Goal: Communication & Community: Answer question/provide support

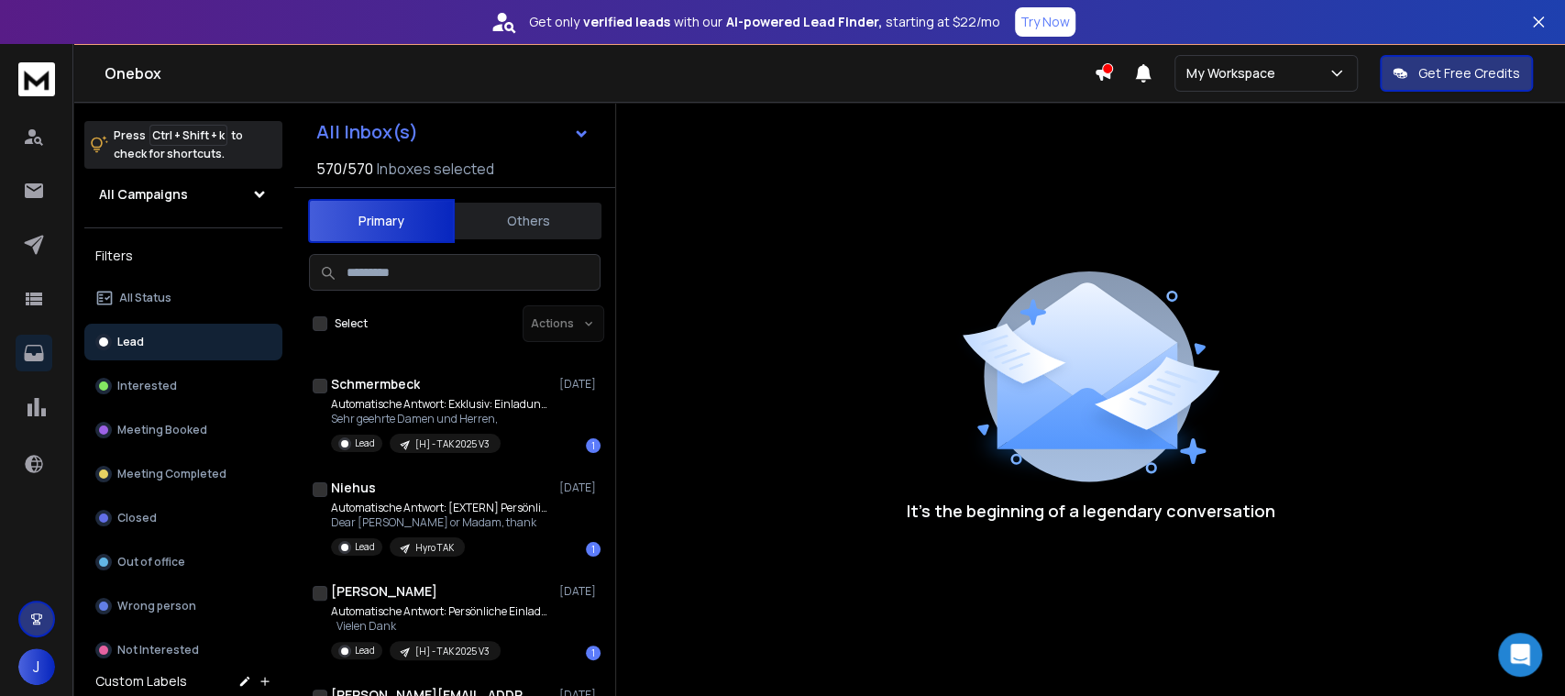
click at [149, 303] on p "All Status" at bounding box center [145, 298] width 52 height 15
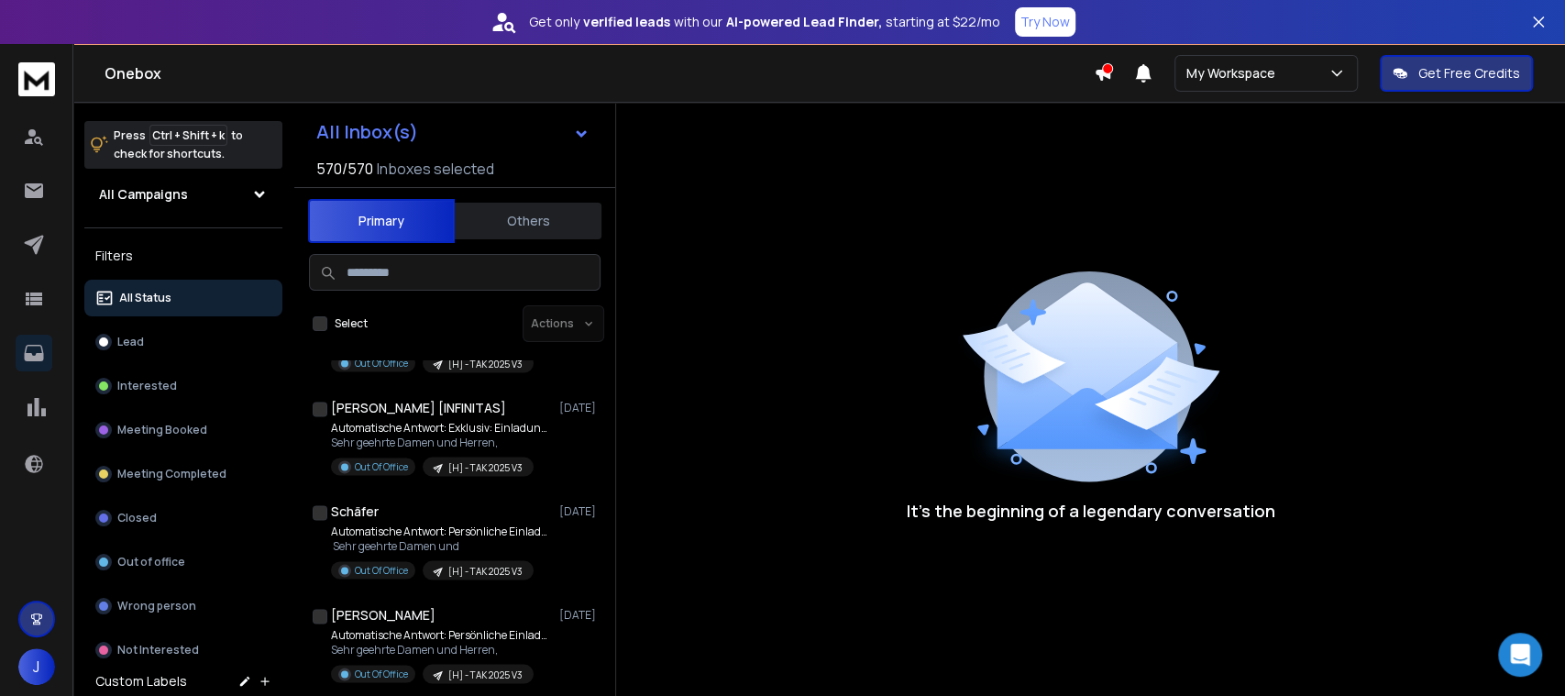
scroll to position [1955, 0]
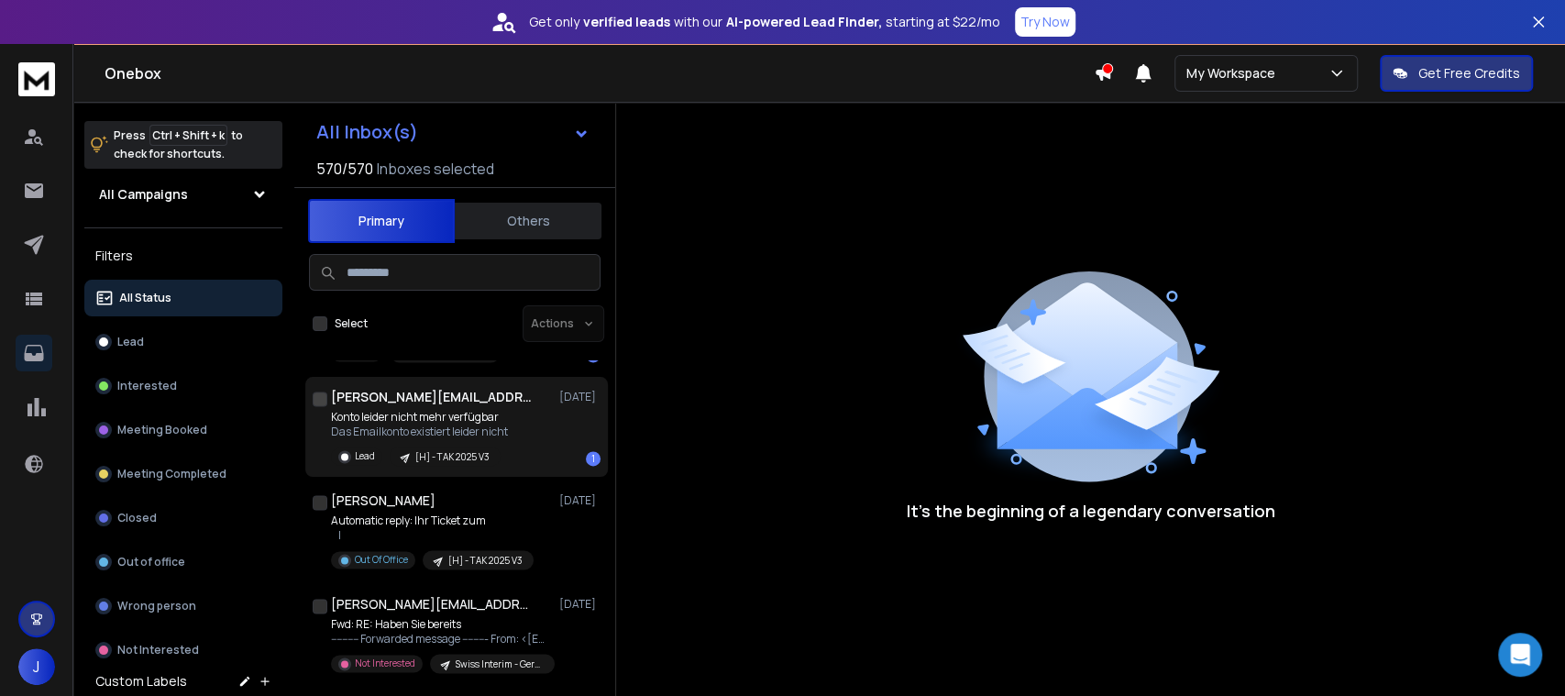
click at [519, 423] on div "Konto leider nicht mehr verfügbar Das Emailkonto existiert leider nicht Lead [H…" at bounding box center [465, 438] width 269 height 56
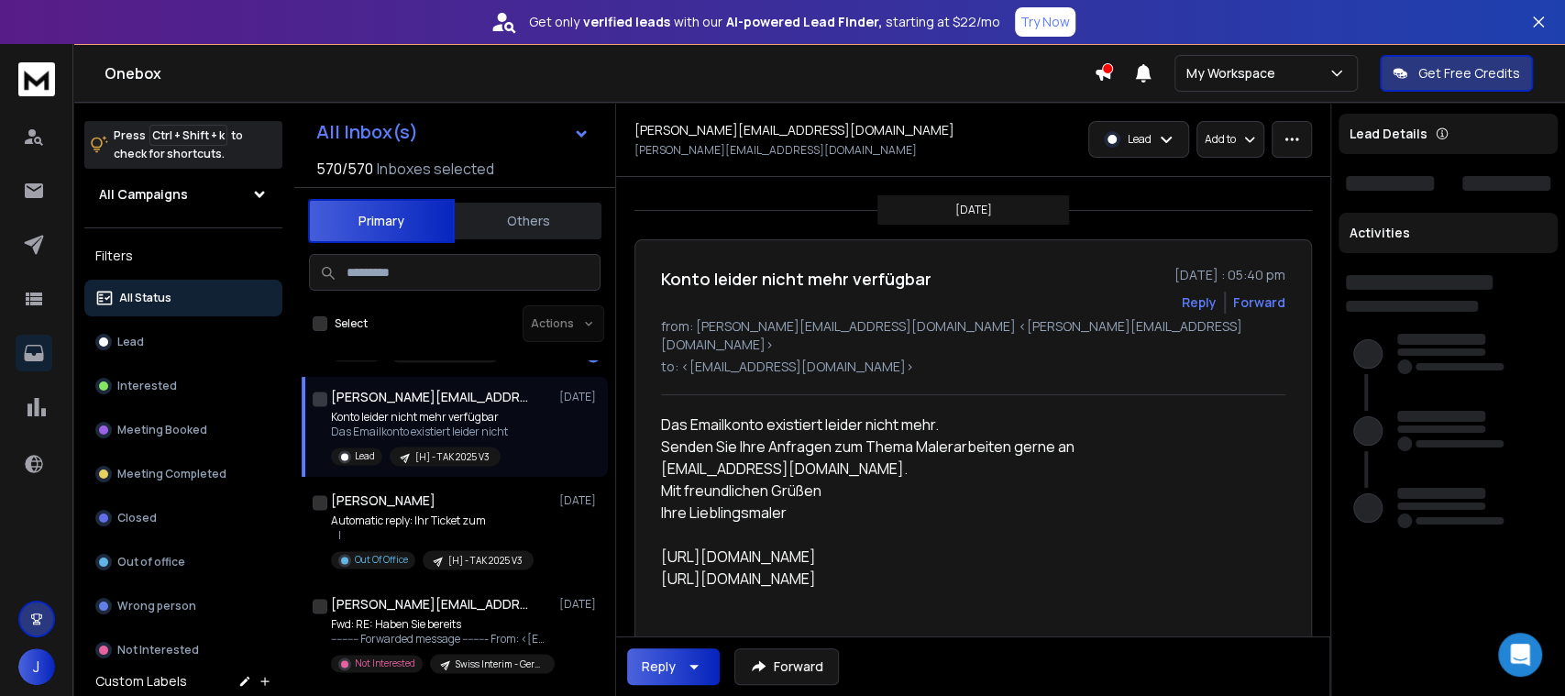
scroll to position [1710, 0]
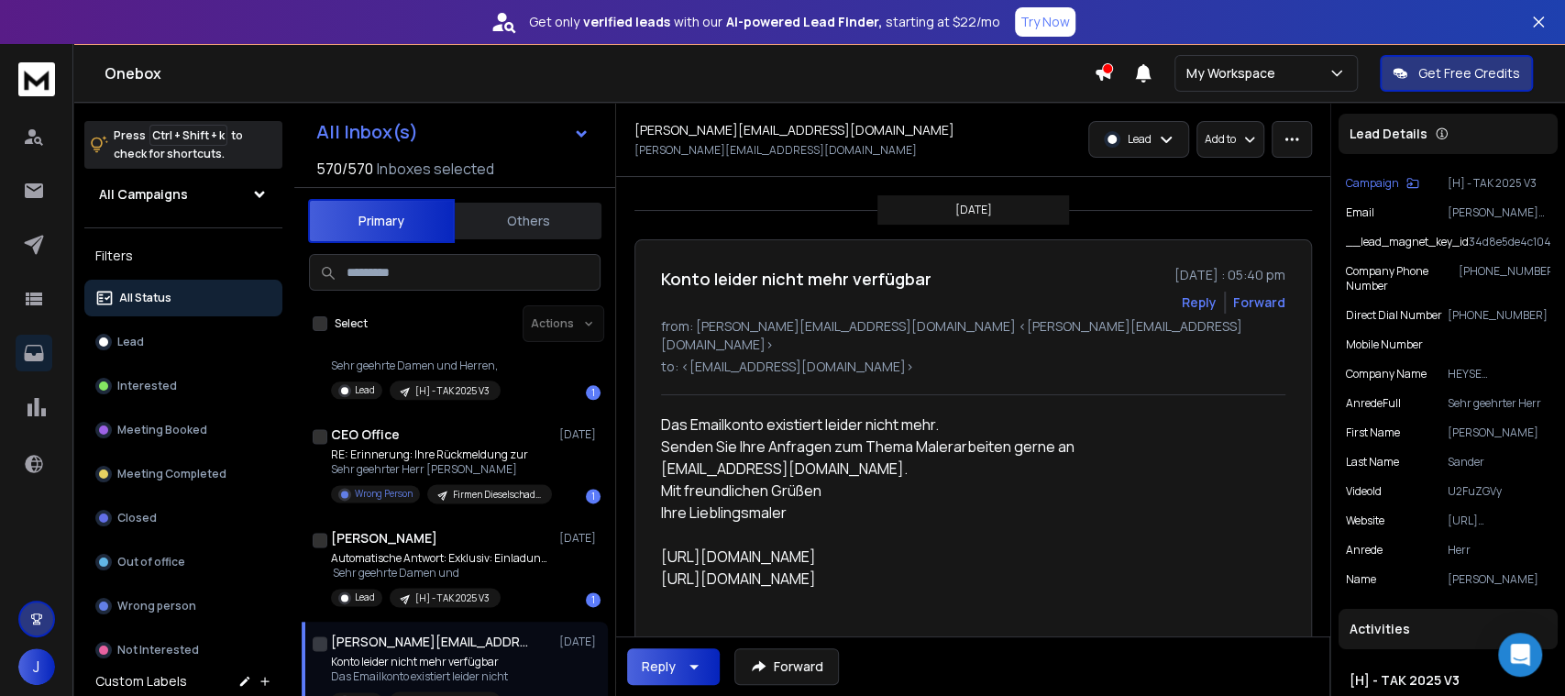
click at [756, 432] on div "Das Emailkonto existiert leider nicht mehr. Senden Sie Ihre Anfragen zum Thema …" at bounding box center [936, 519] width 550 height 213
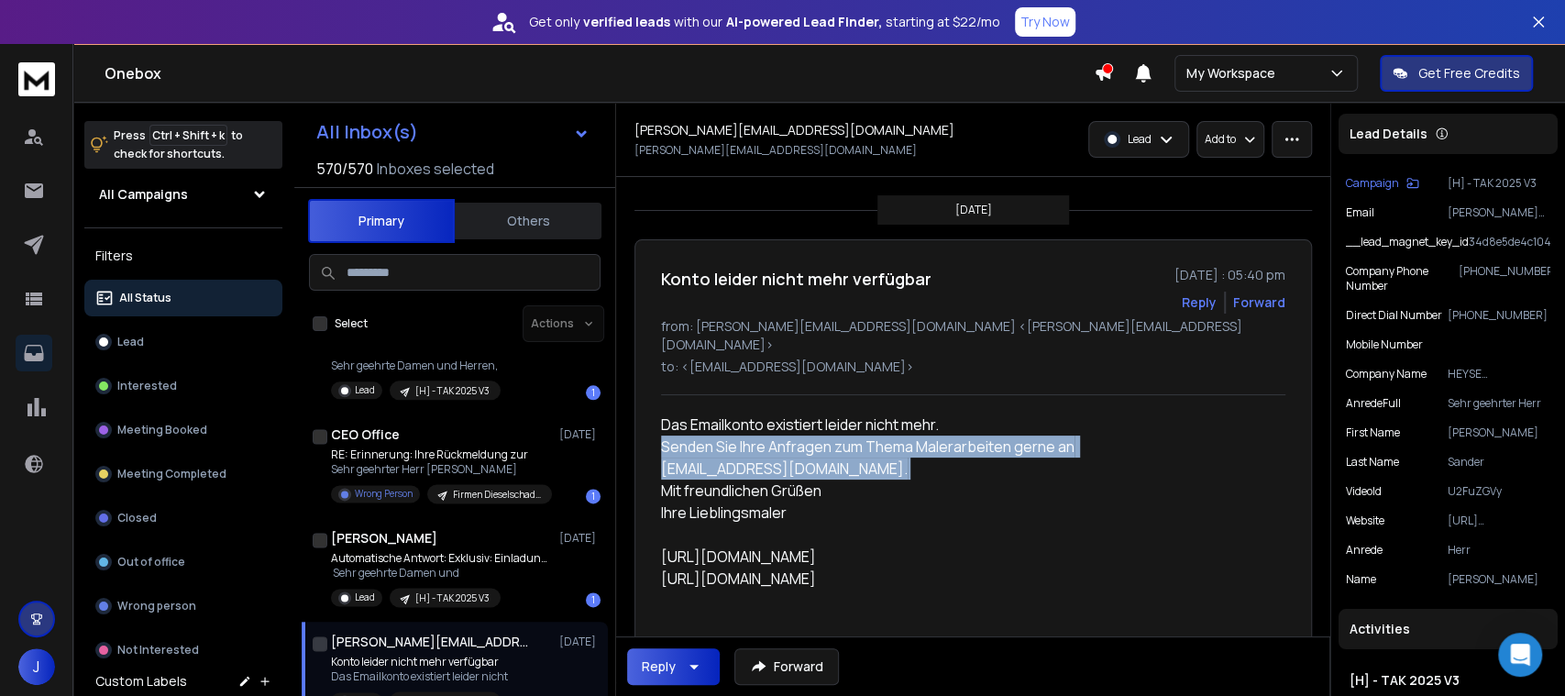
click at [756, 432] on div "Das Emailkonto existiert leider nicht mehr. Senden Sie Ihre Anfragen zum Thema …" at bounding box center [936, 519] width 550 height 213
click at [1155, 140] on div "Lead" at bounding box center [1138, 139] width 99 height 35
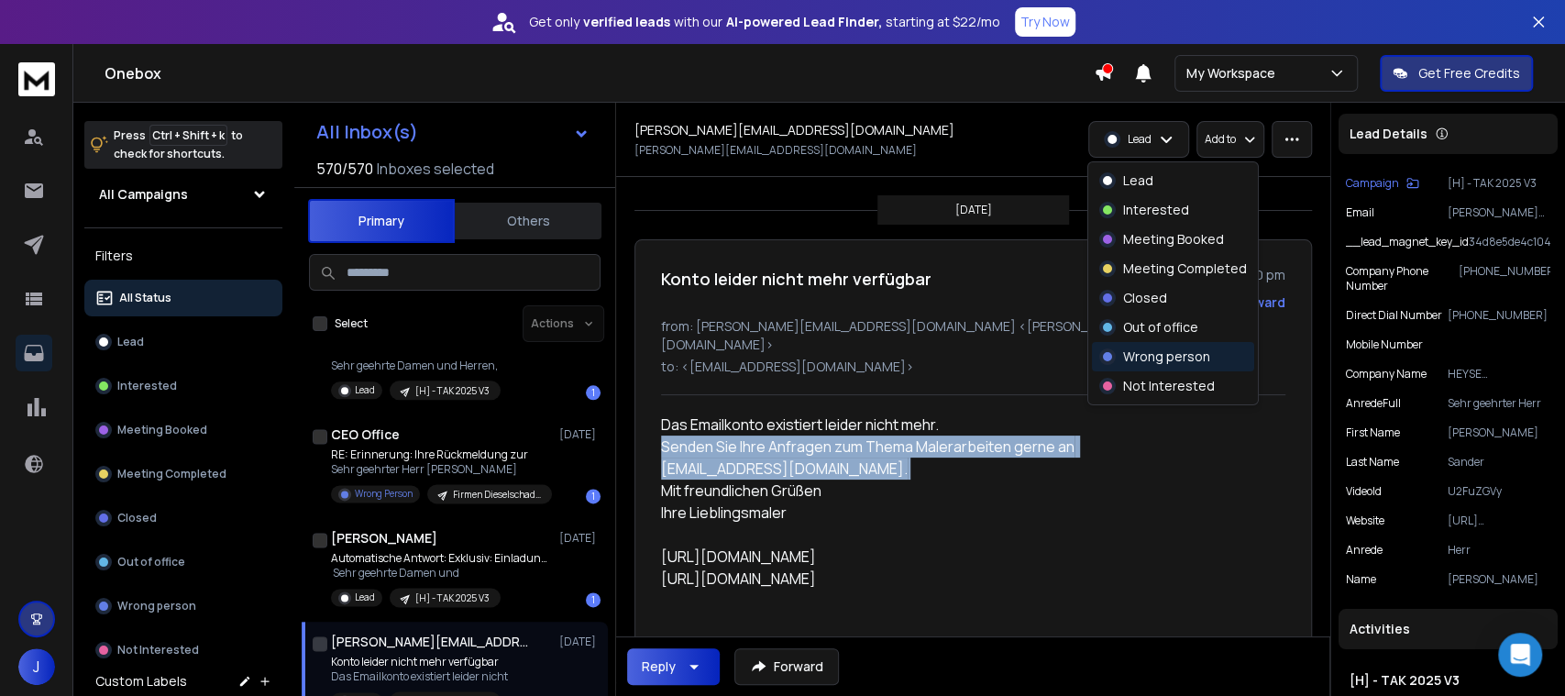
click at [1164, 359] on p "Wrong person" at bounding box center [1166, 356] width 87 height 18
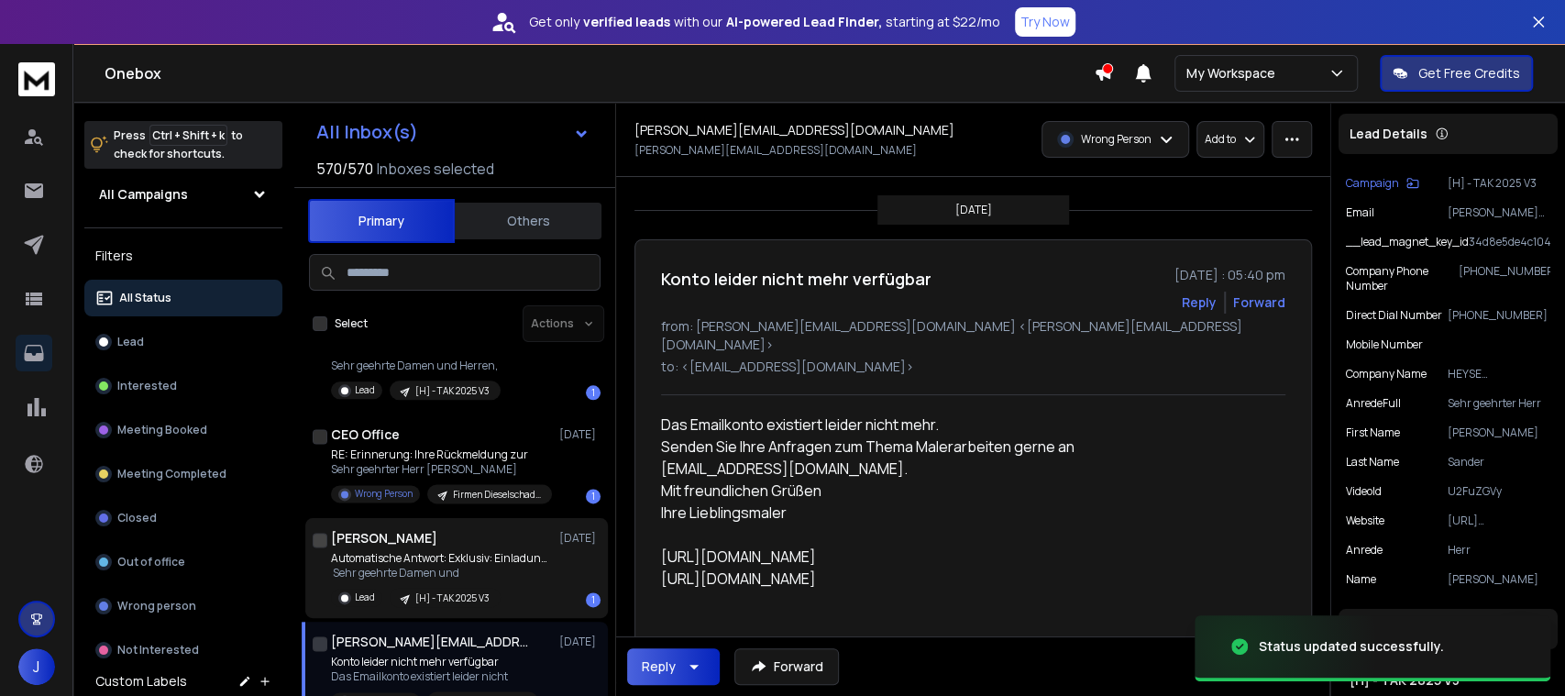
scroll to position [1833, 0]
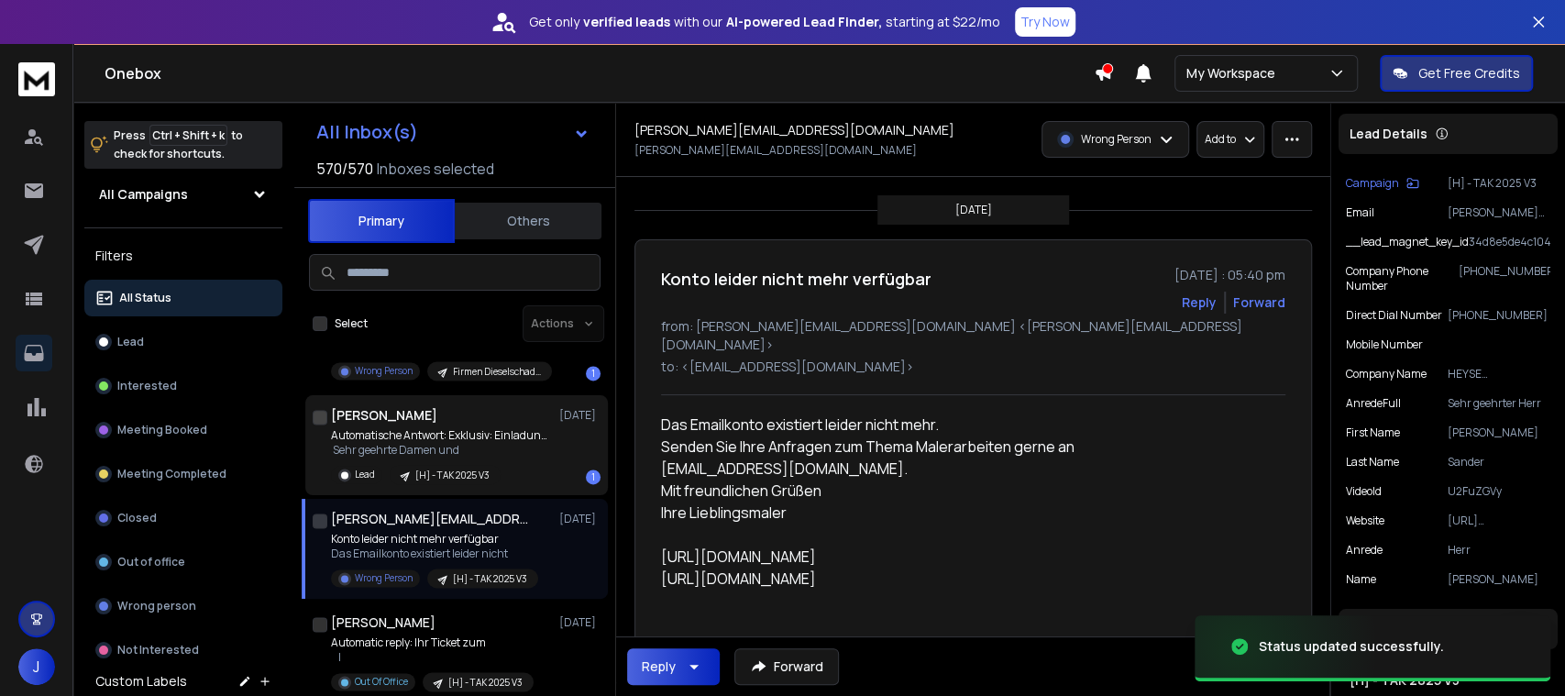
click at [549, 466] on div "Lead [H] - TAK 2025 V3" at bounding box center [441, 474] width 220 height 19
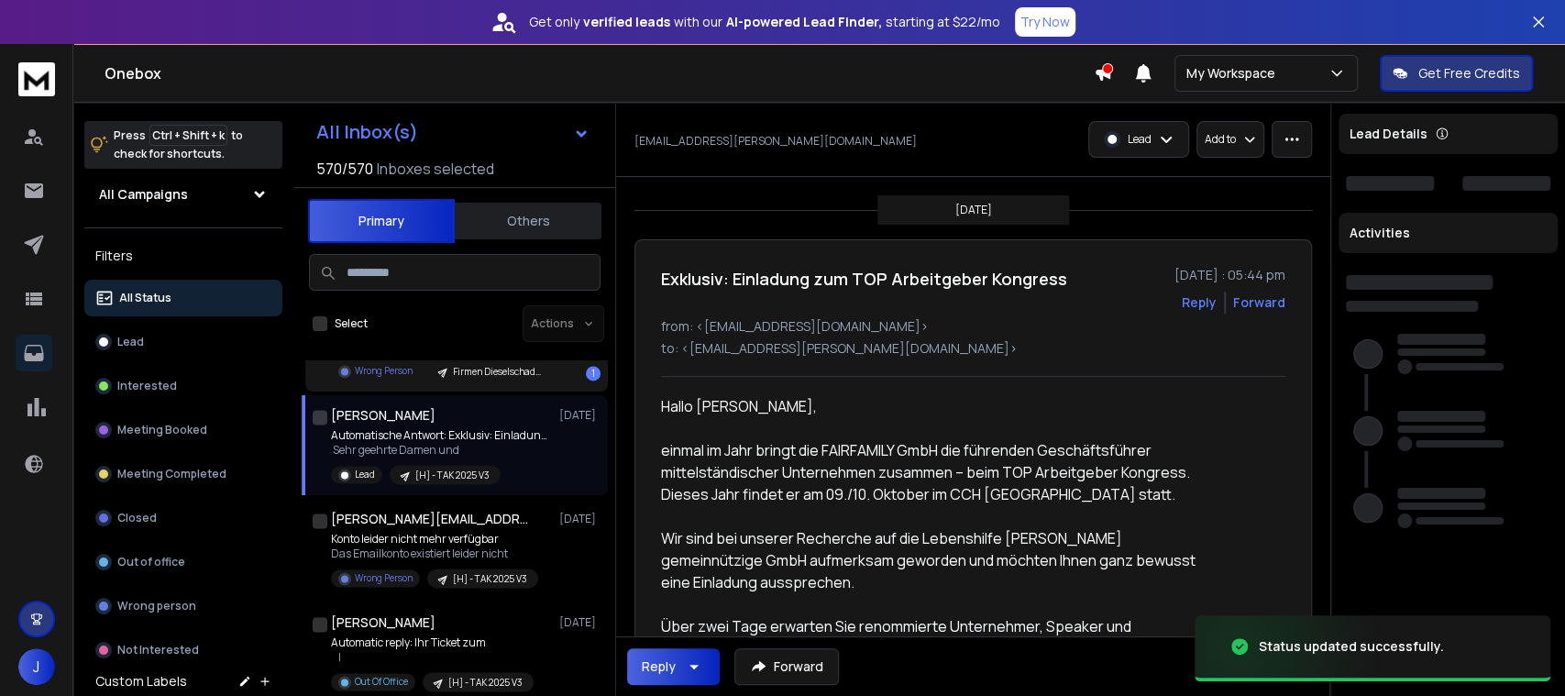
scroll to position [1710, 0]
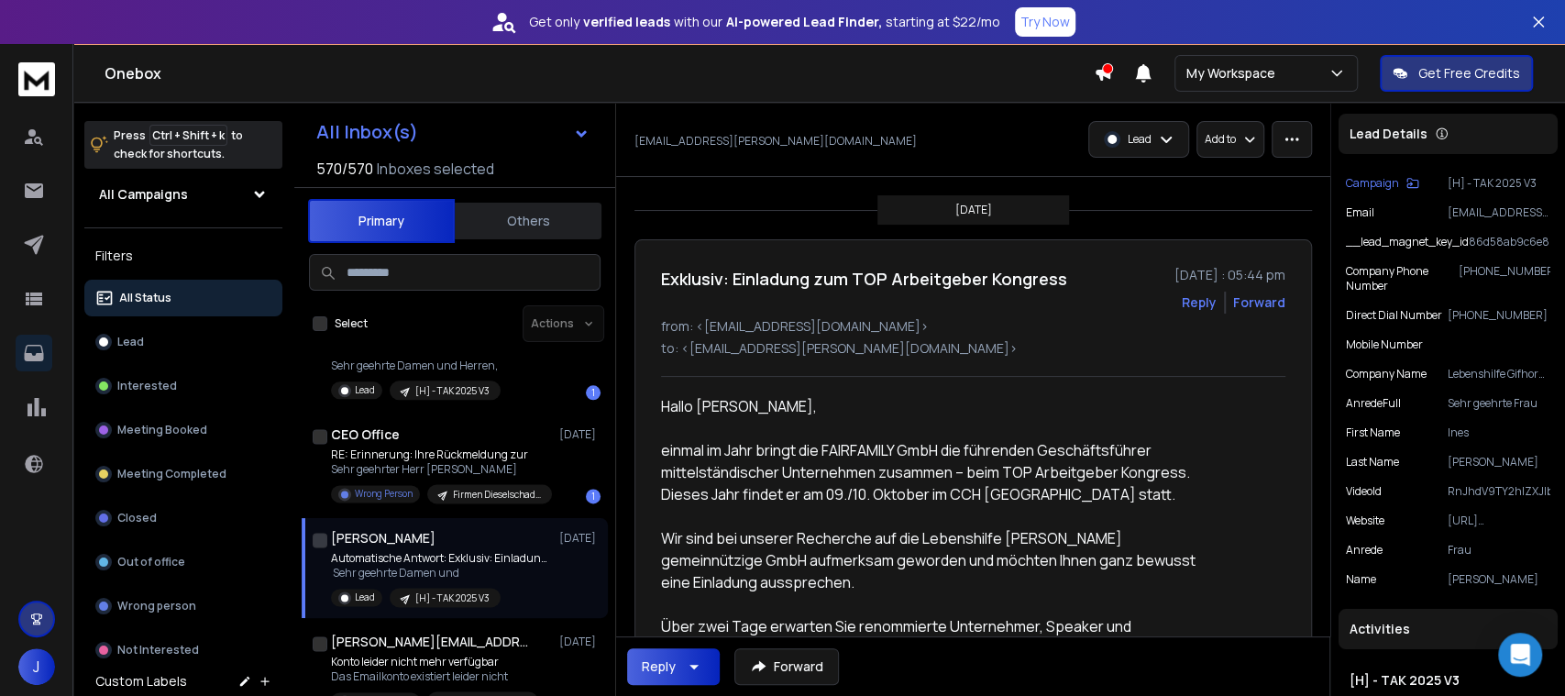
click at [814, 435] on div "Hallo [PERSON_NAME], einmal im Jahr bringt die FAIRFAMILY GmbH die führenden Ge…" at bounding box center [936, 666] width 550 height 543
click at [807, 447] on div "Hallo [PERSON_NAME], einmal im Jahr bringt die FAIRFAMILY GmbH die führenden Ge…" at bounding box center [936, 666] width 550 height 543
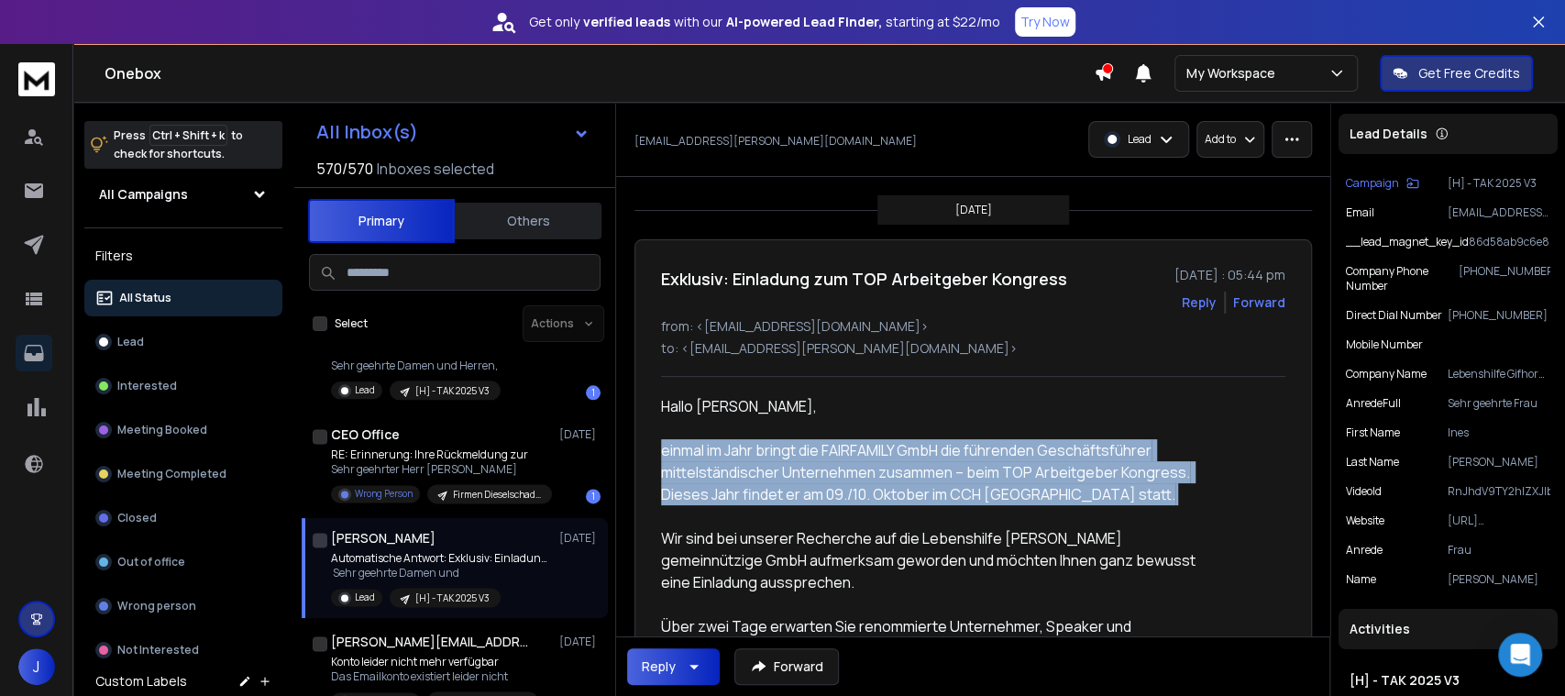
click at [807, 447] on div "Hallo [PERSON_NAME], einmal im Jahr bringt die FAIRFAMILY GmbH die führenden Ge…" at bounding box center [936, 666] width 550 height 543
click at [821, 517] on div "Hallo [PERSON_NAME], einmal im Jahr bringt die FAIRFAMILY GmbH die führenden Ge…" at bounding box center [936, 666] width 550 height 543
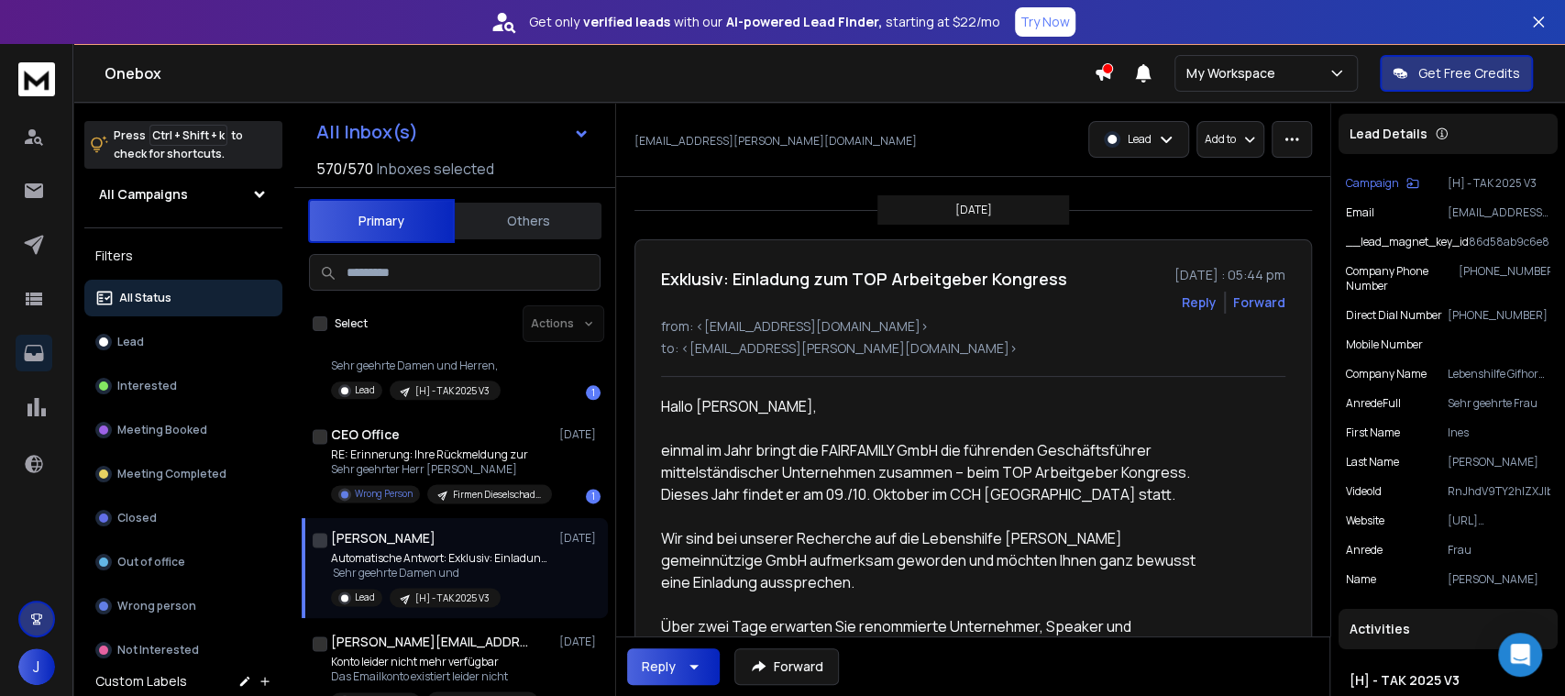
scroll to position [414, 0]
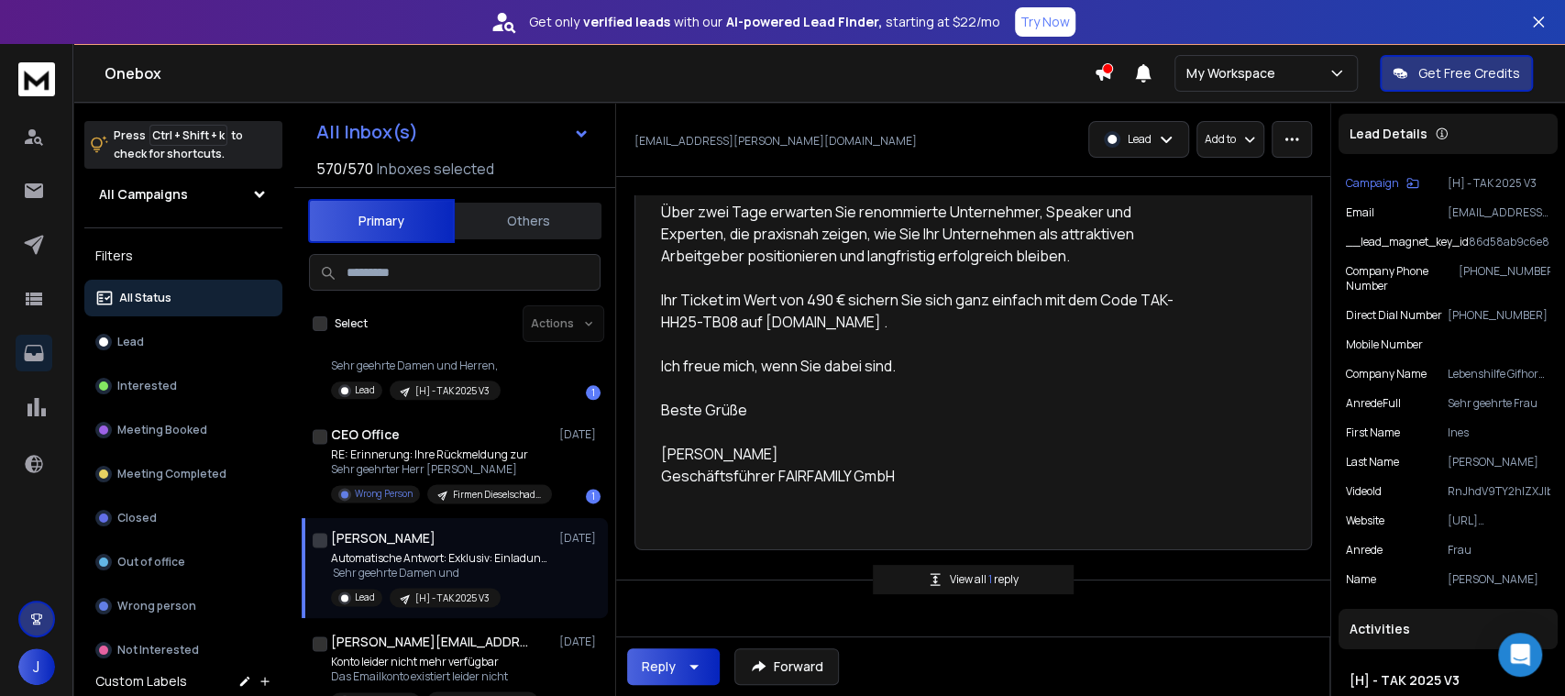
click at [984, 591] on div "View all 1 reply" at bounding box center [974, 579] width 202 height 29
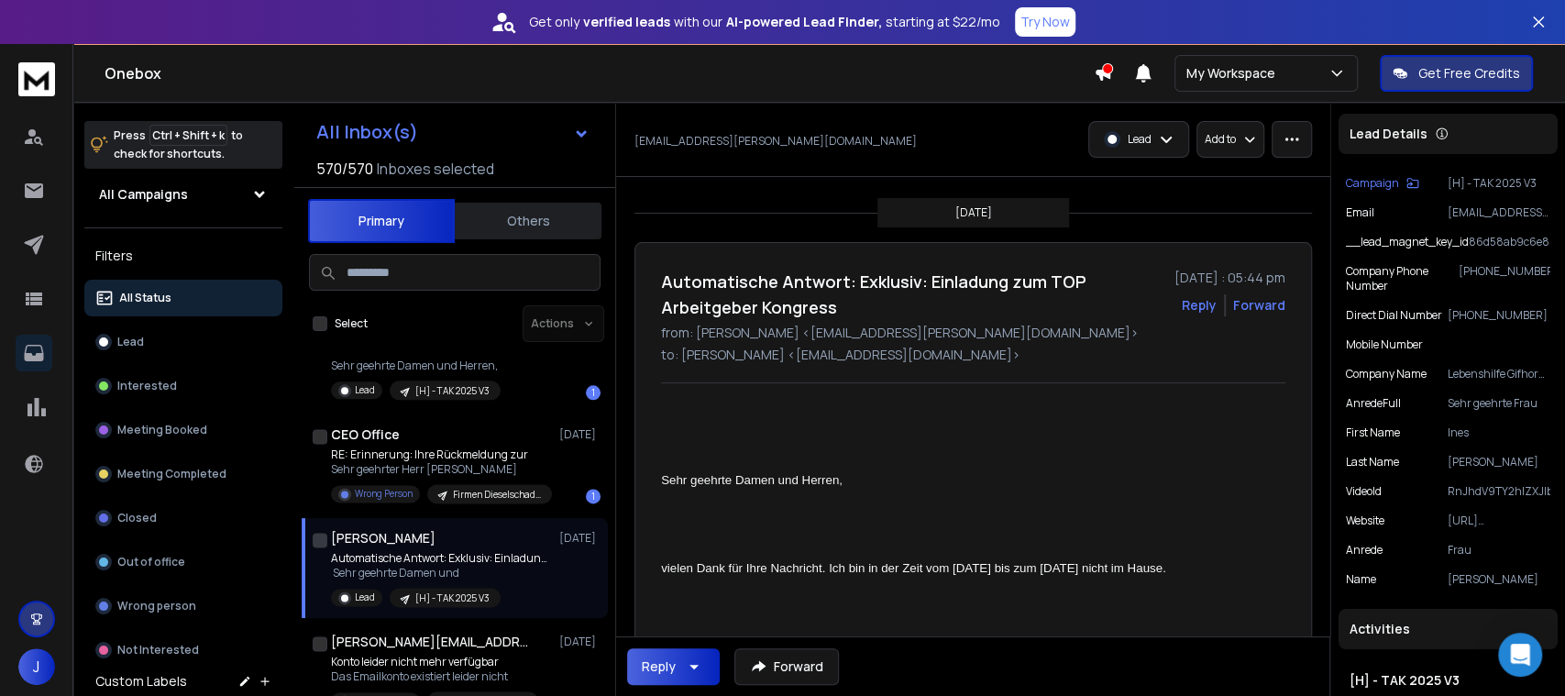
scroll to position [903, 0]
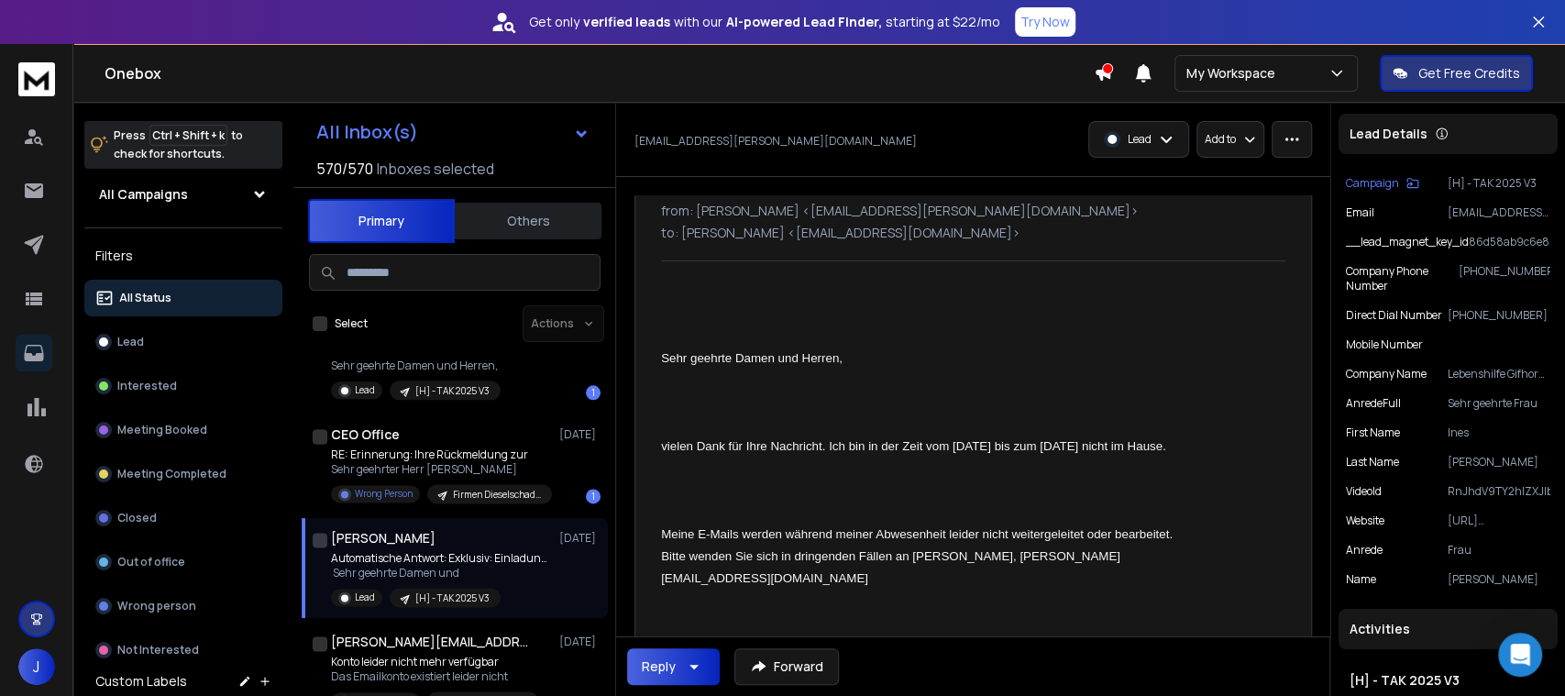
click at [1122, 148] on div "Lead" at bounding box center [1138, 139] width 99 height 35
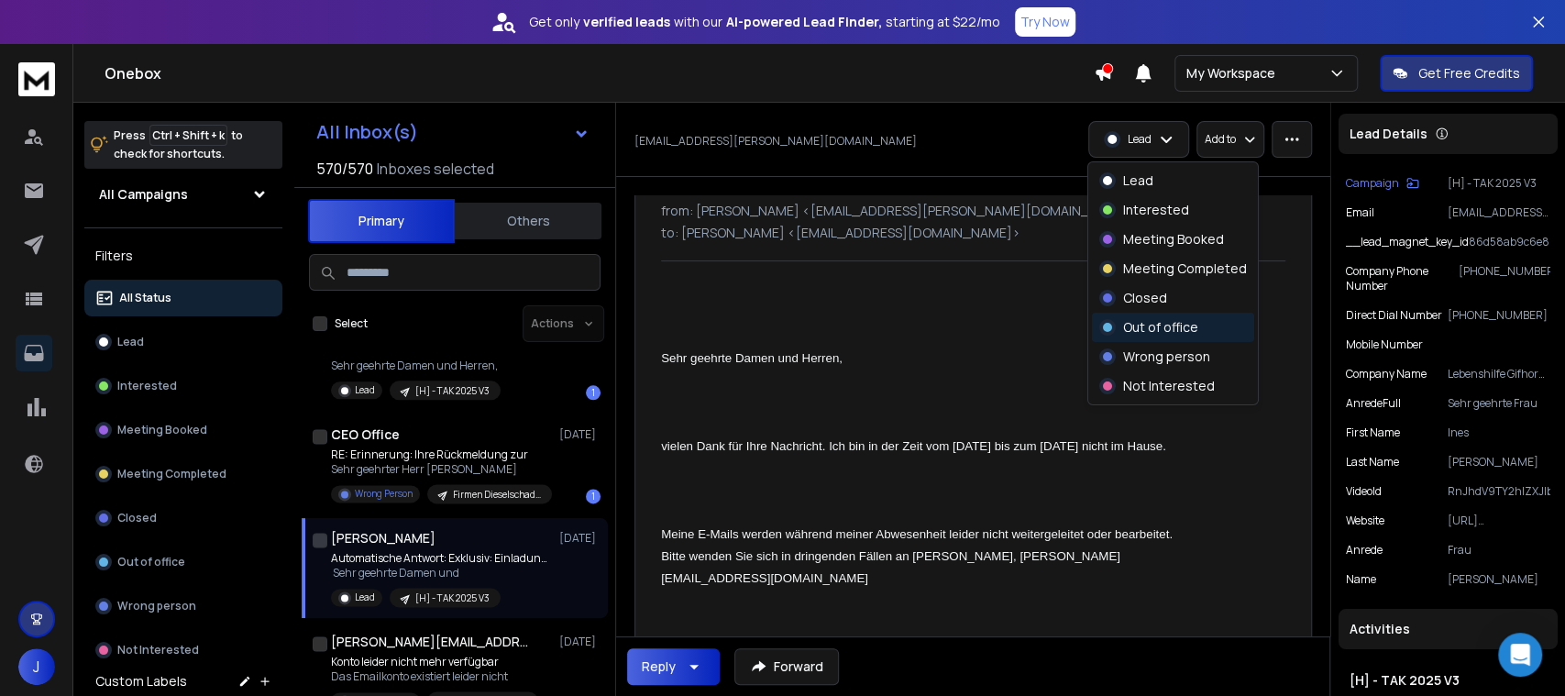
click at [1175, 322] on p "Out of office" at bounding box center [1160, 327] width 75 height 18
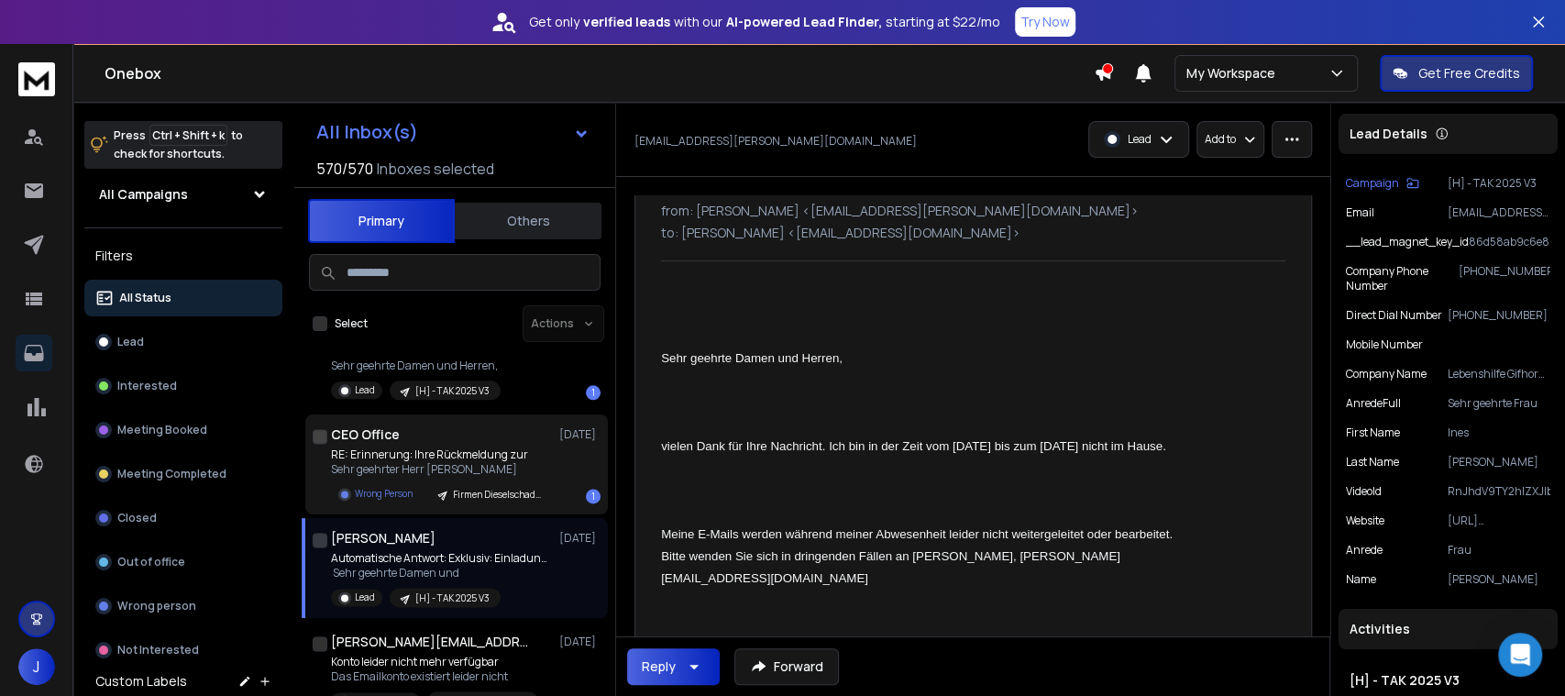
scroll to position [0, 0]
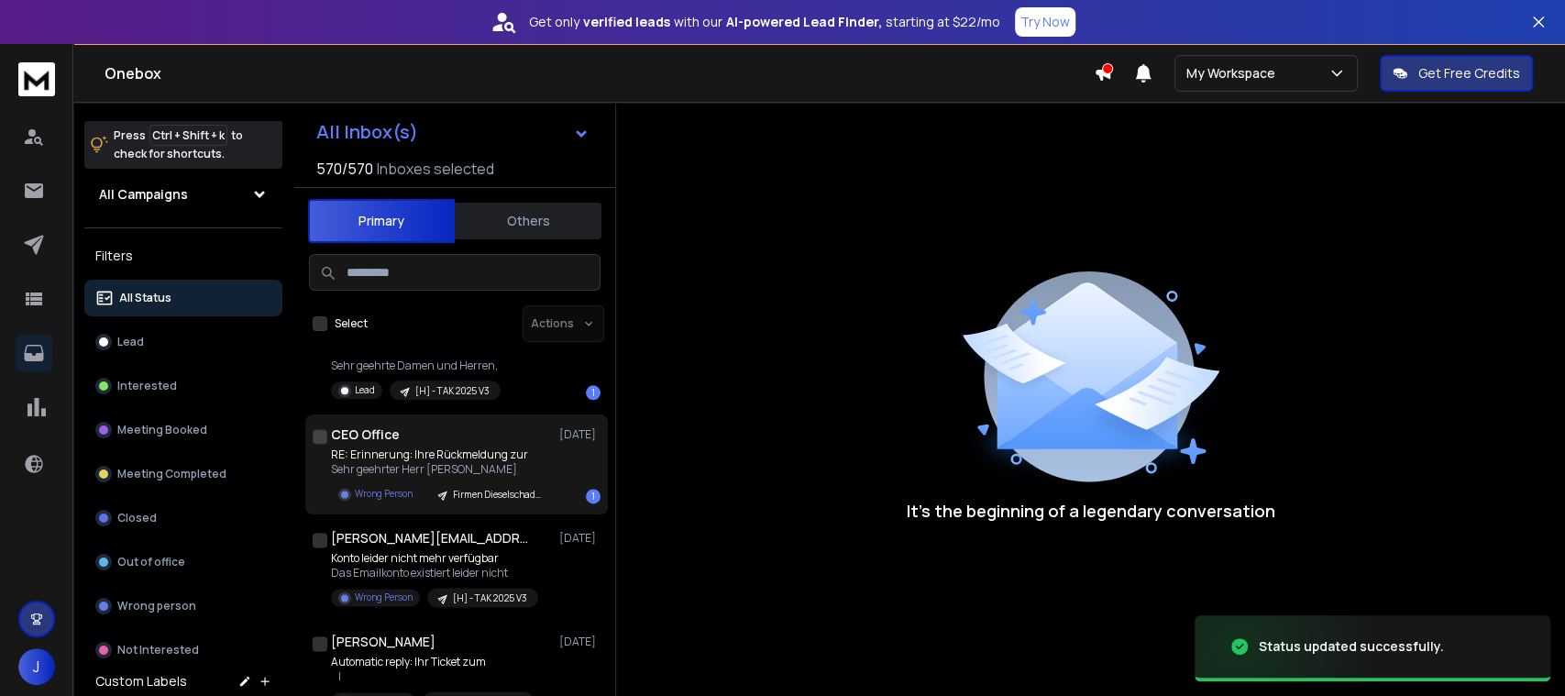
click at [523, 466] on p "Sehr geehrter Herr [PERSON_NAME]" at bounding box center [441, 469] width 220 height 15
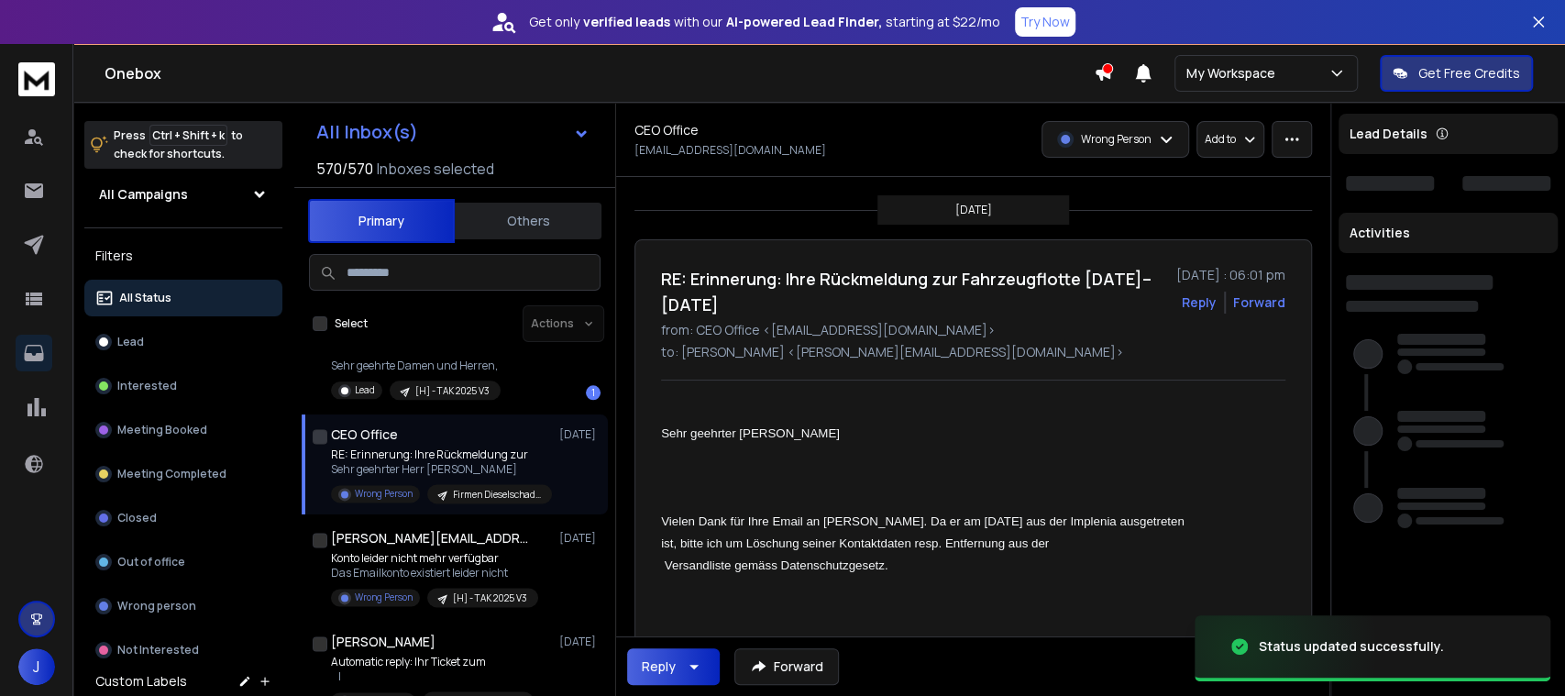
scroll to position [1589, 0]
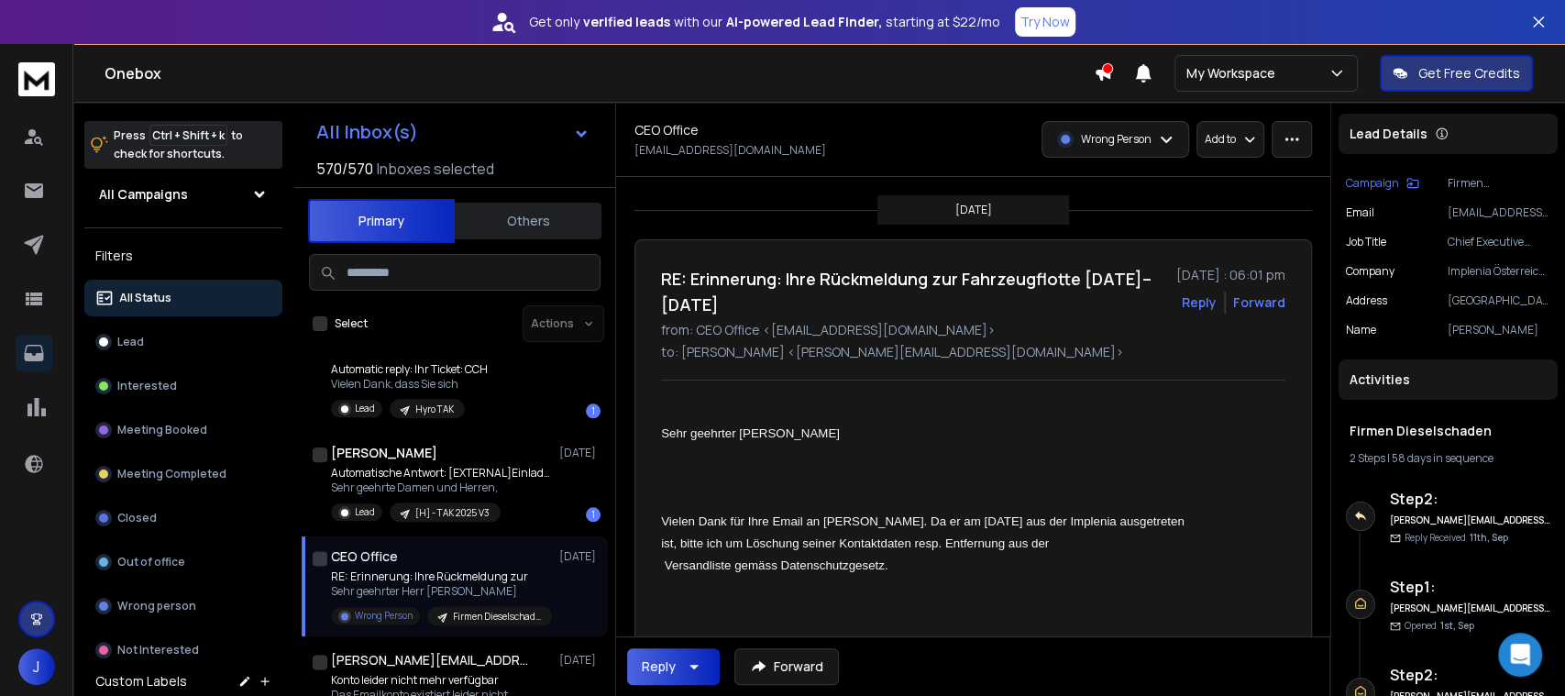
click at [764, 537] on span "Vielen Dank für Ihre Email an [PERSON_NAME]. Da er am [DATE] aus der Implenia a…" at bounding box center [924, 543] width 526 height 58
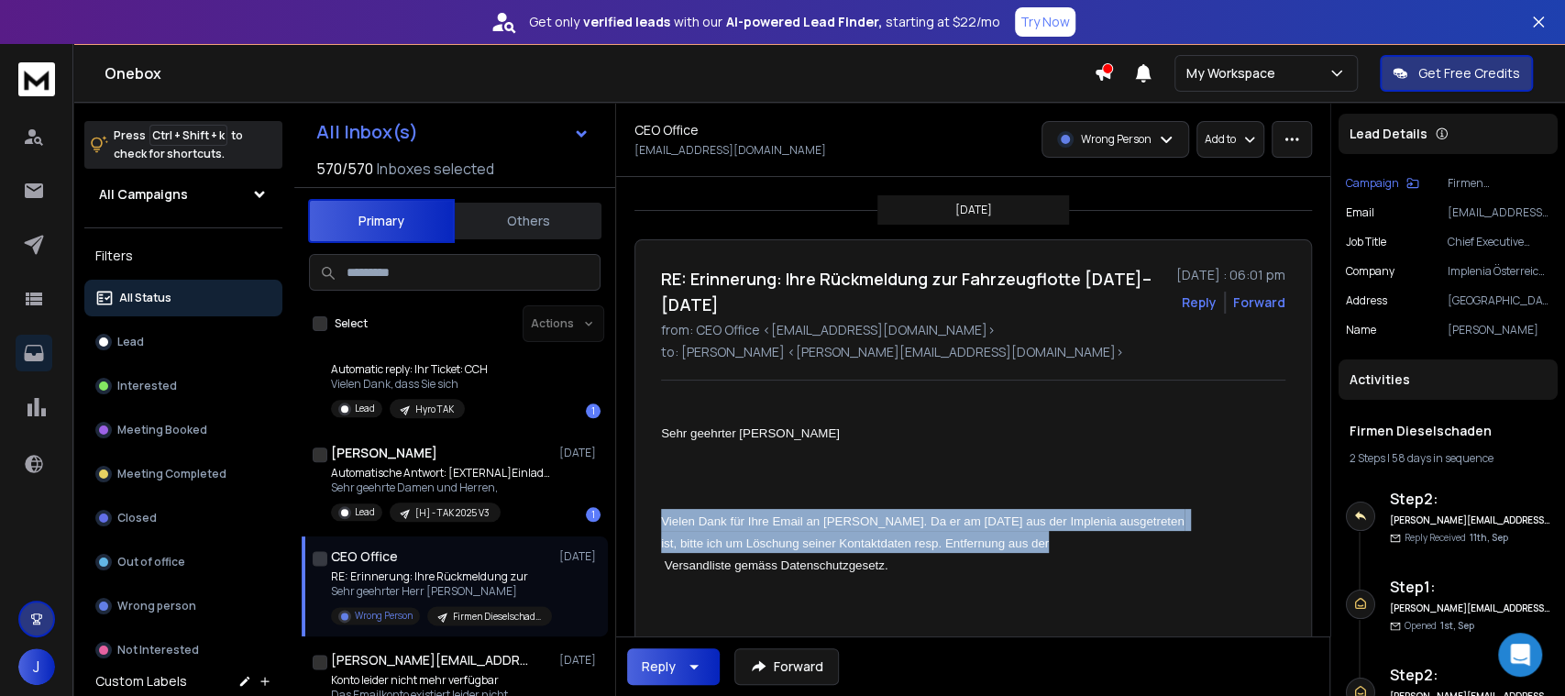
click at [764, 537] on span "Vielen Dank für Ihre Email an [PERSON_NAME]. Da er am [DATE] aus der Implenia a…" at bounding box center [924, 543] width 526 height 58
click at [1089, 148] on div "Wrong Person" at bounding box center [1115, 139] width 146 height 35
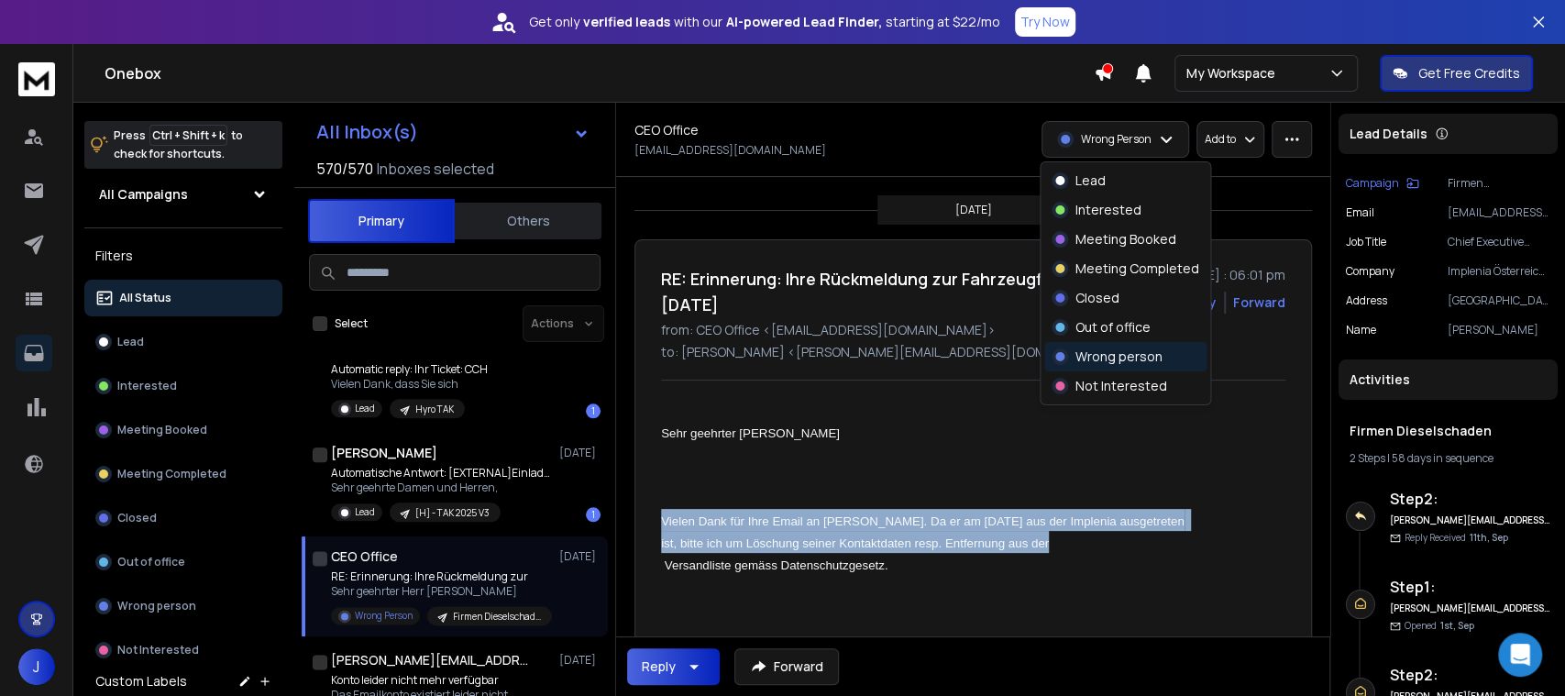
click at [1110, 360] on p "Wrong person" at bounding box center [1118, 356] width 87 height 18
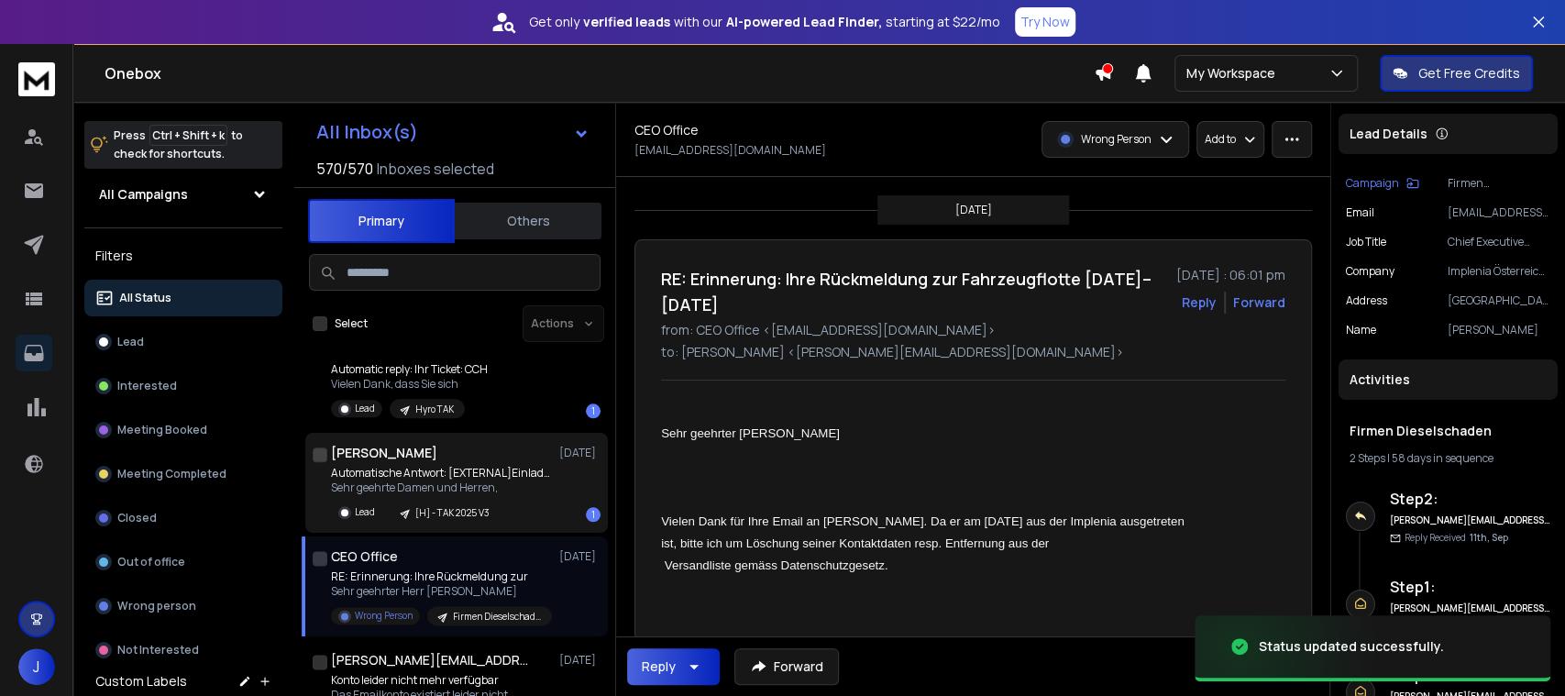
click at [499, 482] on p "Sehr geehrte Damen und Herren," at bounding box center [441, 487] width 220 height 15
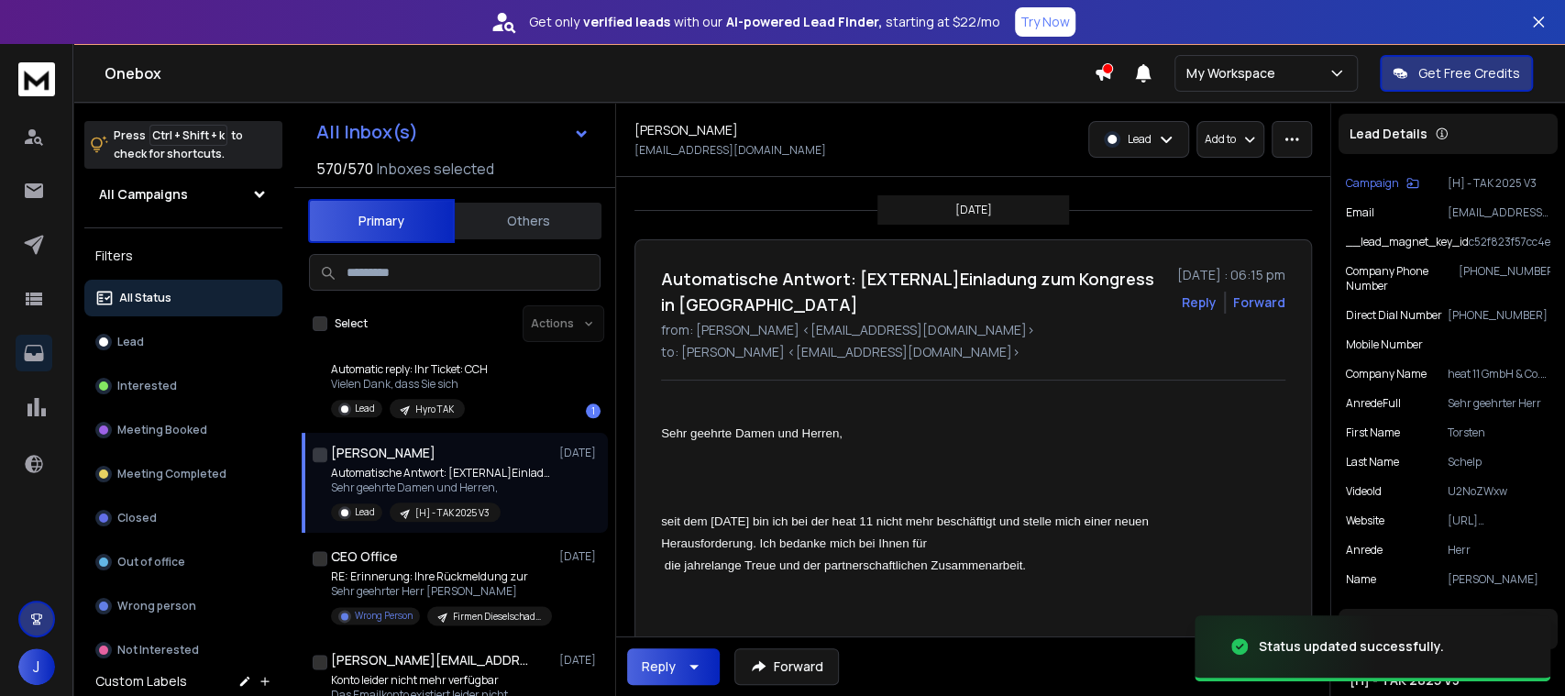
scroll to position [1467, 0]
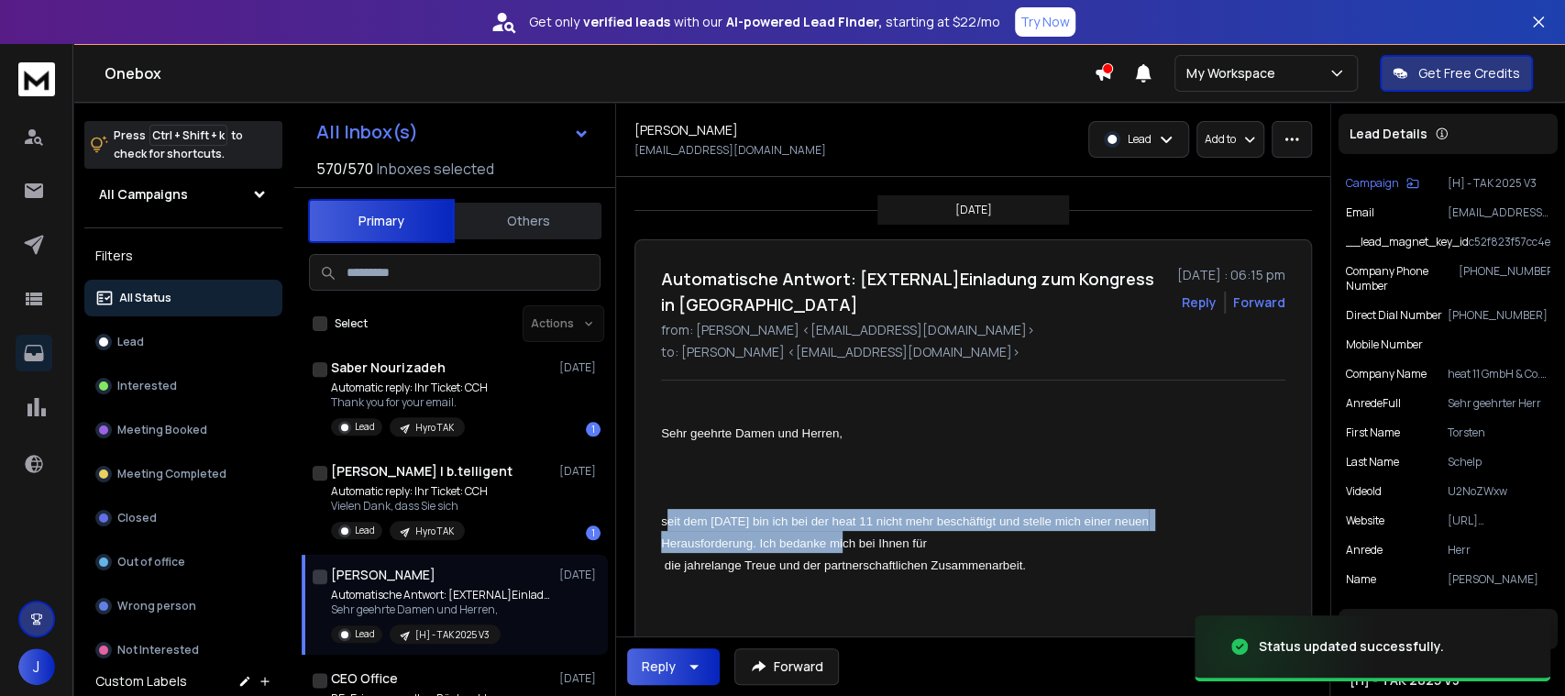
drag, startPoint x: 666, startPoint y: 512, endPoint x: 815, endPoint y: 544, distance: 151.9
click at [815, 544] on span "seit dem [DATE] bin ich bei der heat 11 nicht mehr beschäftigt und stelle mich …" at bounding box center [906, 543] width 490 height 58
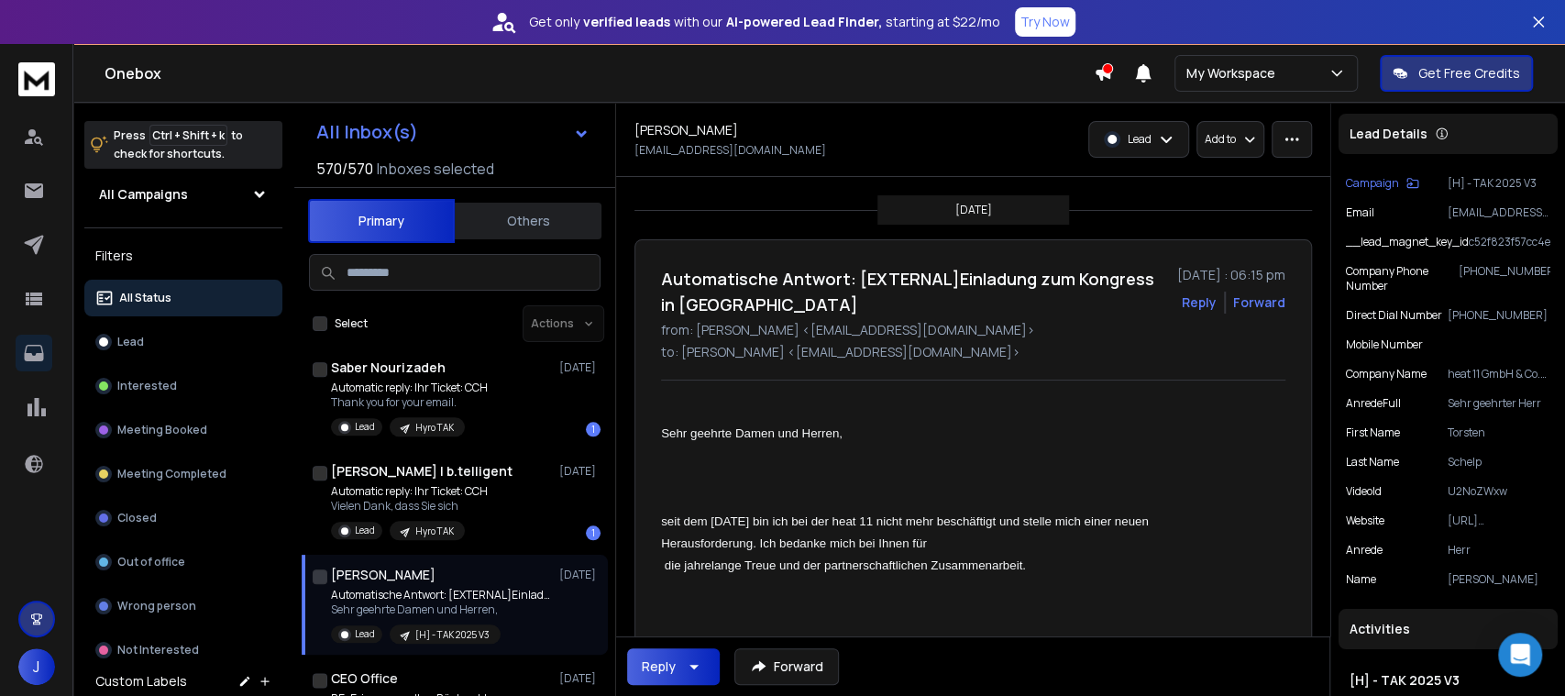
click at [810, 535] on span "seit dem [DATE] bin ich bei der heat 11 nicht mehr beschäftigt und stelle mich …" at bounding box center [906, 543] width 490 height 58
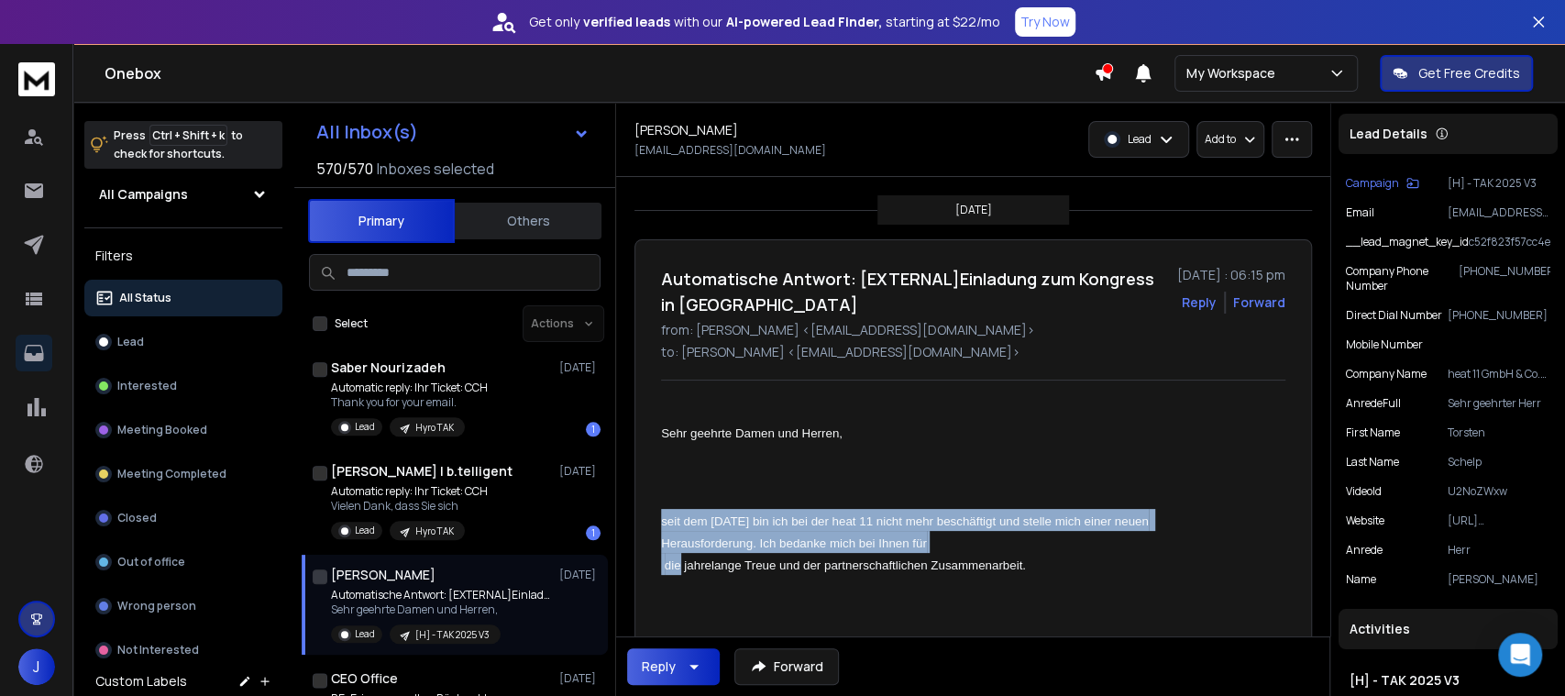
click at [810, 535] on span "seit dem [DATE] bin ich bei der heat 11 nicht mehr beschäftigt und stelle mich …" at bounding box center [906, 543] width 490 height 58
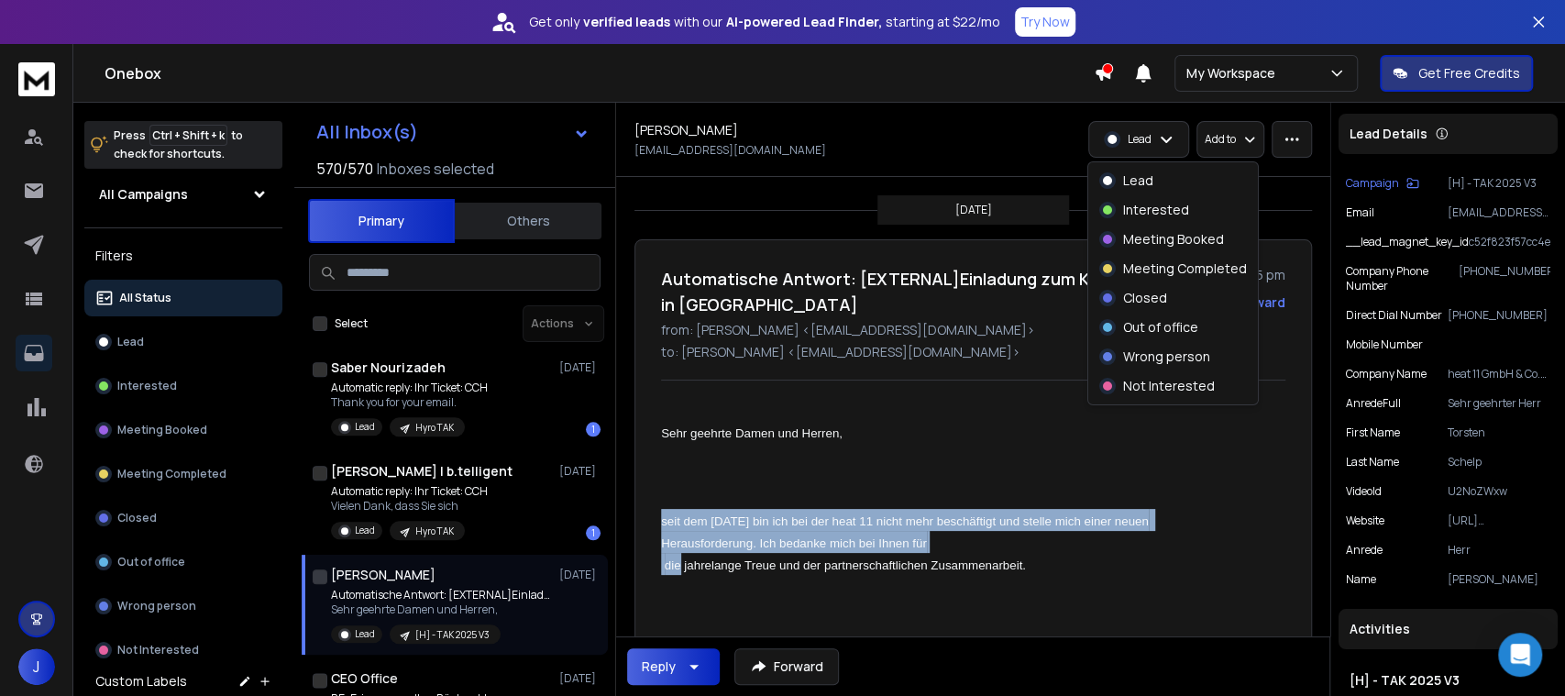
click at [1115, 141] on div at bounding box center [1112, 139] width 16 height 16
click at [1163, 364] on p "Wrong person" at bounding box center [1166, 356] width 87 height 18
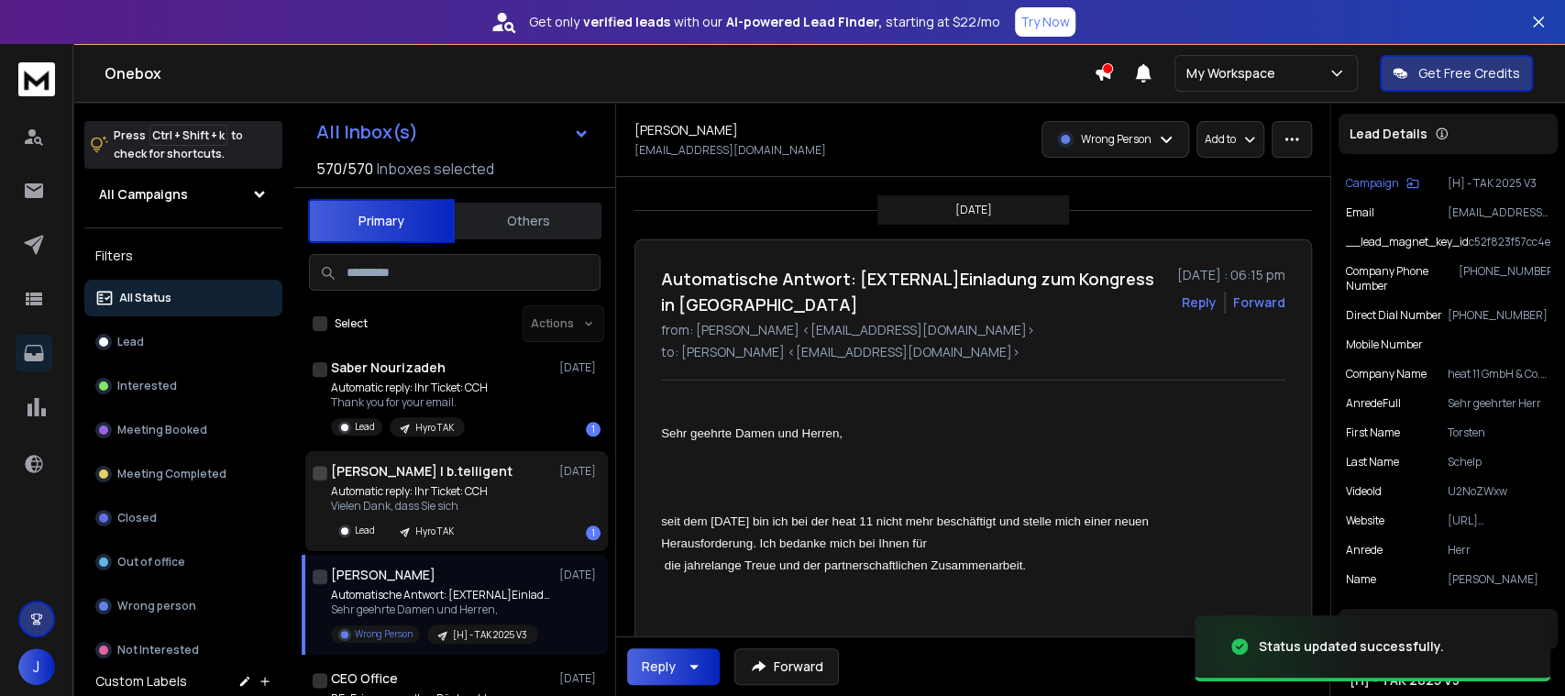
click at [535, 495] on div "Automatic reply: Ihr Ticket: CCH Vielen Dank, dass Sie sich Lead Hyro TAK 1" at bounding box center [465, 512] width 269 height 56
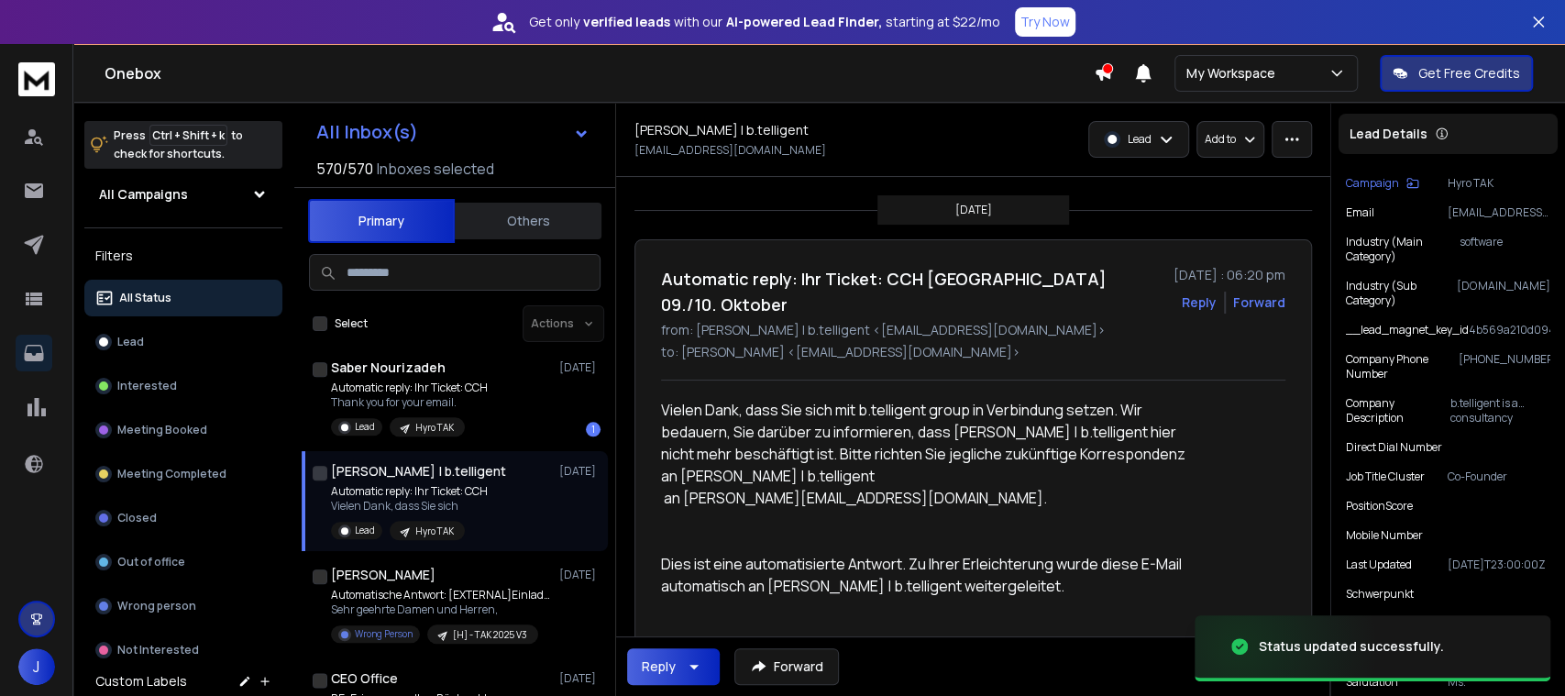
scroll to position [1344, 0]
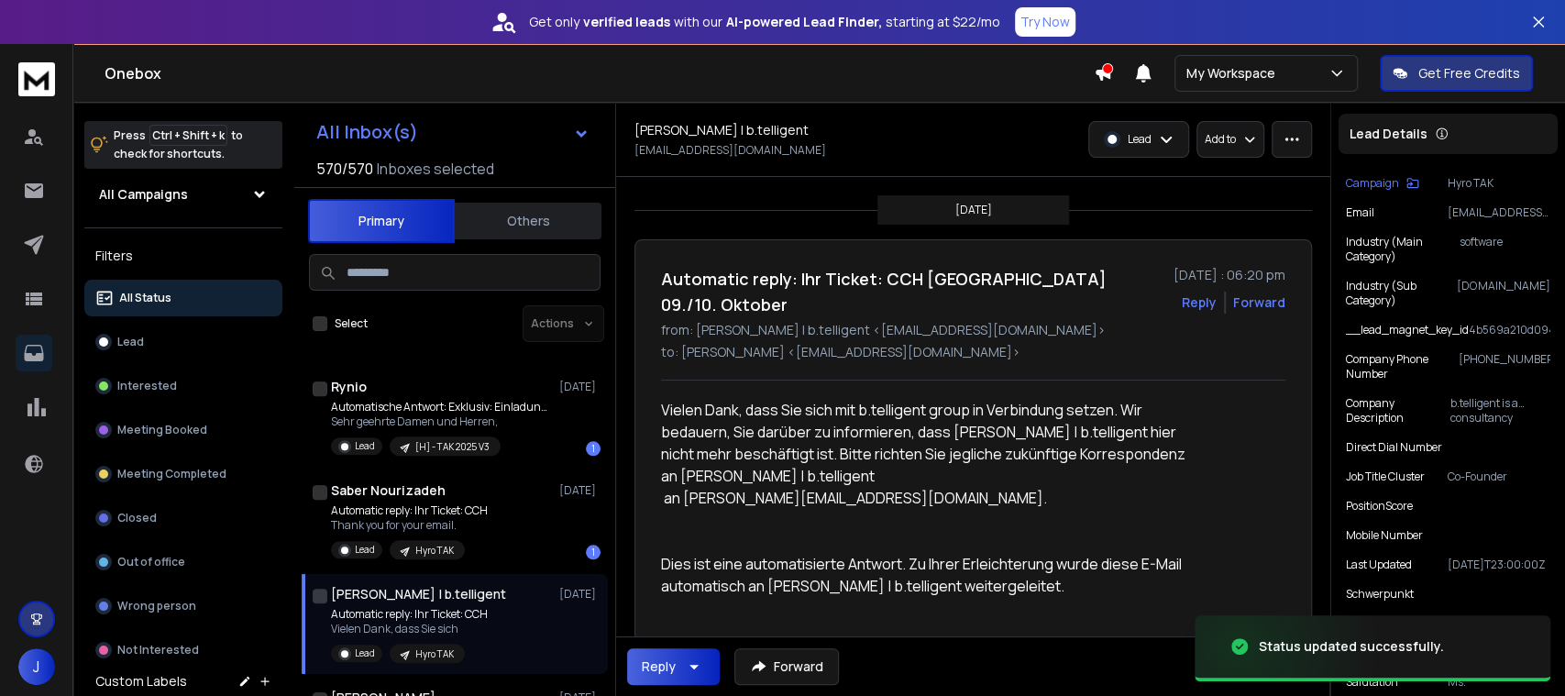
click at [794, 459] on div "Vielen Dank, dass Sie sich mit ‎b.telligent group‎ in Verbindung setzen. Wir be…" at bounding box center [936, 516] width 550 height 235
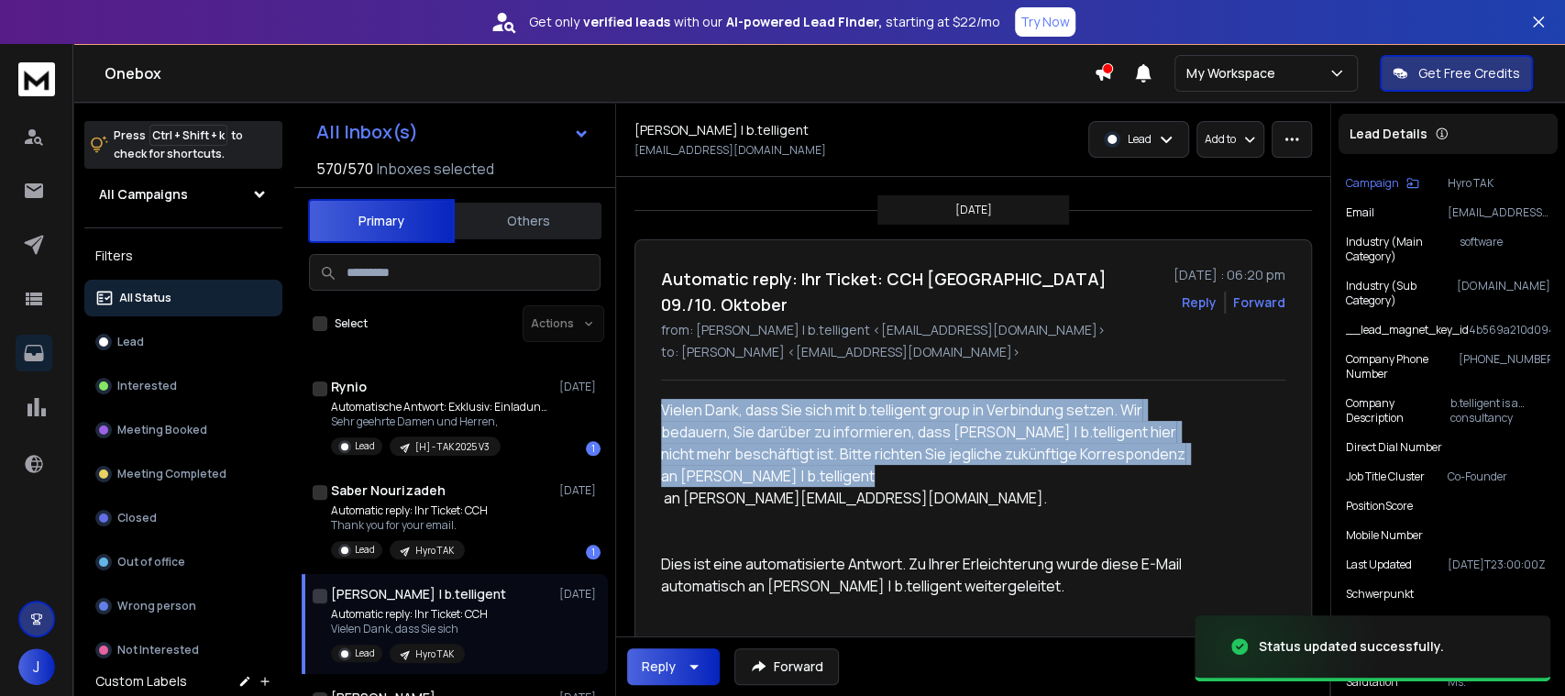
click at [794, 459] on div "Vielen Dank, dass Sie sich mit ‎b.telligent group‎ in Verbindung setzen. Wir be…" at bounding box center [936, 516] width 550 height 235
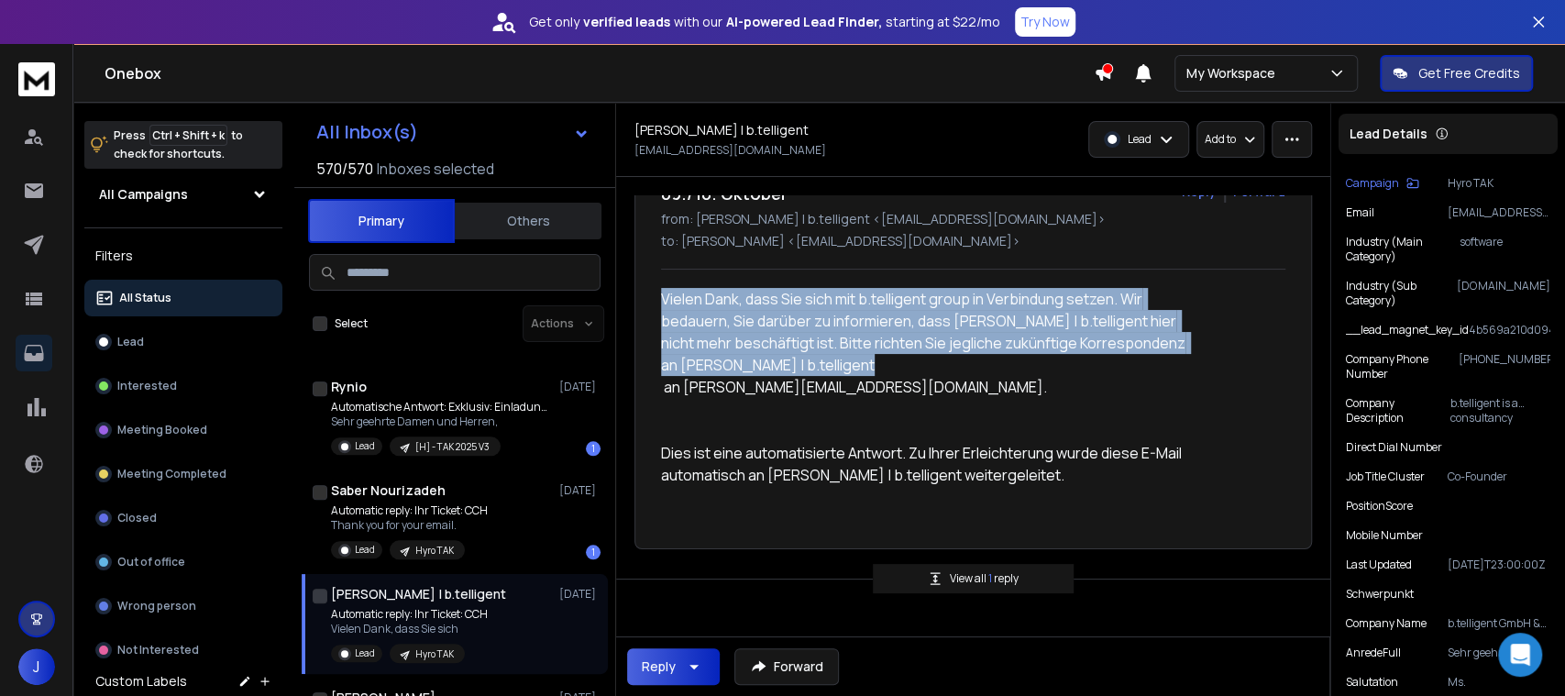
scroll to position [176, 0]
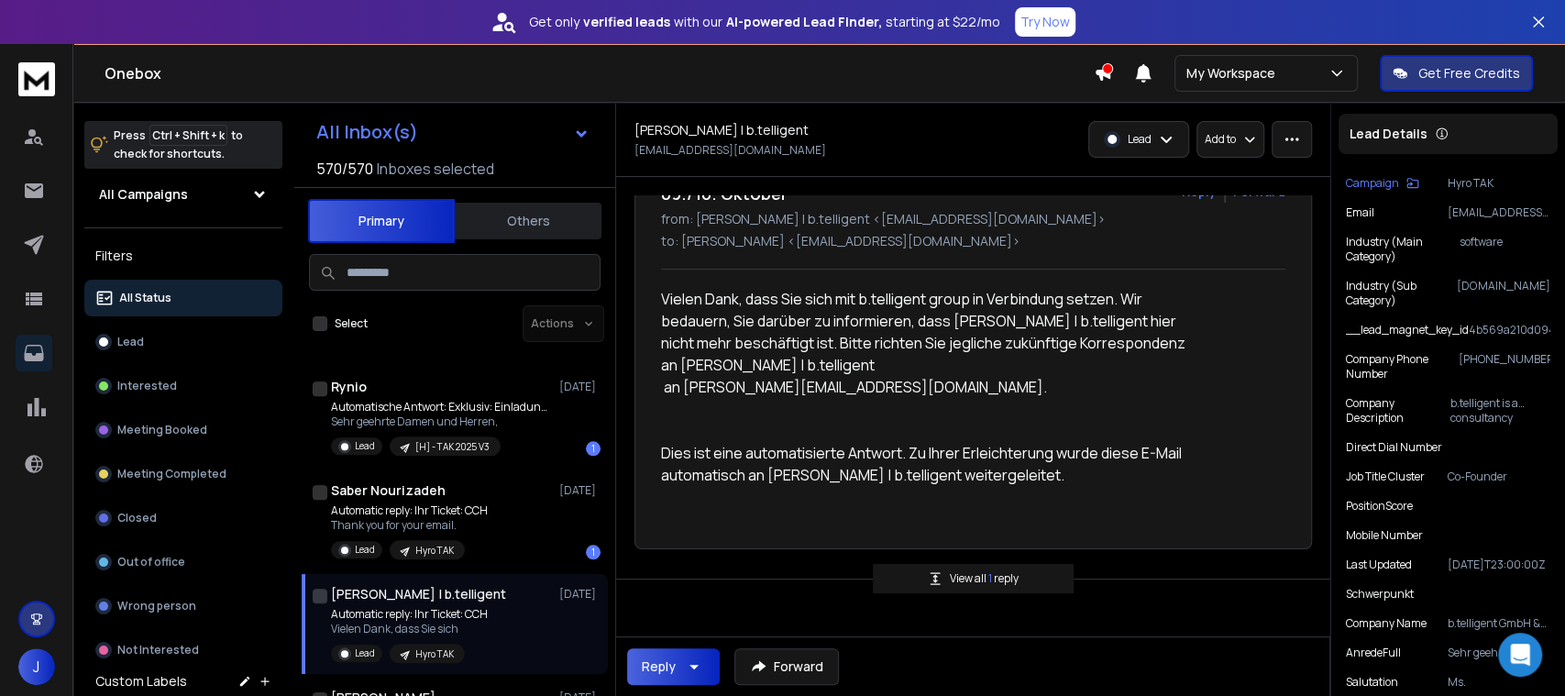
click at [940, 566] on div "View all 1 reply" at bounding box center [974, 578] width 202 height 29
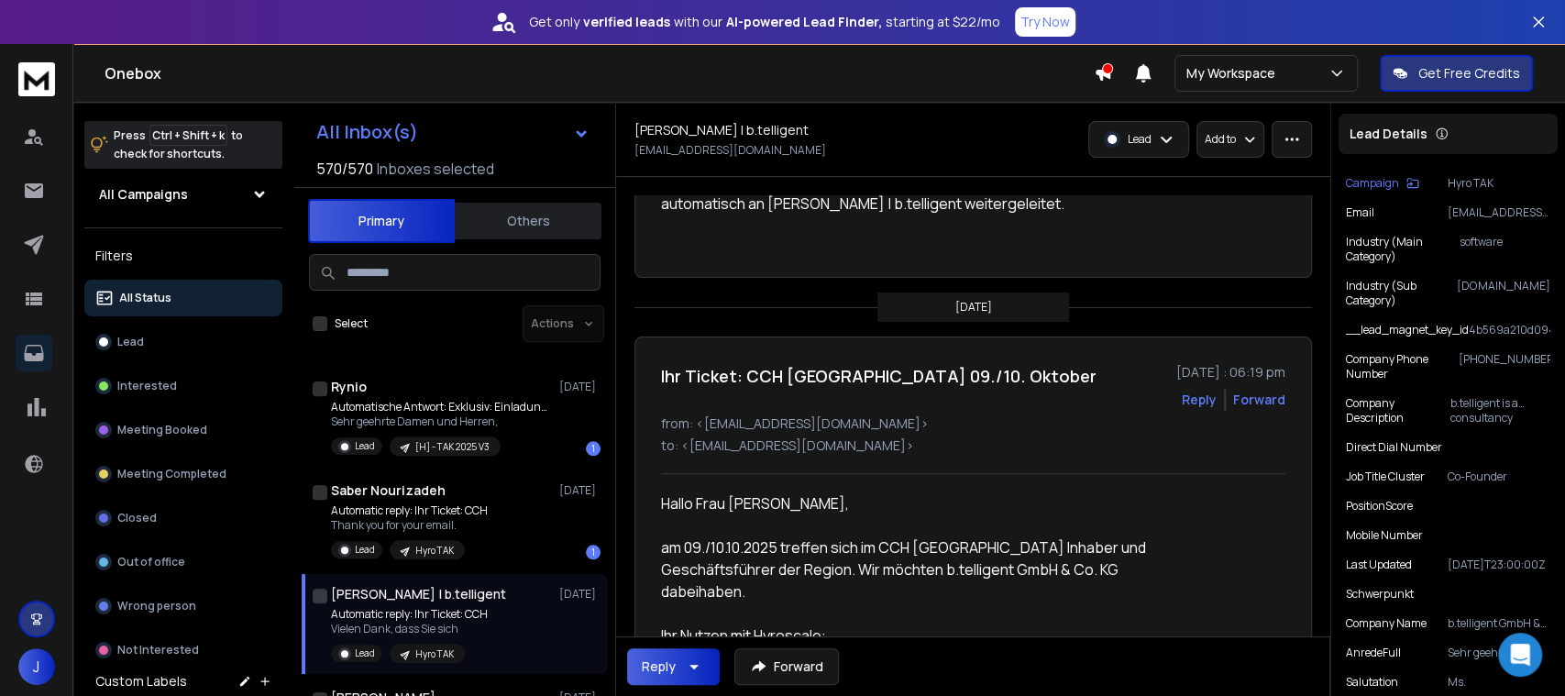
scroll to position [16, 0]
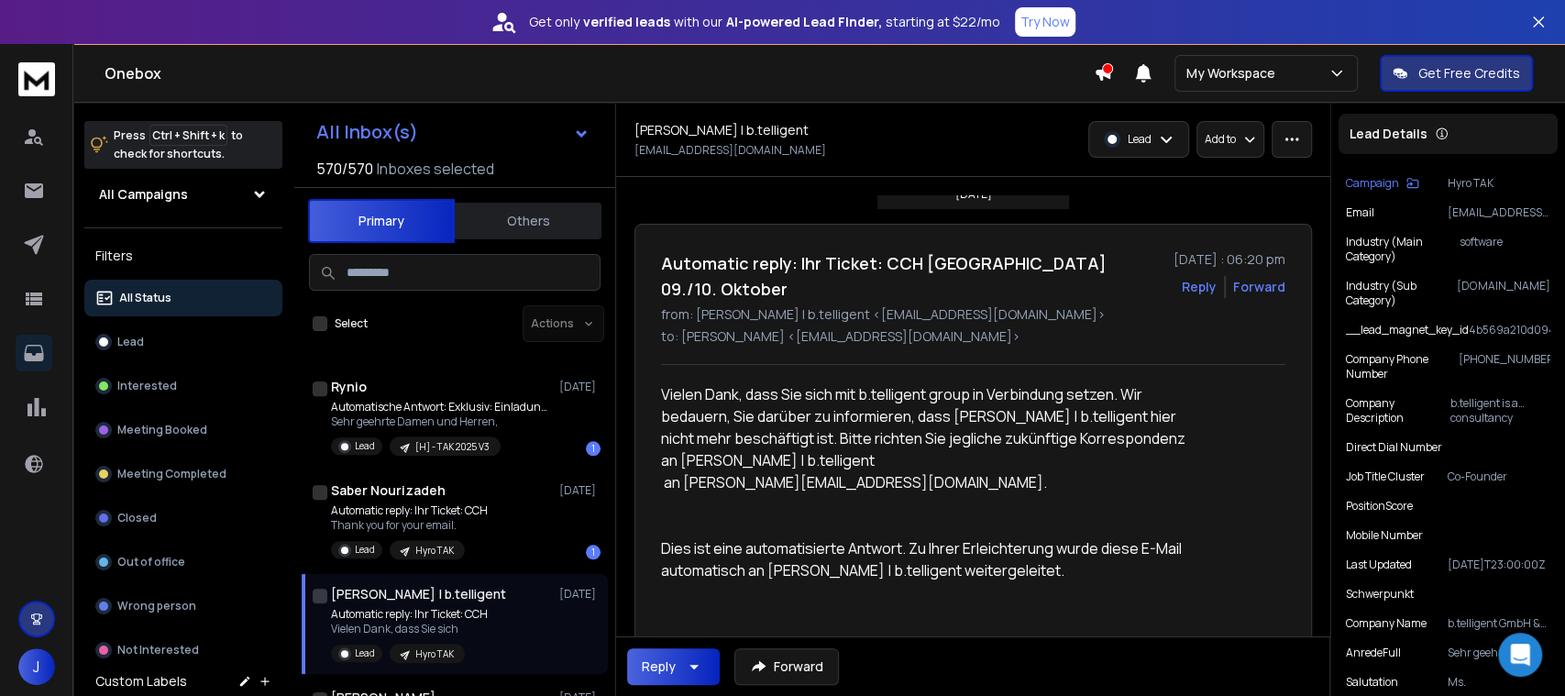
click at [1009, 429] on div "Vielen Dank, dass Sie sich mit ‎b.telligent group‎ in Verbindung setzen. Wir be…" at bounding box center [936, 500] width 550 height 235
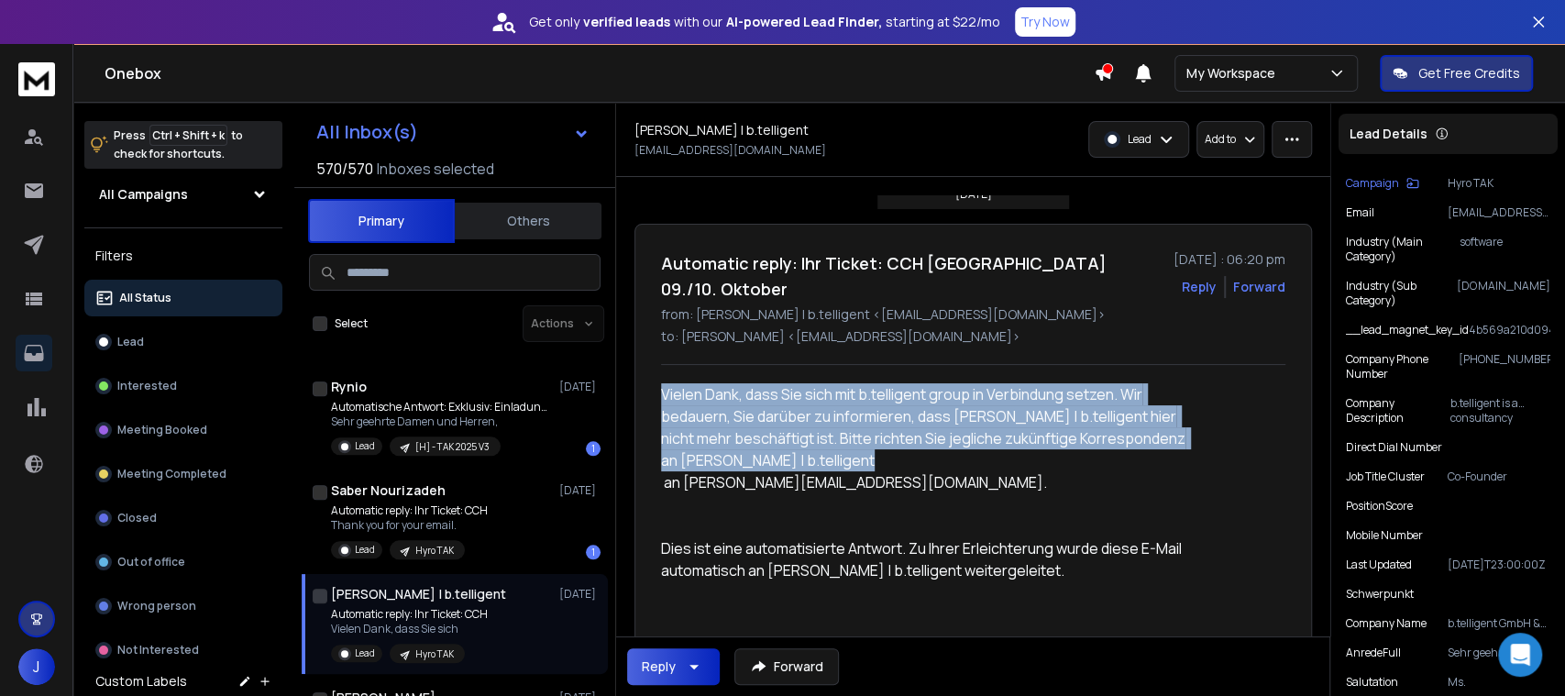
click at [1009, 429] on div "Vielen Dank, dass Sie sich mit ‎b.telligent group‎ in Verbindung setzen. Wir be…" at bounding box center [936, 500] width 550 height 235
click at [1113, 140] on div at bounding box center [1112, 139] width 16 height 16
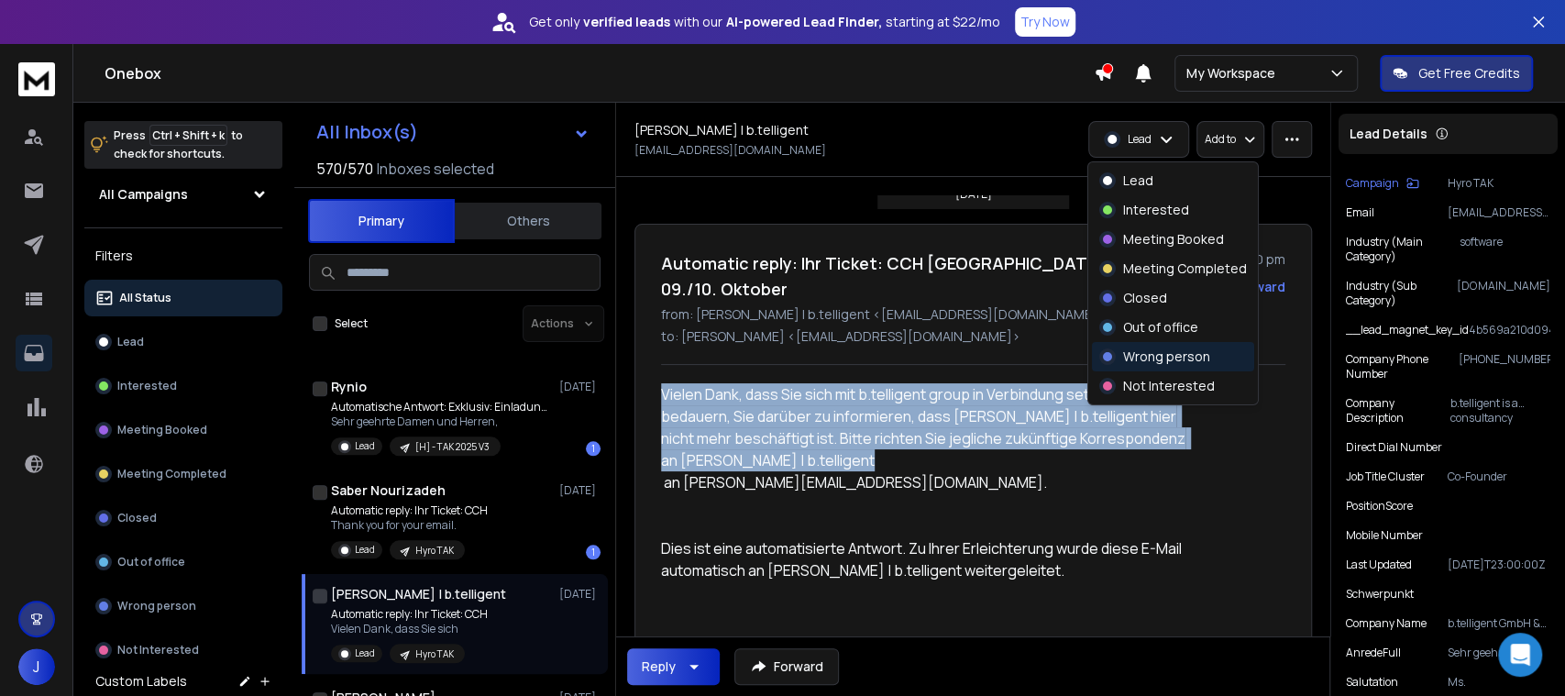
click at [1160, 357] on p "Wrong person" at bounding box center [1166, 356] width 87 height 18
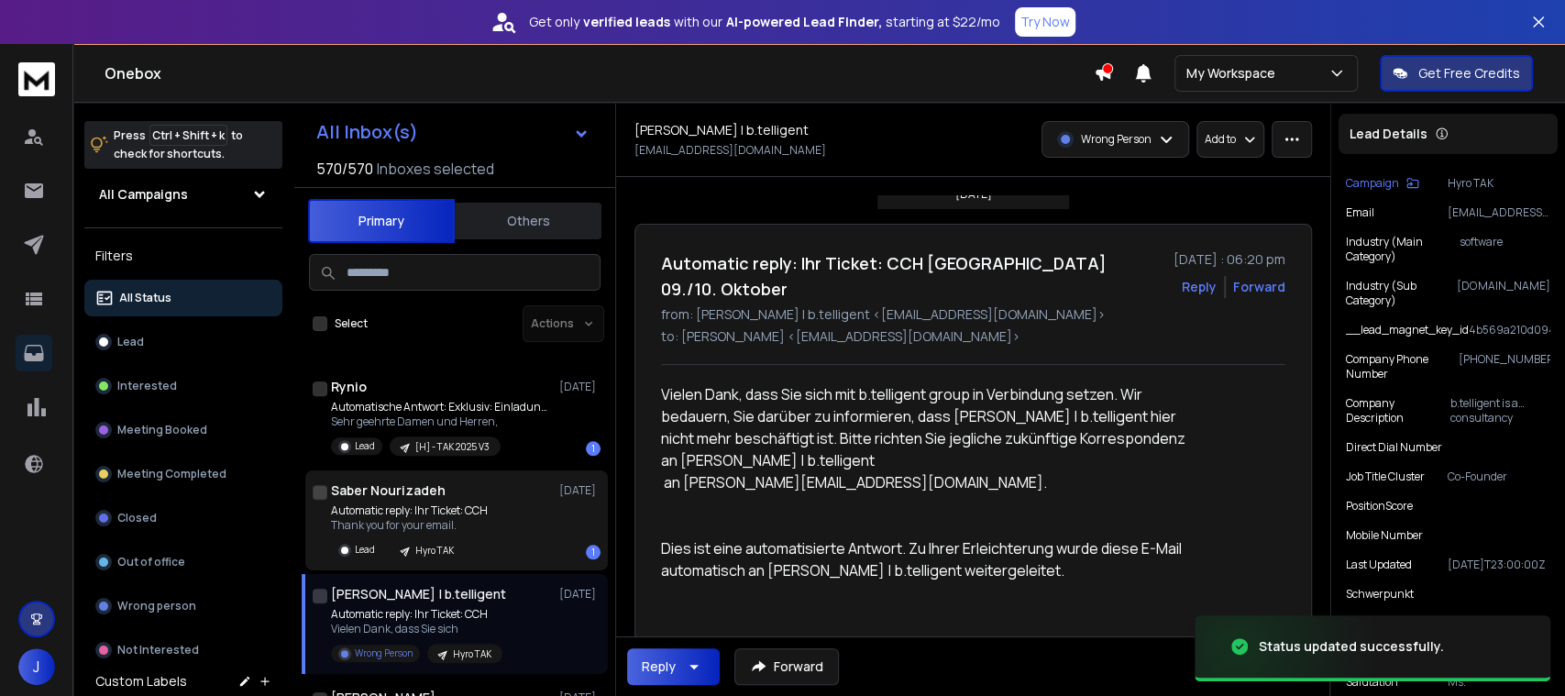
click at [530, 524] on div "Automatic reply: Ihr Ticket: CCH Thank you for your email. Lead Hyro TAK 1" at bounding box center [465, 531] width 269 height 56
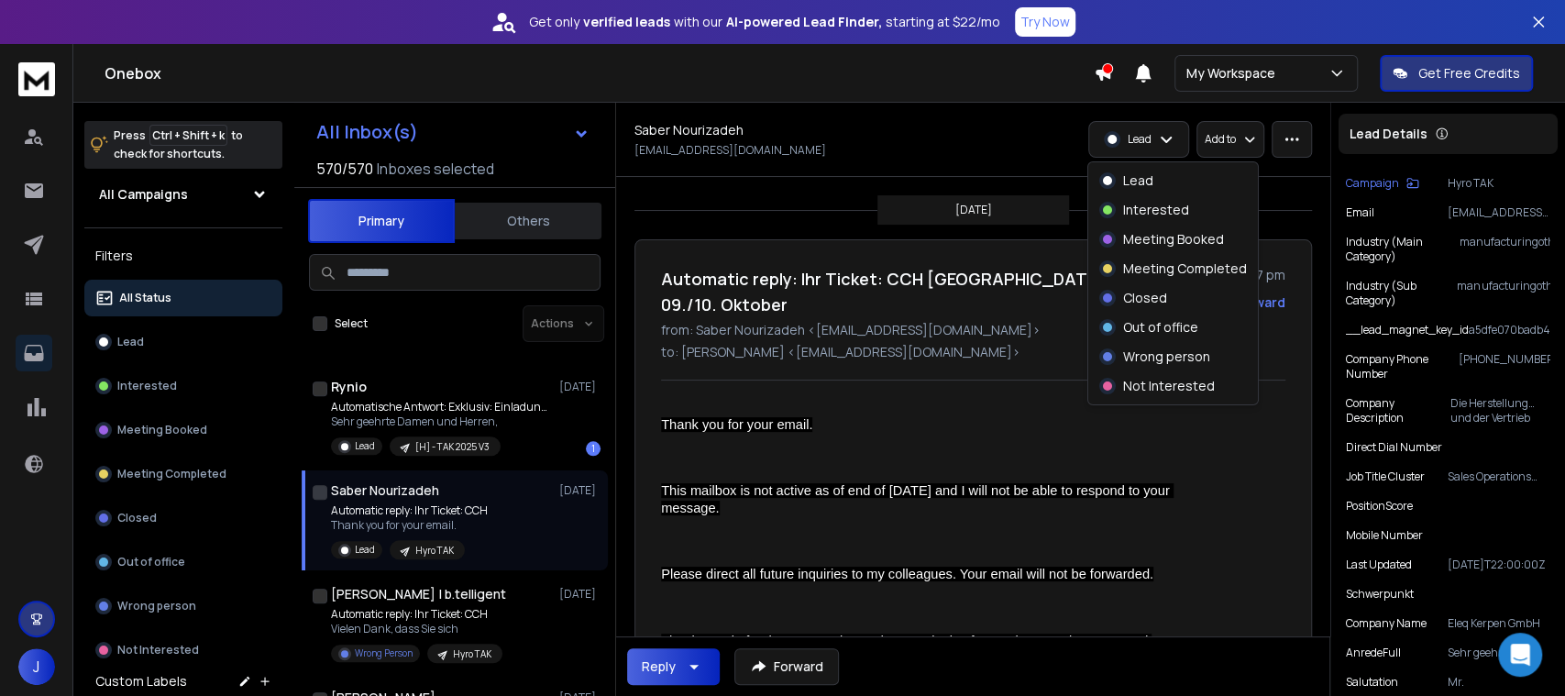
click at [1116, 150] on div "Lead" at bounding box center [1138, 139] width 99 height 35
click at [1110, 362] on span at bounding box center [1107, 356] width 16 height 16
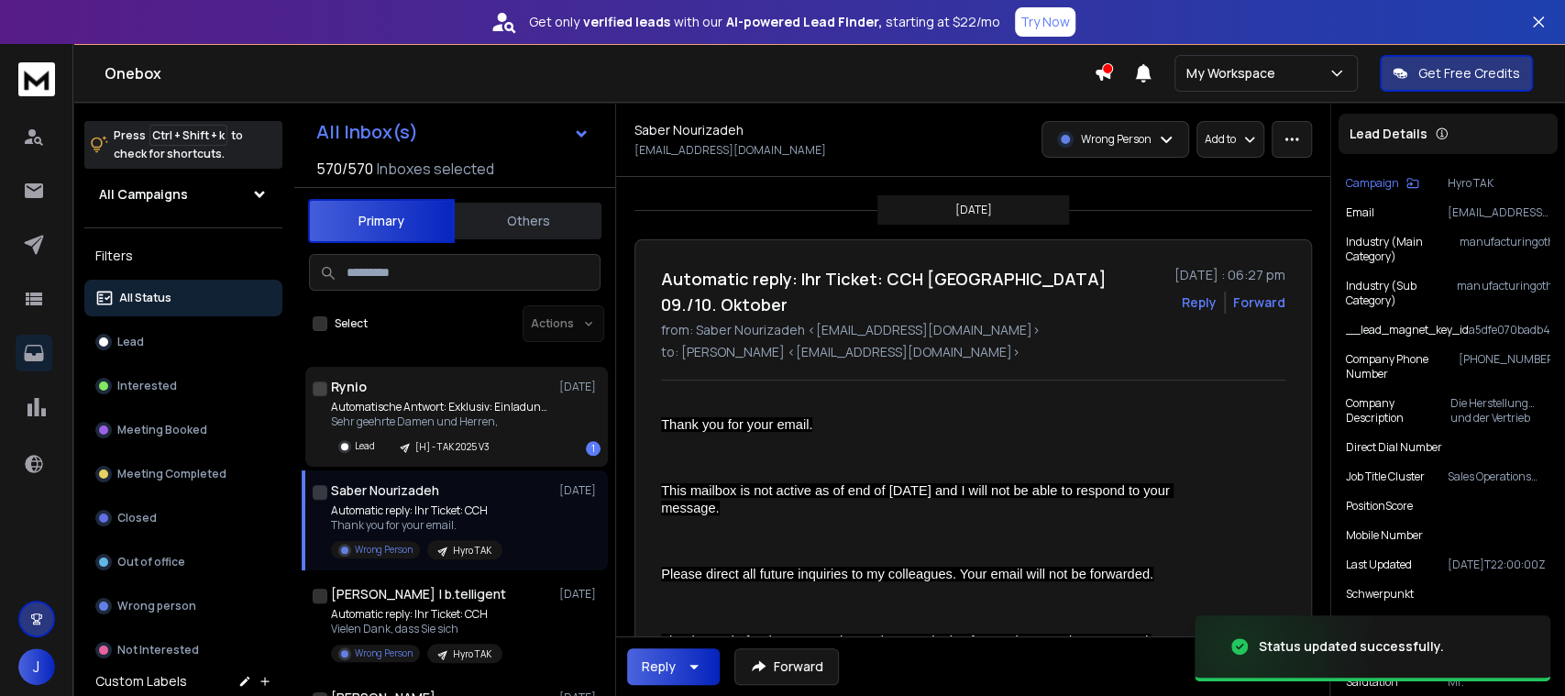
click at [556, 444] on div "Automatische Antwort: Exklusiv: Einladung zum Sehr geehrte Damen und Herren, Le…" at bounding box center [465, 428] width 269 height 56
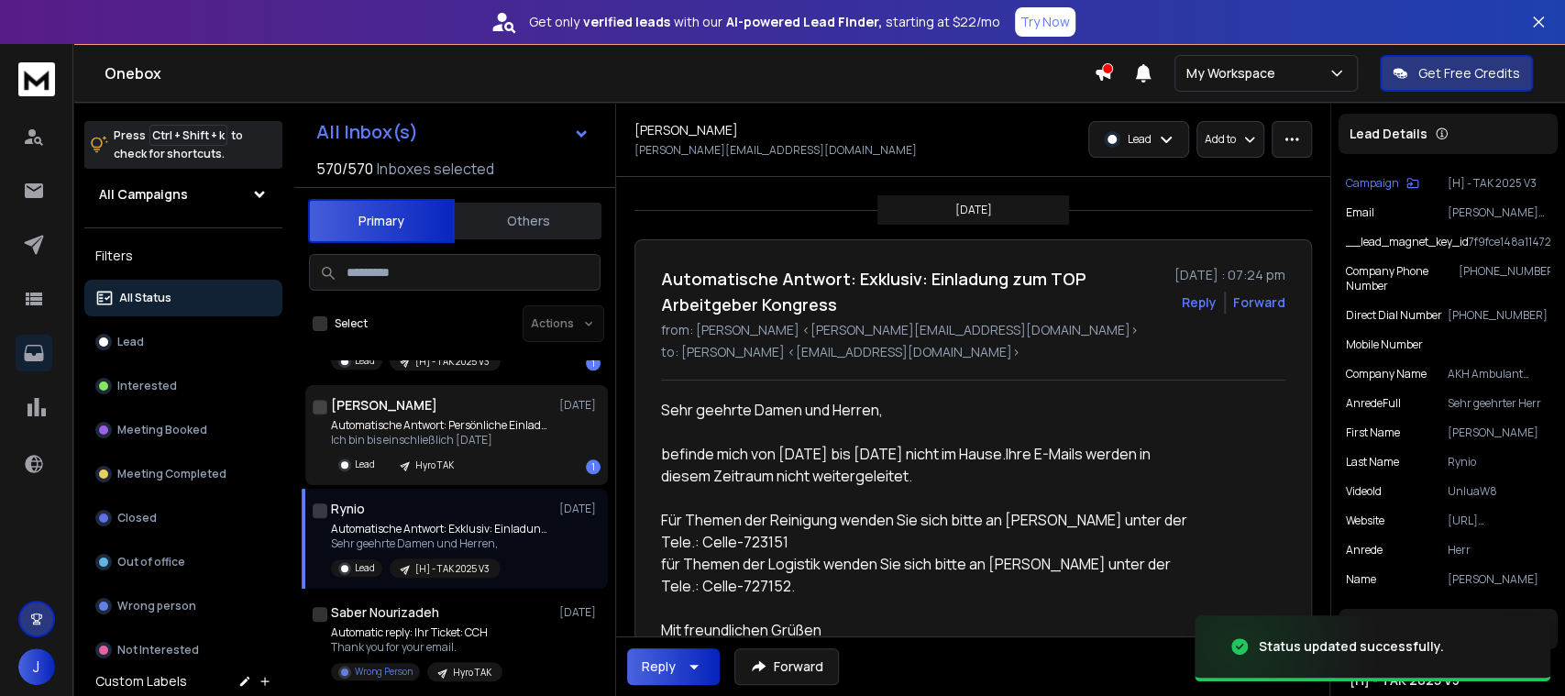
scroll to position [1100, 0]
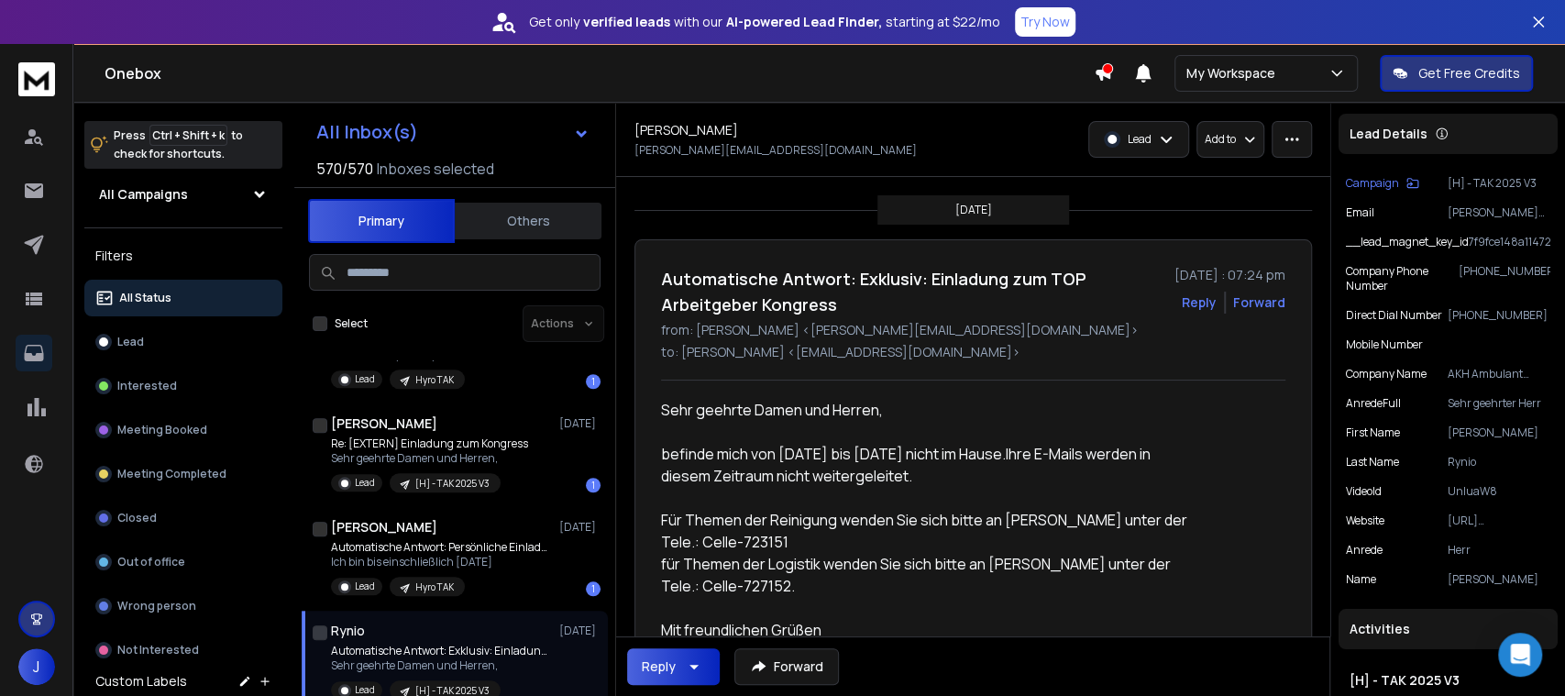
click at [1118, 123] on div "Lead" at bounding box center [1138, 139] width 99 height 35
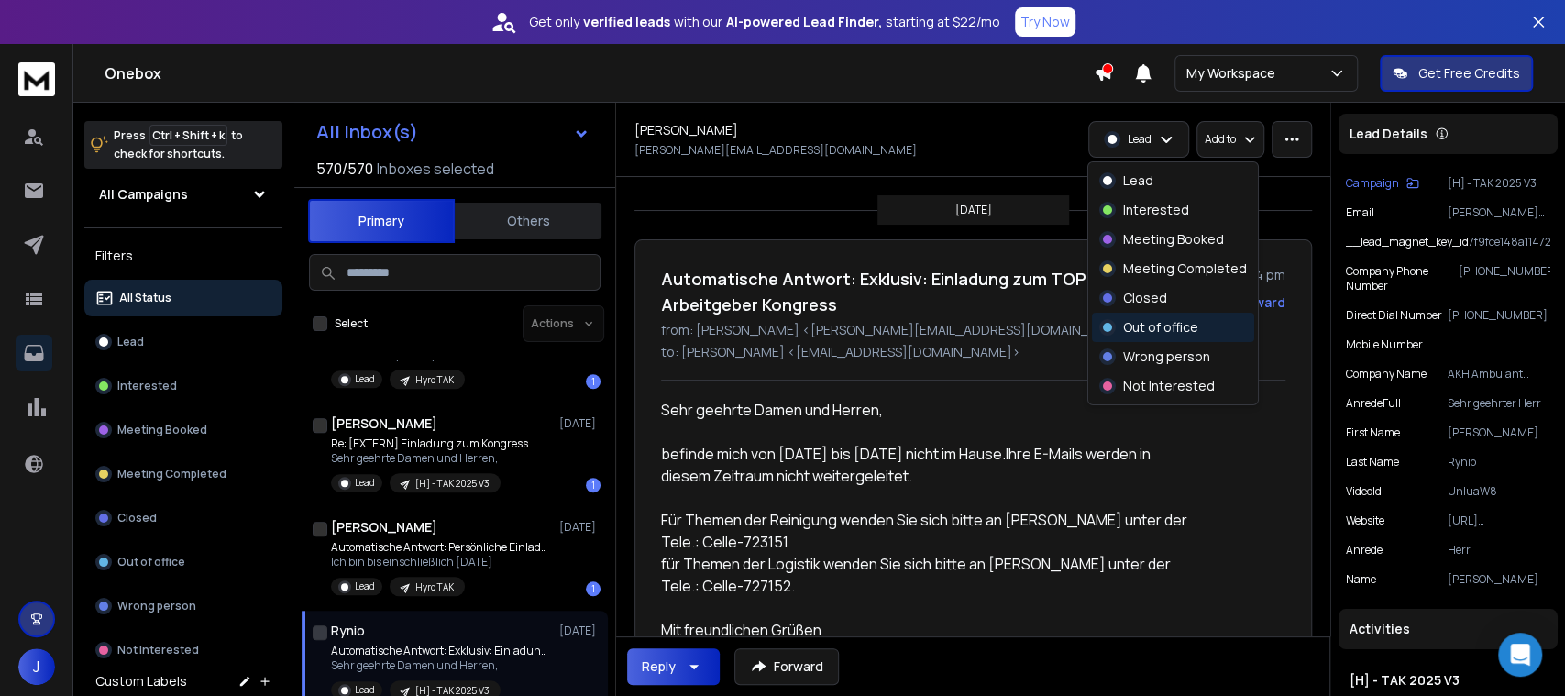
click at [1138, 327] on p "Out of office" at bounding box center [1160, 327] width 75 height 18
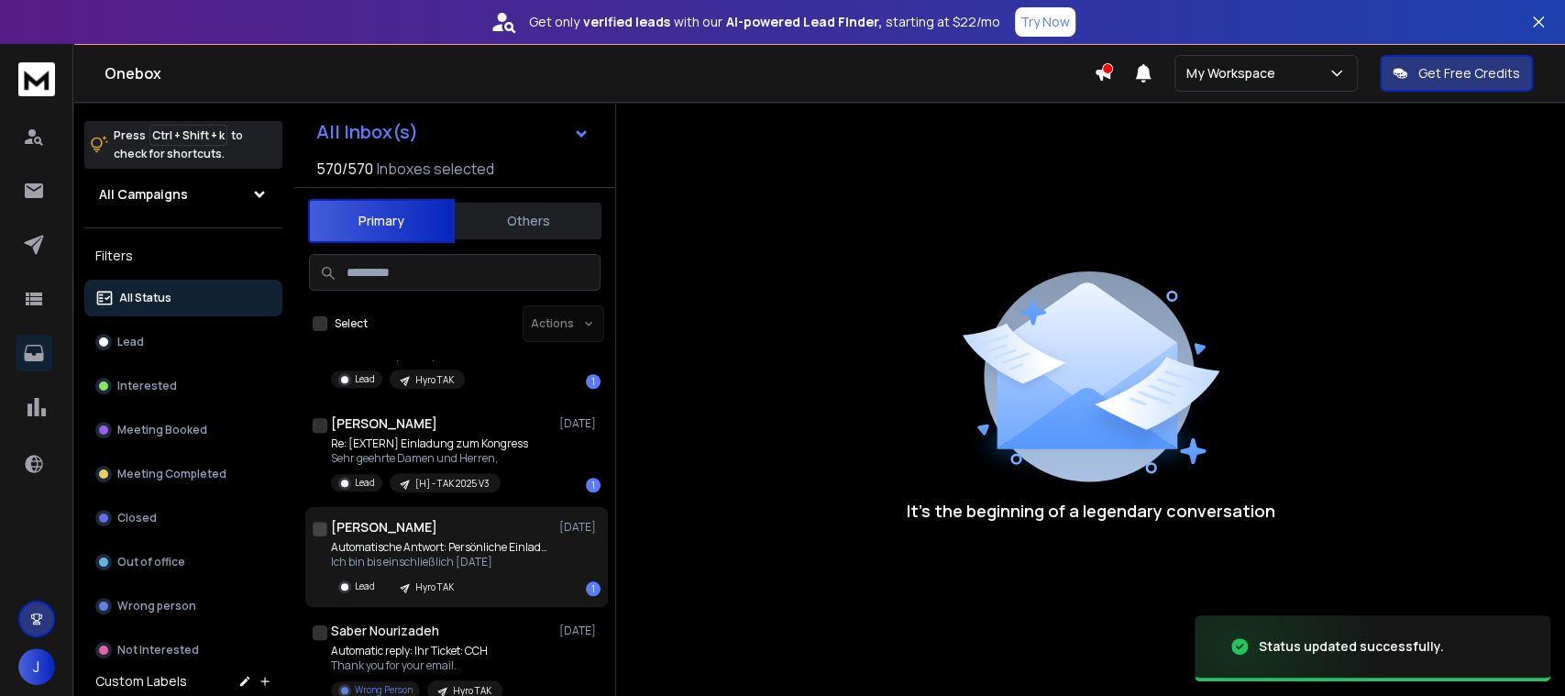
click at [520, 543] on p "Automatische Antwort: Persönliche Einladung für" at bounding box center [441, 547] width 220 height 15
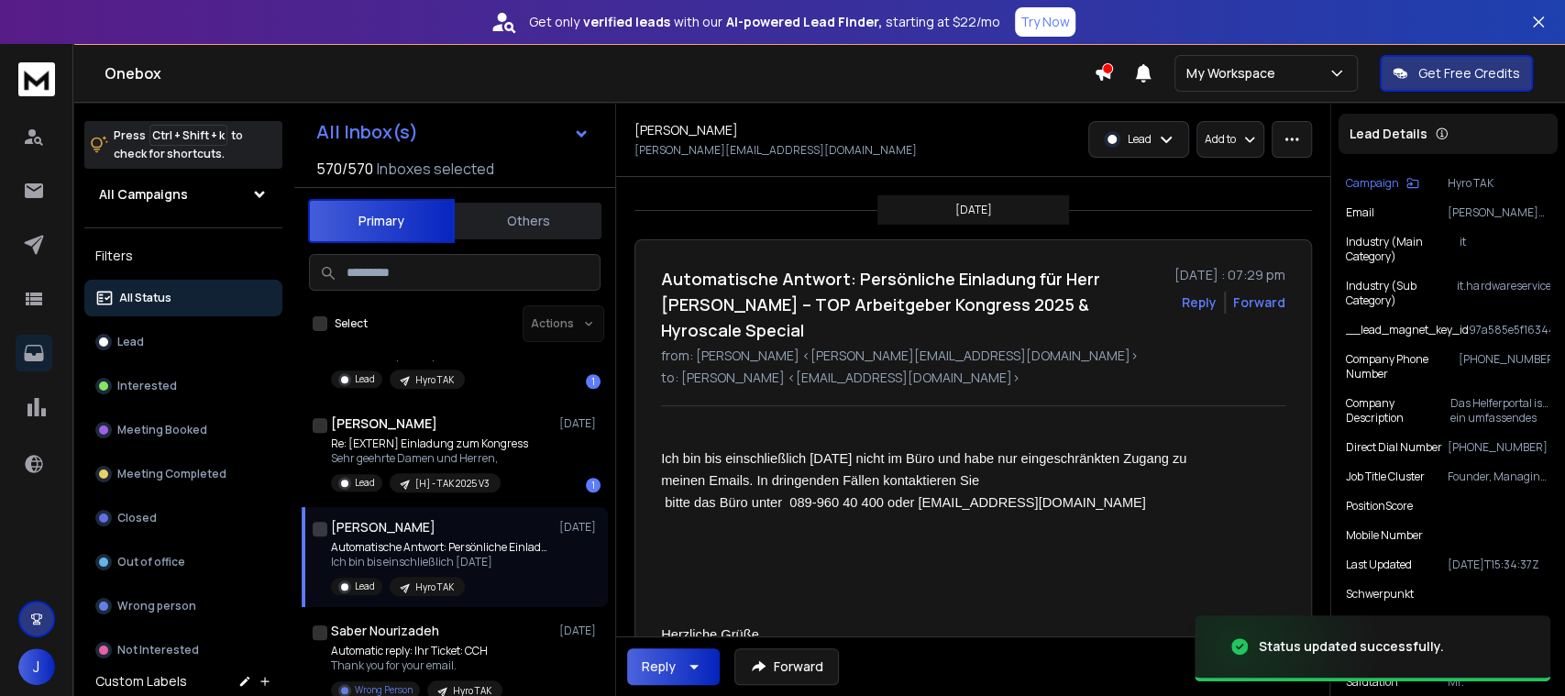
click at [1127, 114] on div "[PERSON_NAME] [PERSON_NAME] [PERSON_NAME][EMAIL_ADDRESS][DOMAIN_NAME] Lead Add …" at bounding box center [973, 140] width 714 height 74
click at [1127, 143] on p "Lead" at bounding box center [1139, 139] width 24 height 15
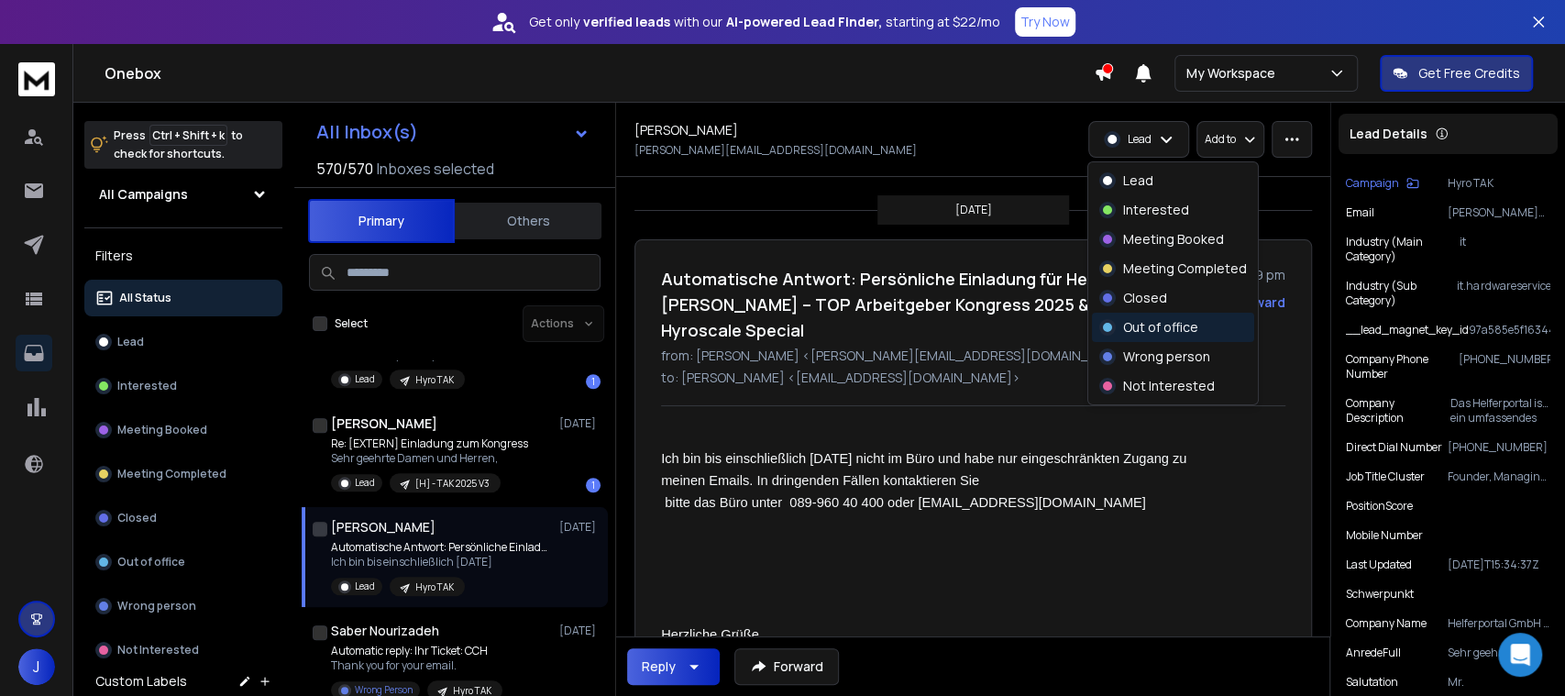
click at [1131, 332] on p "Out of office" at bounding box center [1160, 327] width 75 height 18
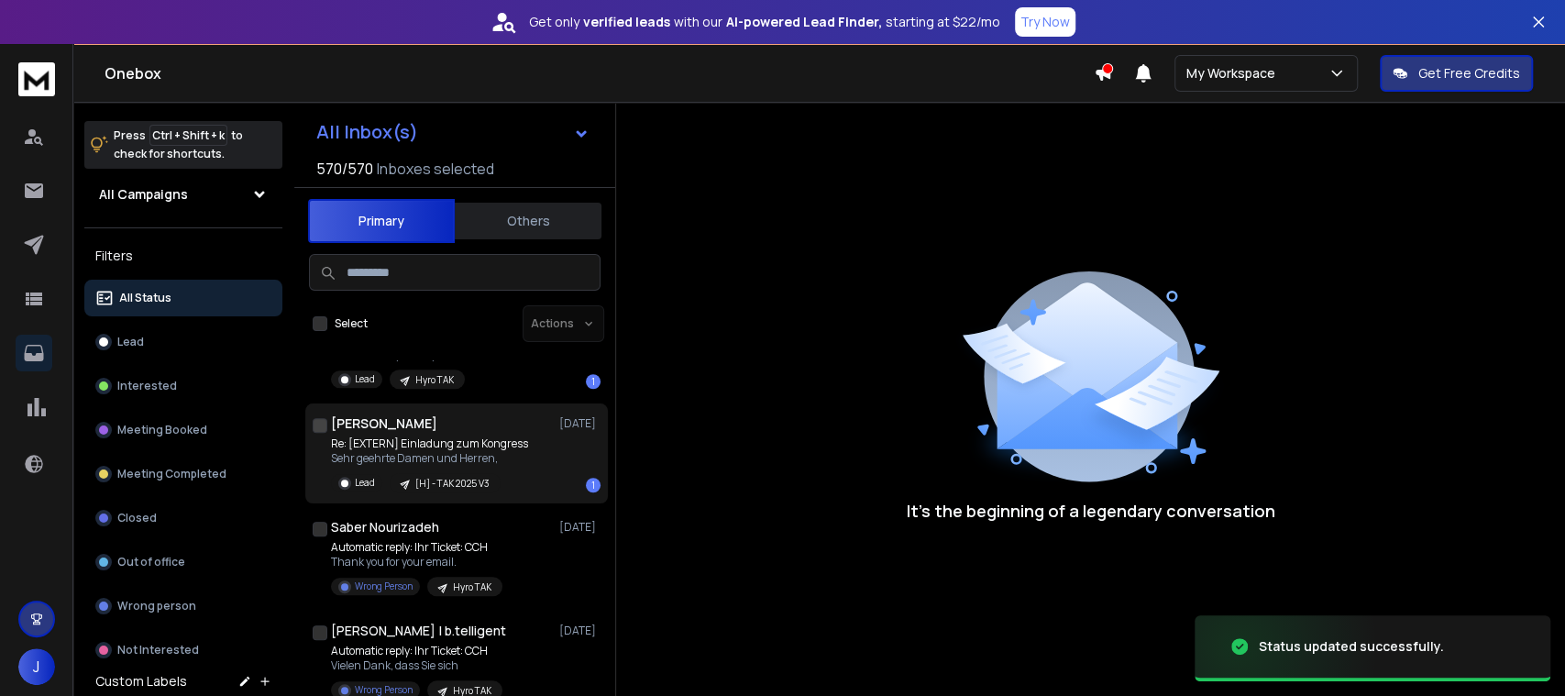
click at [521, 473] on div "Lead [H] - TAK 2025 V3" at bounding box center [429, 482] width 197 height 19
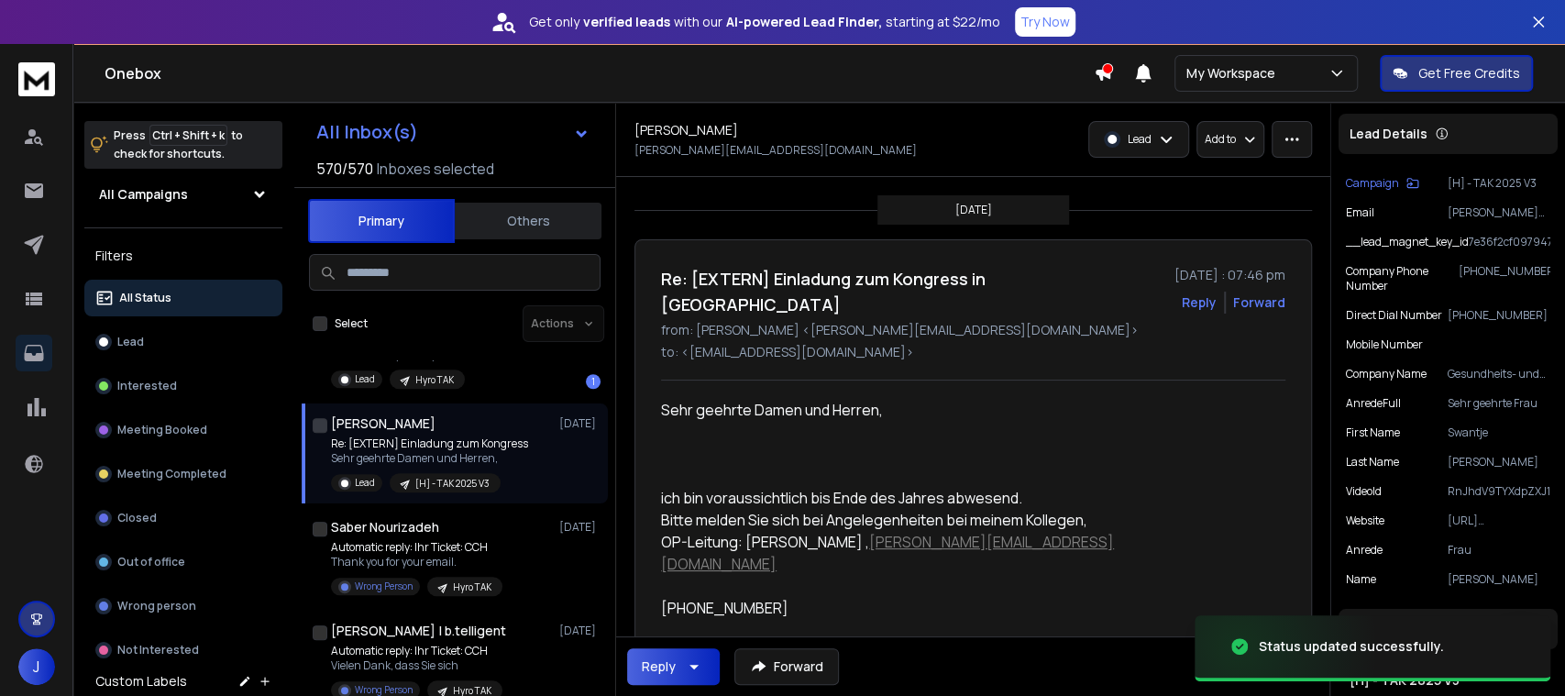
scroll to position [977, 0]
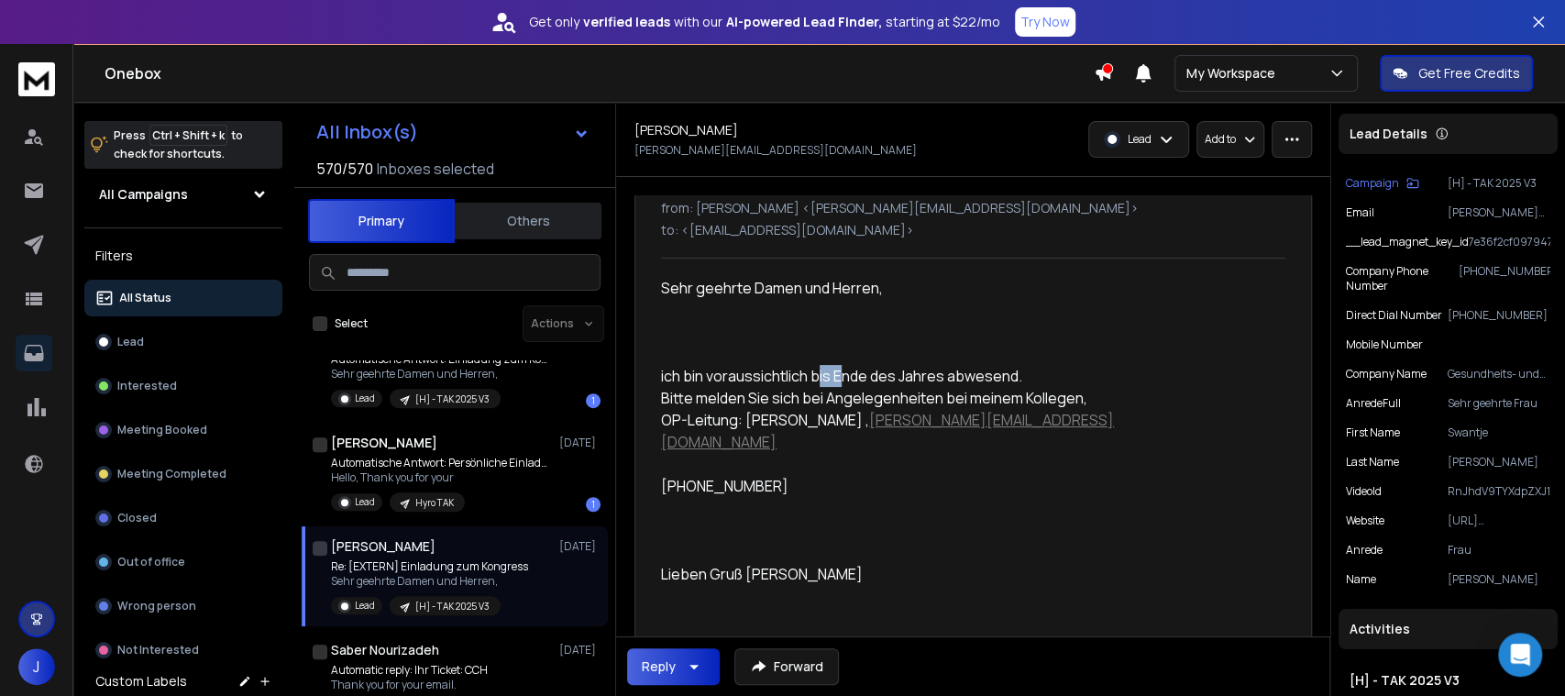
scroll to position [244, 0]
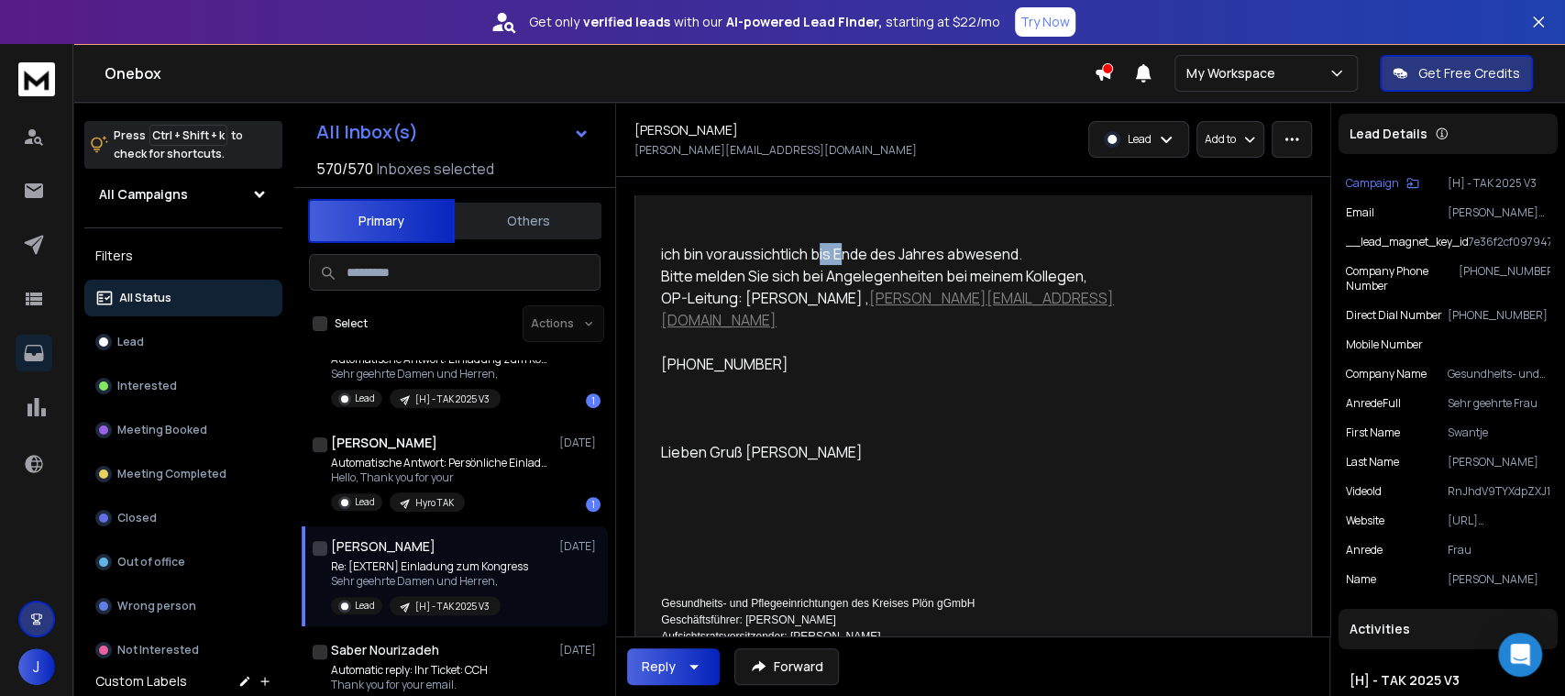
click at [669, 322] on div "Sehr geehrte Damen und Herren, ich bin voraussichtlich bis Ende des Jahres abwe…" at bounding box center [936, 514] width 550 height 719
drag, startPoint x: 644, startPoint y: 296, endPoint x: 1052, endPoint y: 392, distance: 419.1
click at [1052, 392] on div "Re: [EXTERN] Einladung zum Kongress in [GEOGRAPHIC_DATA] [DATE] : 07:46 pm Repl…" at bounding box center [972, 447] width 677 height 905
copy div "ich bin voraussichtlich bis Ende des Jahres abwesend. Bitte melden Sie sich bei…"
click at [1140, 155] on div "Lead" at bounding box center [1138, 139] width 99 height 35
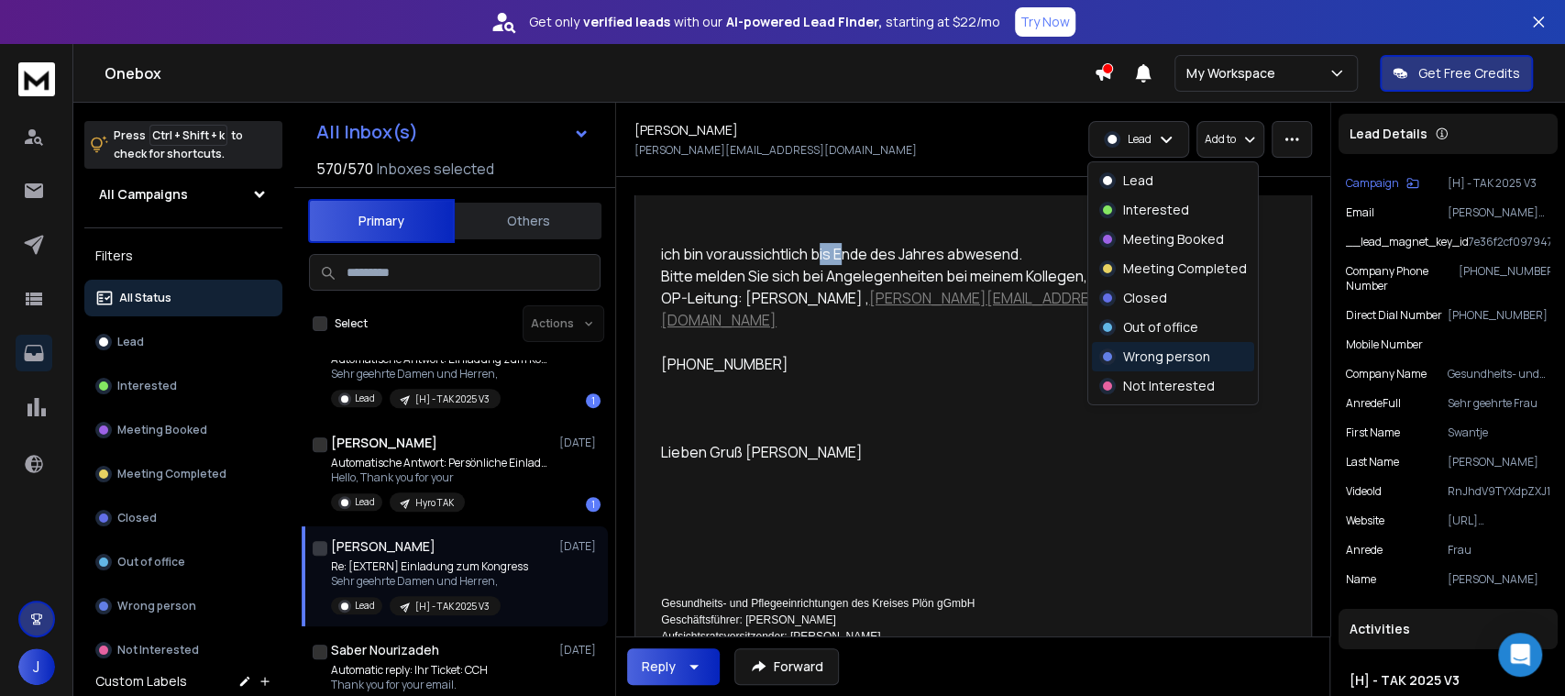
click at [1150, 356] on p "Wrong person" at bounding box center [1166, 356] width 87 height 18
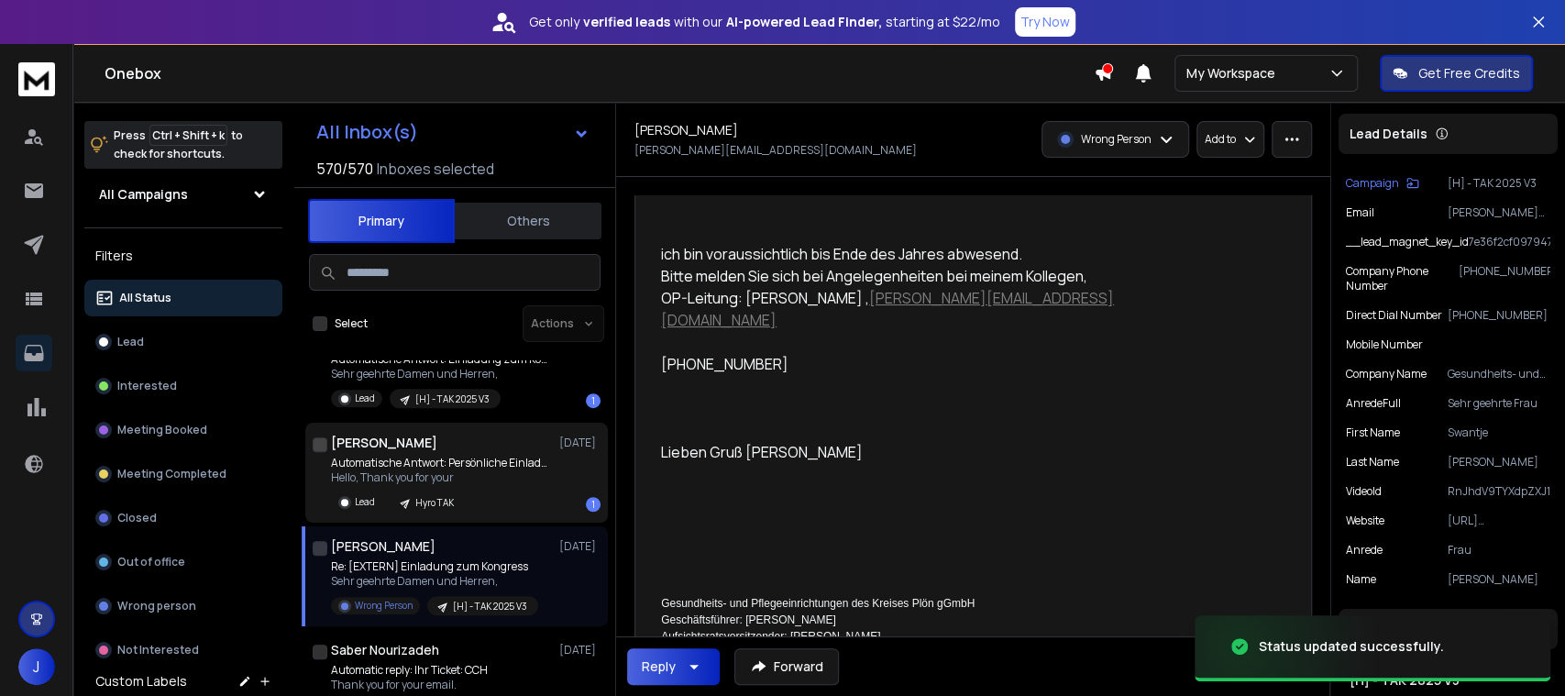
click at [507, 463] on p "Automatische Antwort: Persönliche Einladung für" at bounding box center [441, 463] width 220 height 15
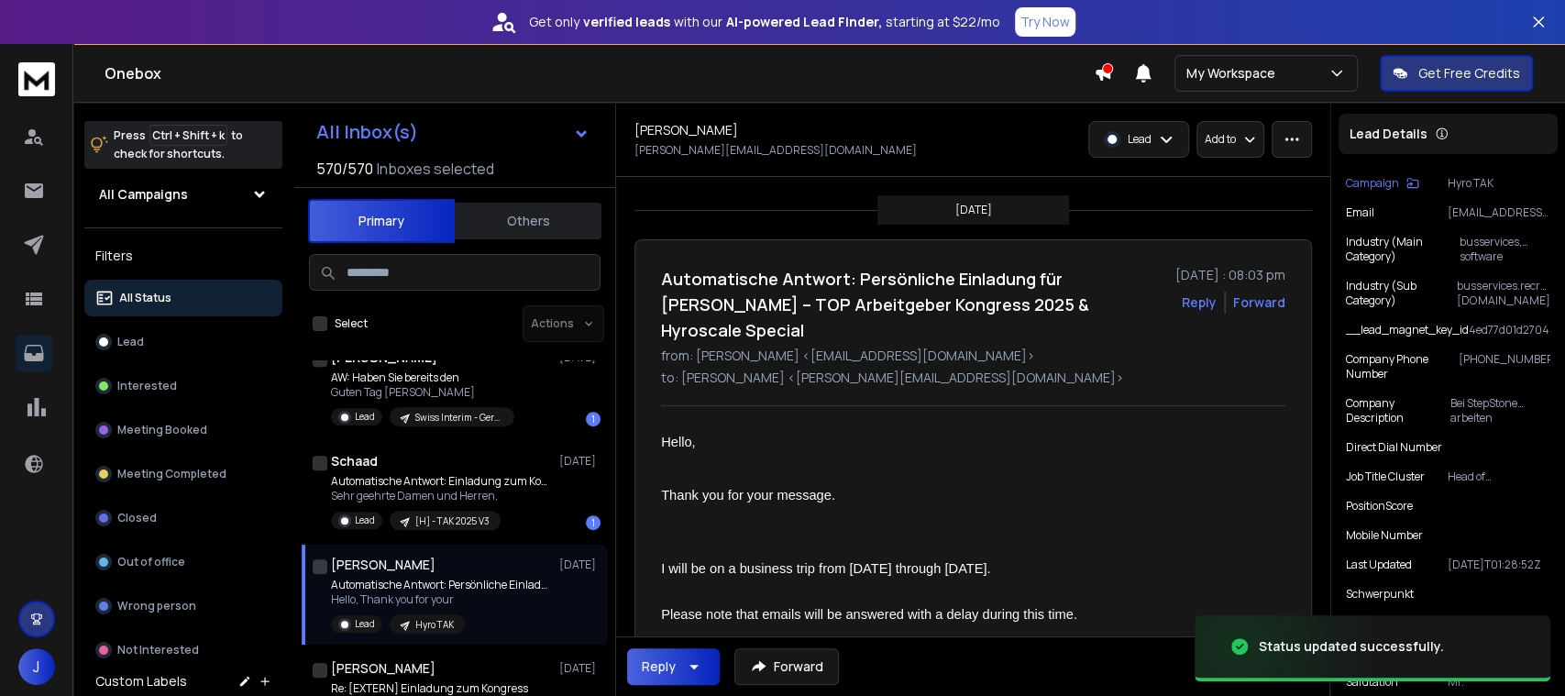
scroll to position [122, 0]
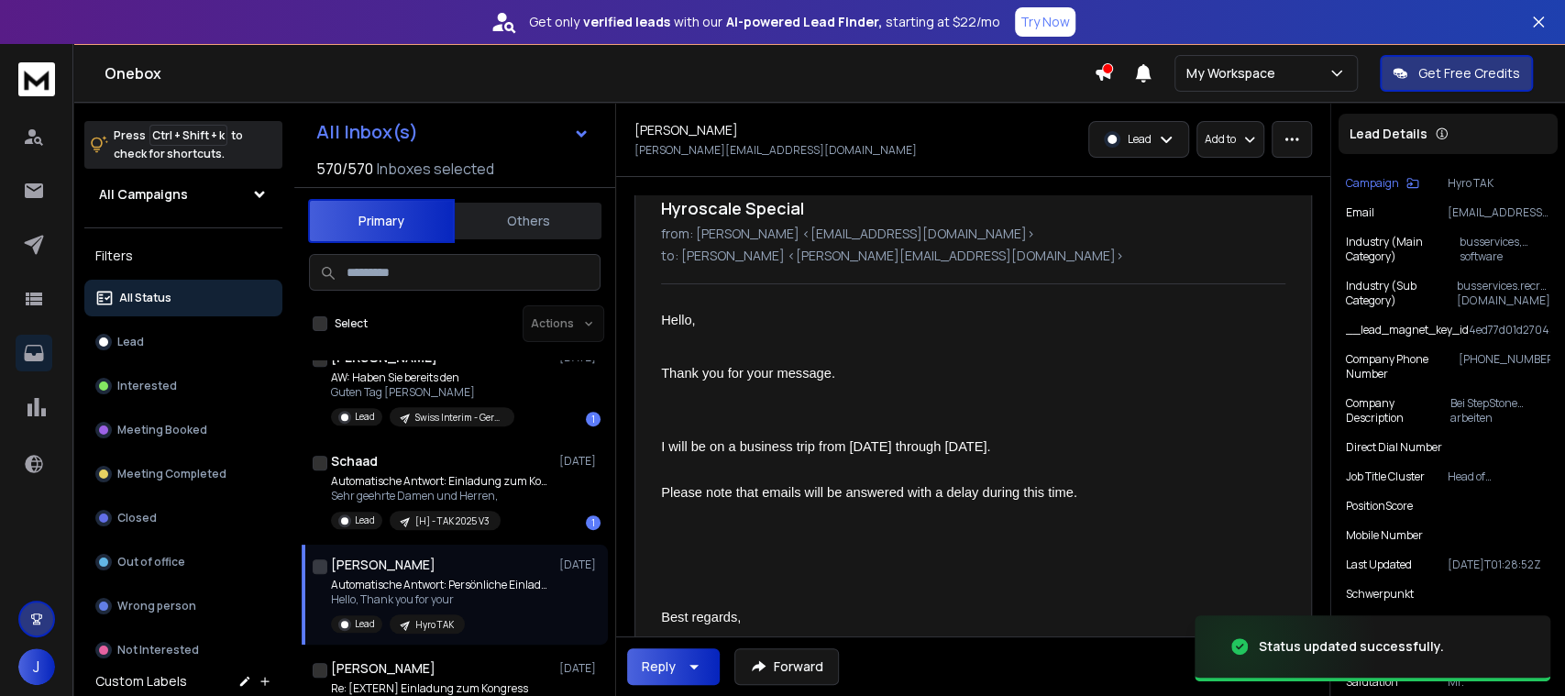
click at [770, 456] on div "I will be on a business trip from [DATE] through [DATE]." at bounding box center [928, 446] width 535 height 20
click at [765, 456] on div "I will be on a business trip from [DATE] through [DATE]." at bounding box center [928, 446] width 535 height 20
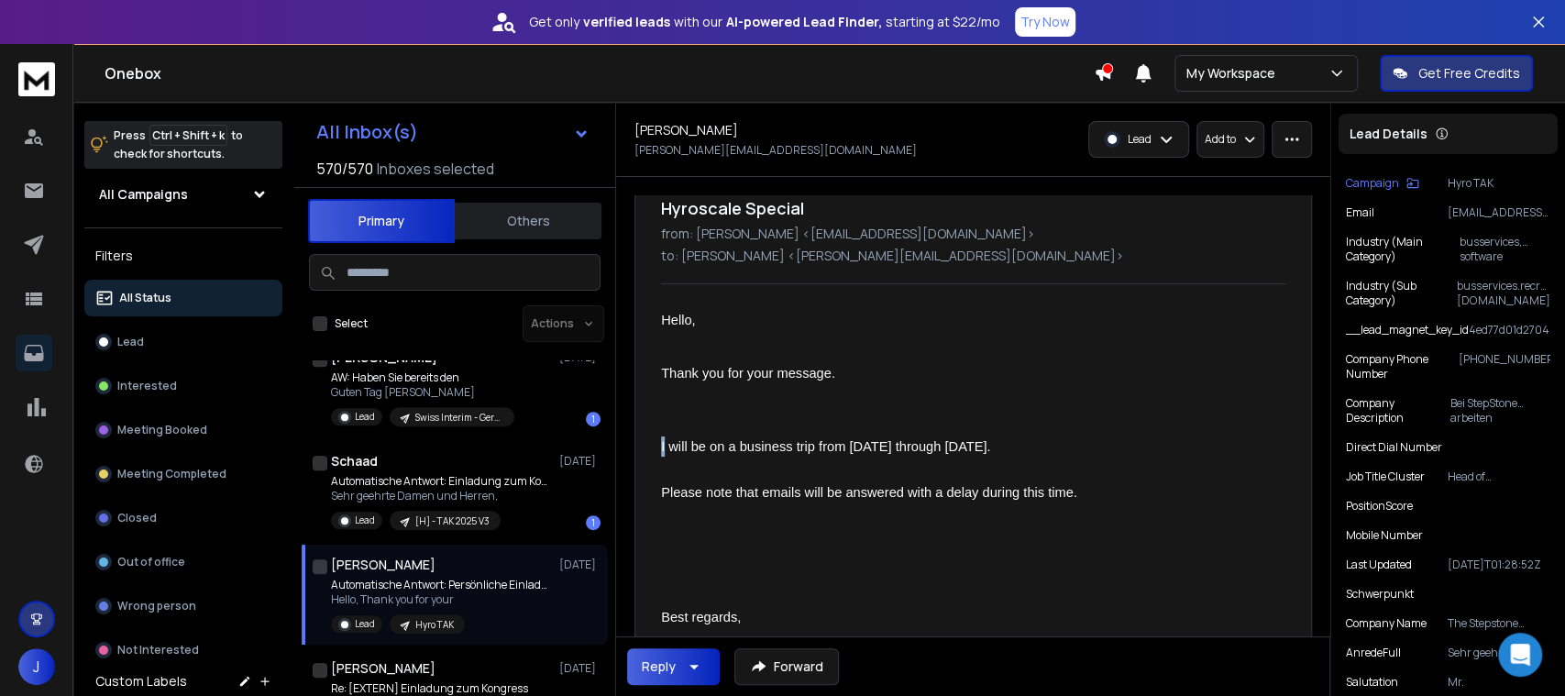
click at [1092, 148] on div "Lead" at bounding box center [1138, 139] width 99 height 35
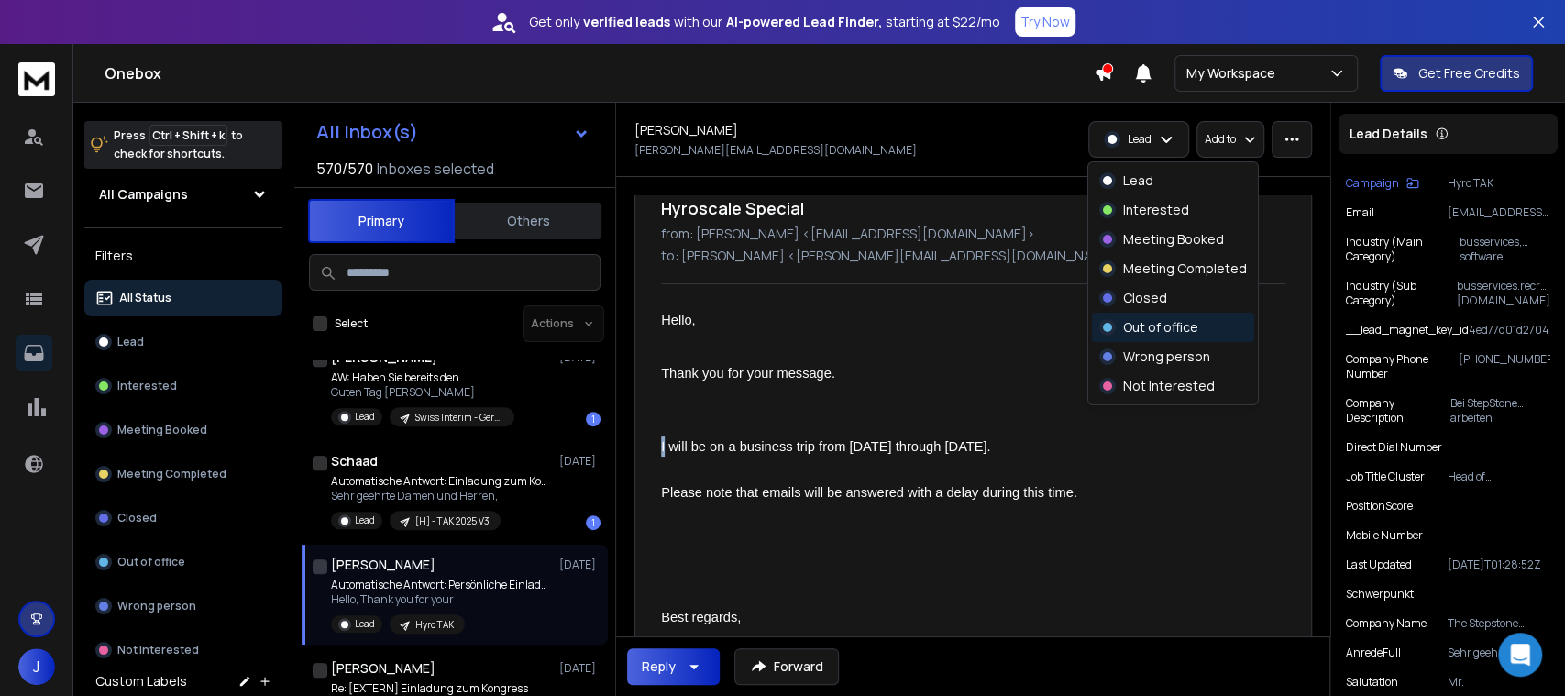
click at [1130, 326] on p "Out of office" at bounding box center [1160, 327] width 75 height 18
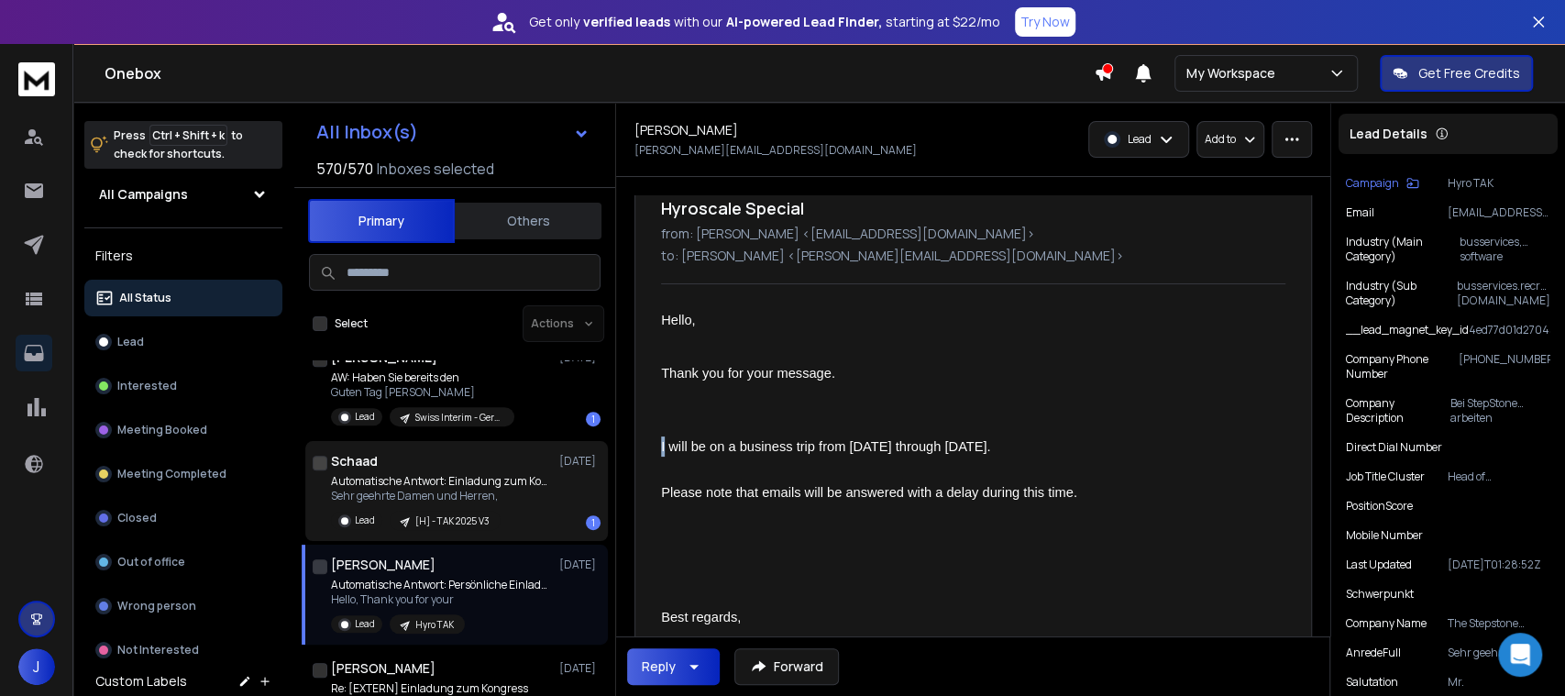
scroll to position [0, 0]
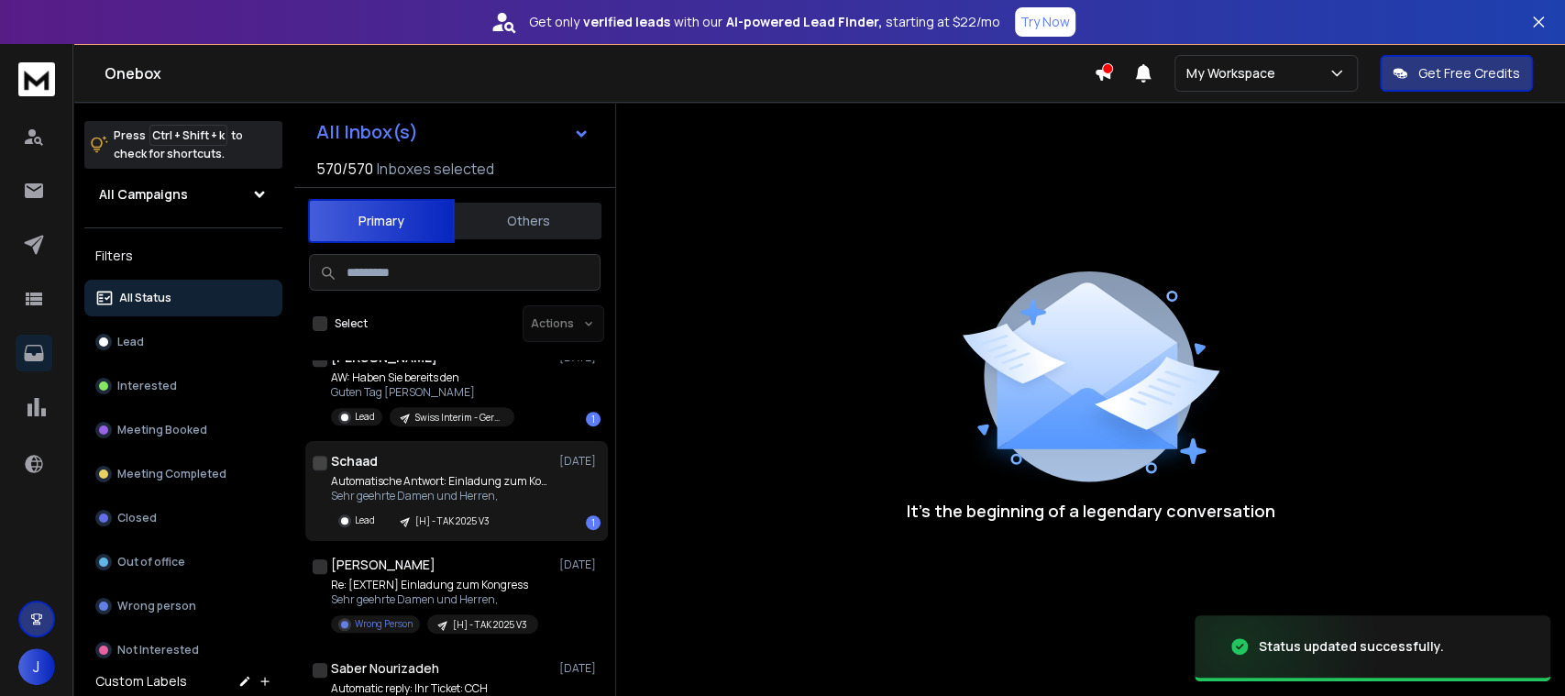
click at [516, 495] on p "Sehr geehrte Damen und Herren," at bounding box center [441, 496] width 220 height 15
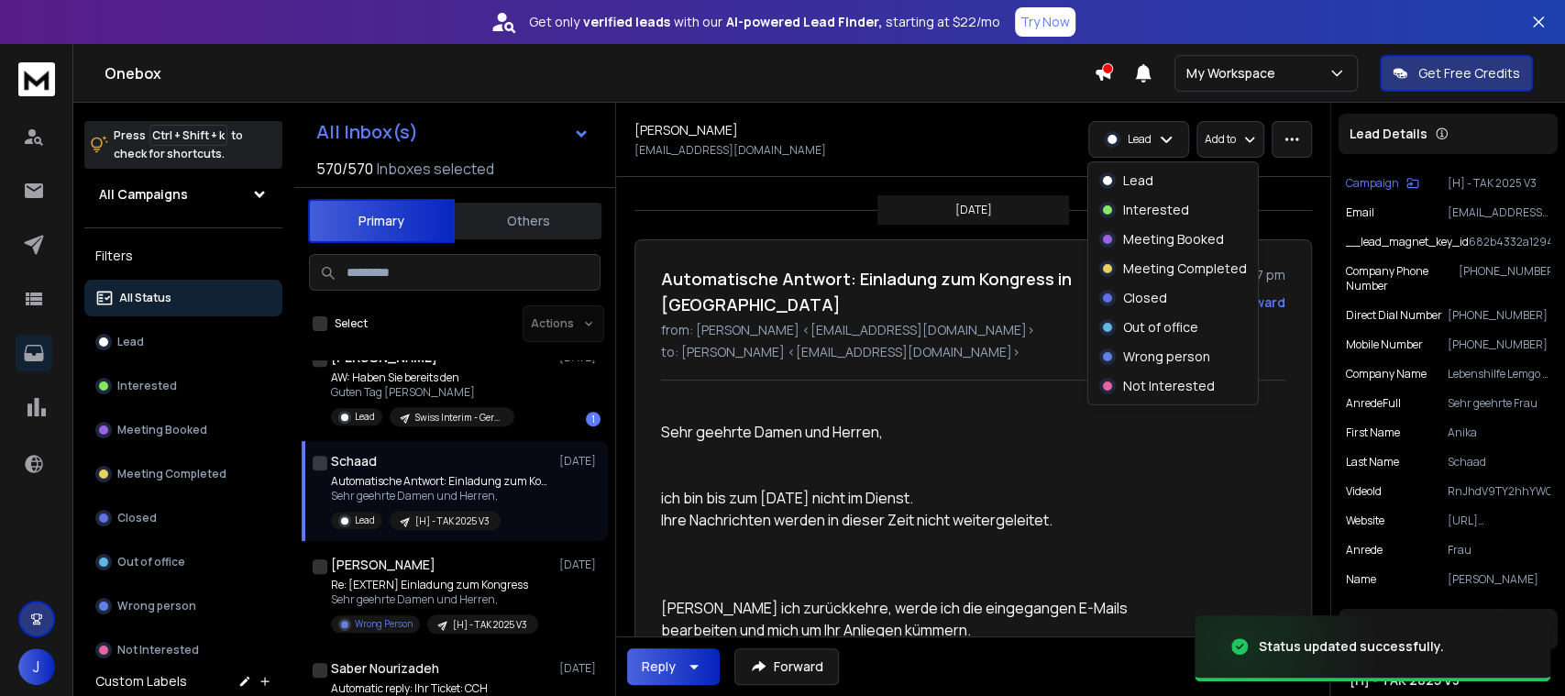
click at [1127, 151] on div "Lead" at bounding box center [1138, 139] width 99 height 35
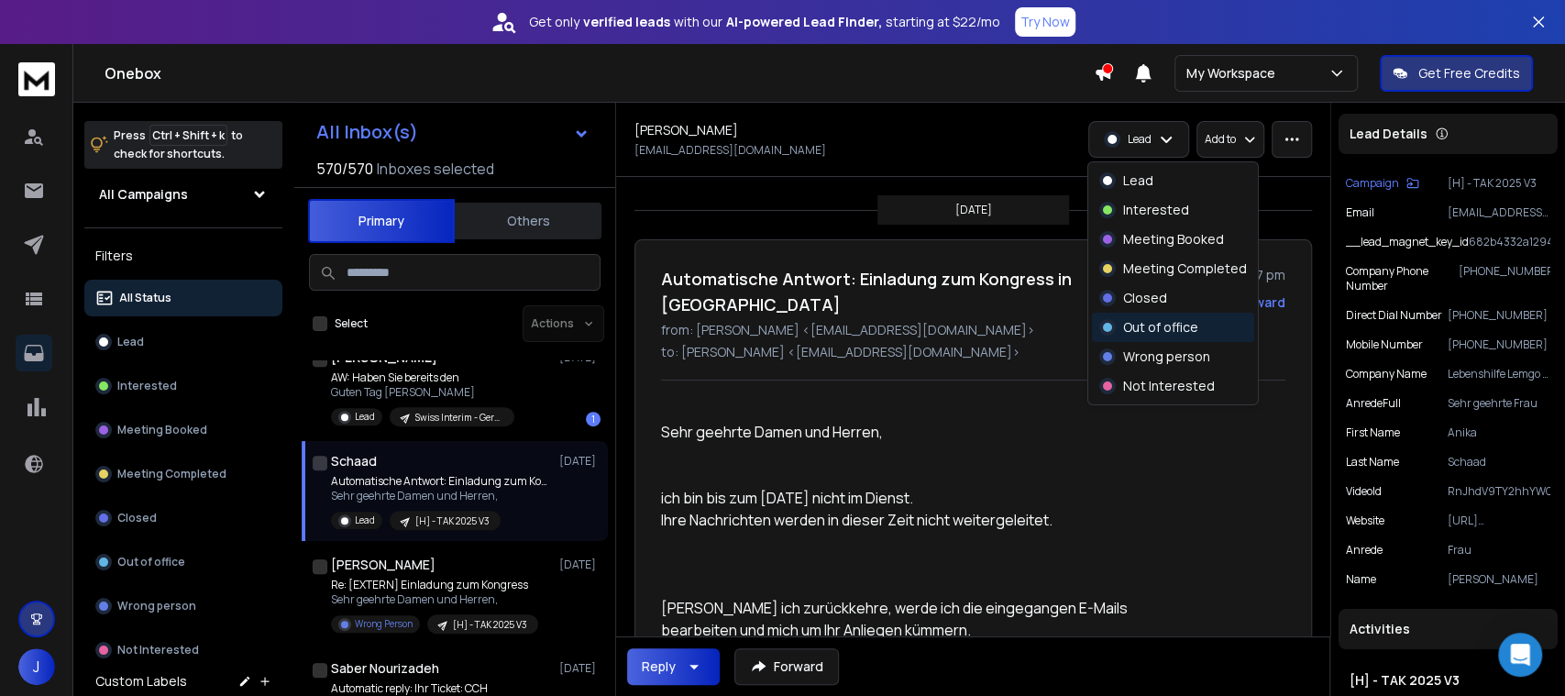
click at [1126, 326] on p "Out of office" at bounding box center [1160, 327] width 75 height 18
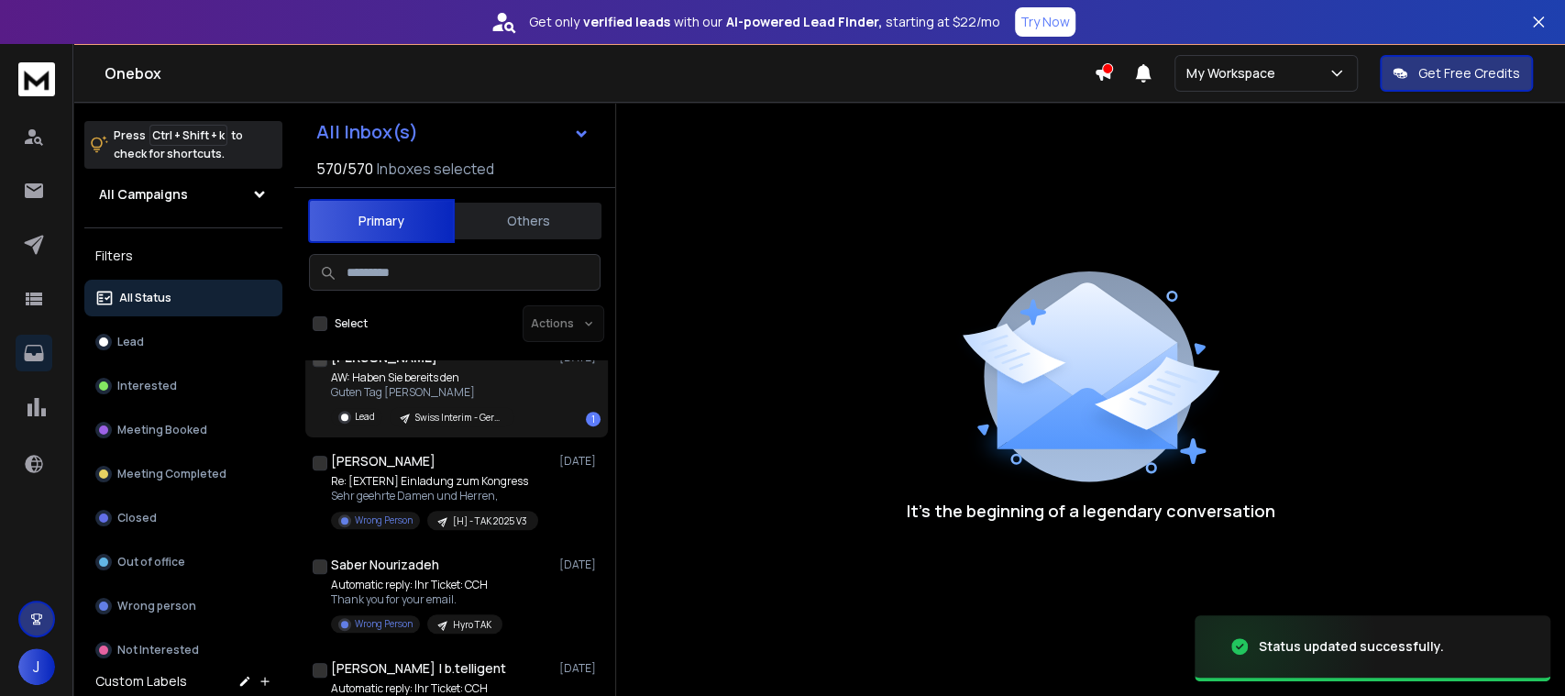
click at [506, 399] on p "Guten Tag [PERSON_NAME]" at bounding box center [422, 392] width 183 height 15
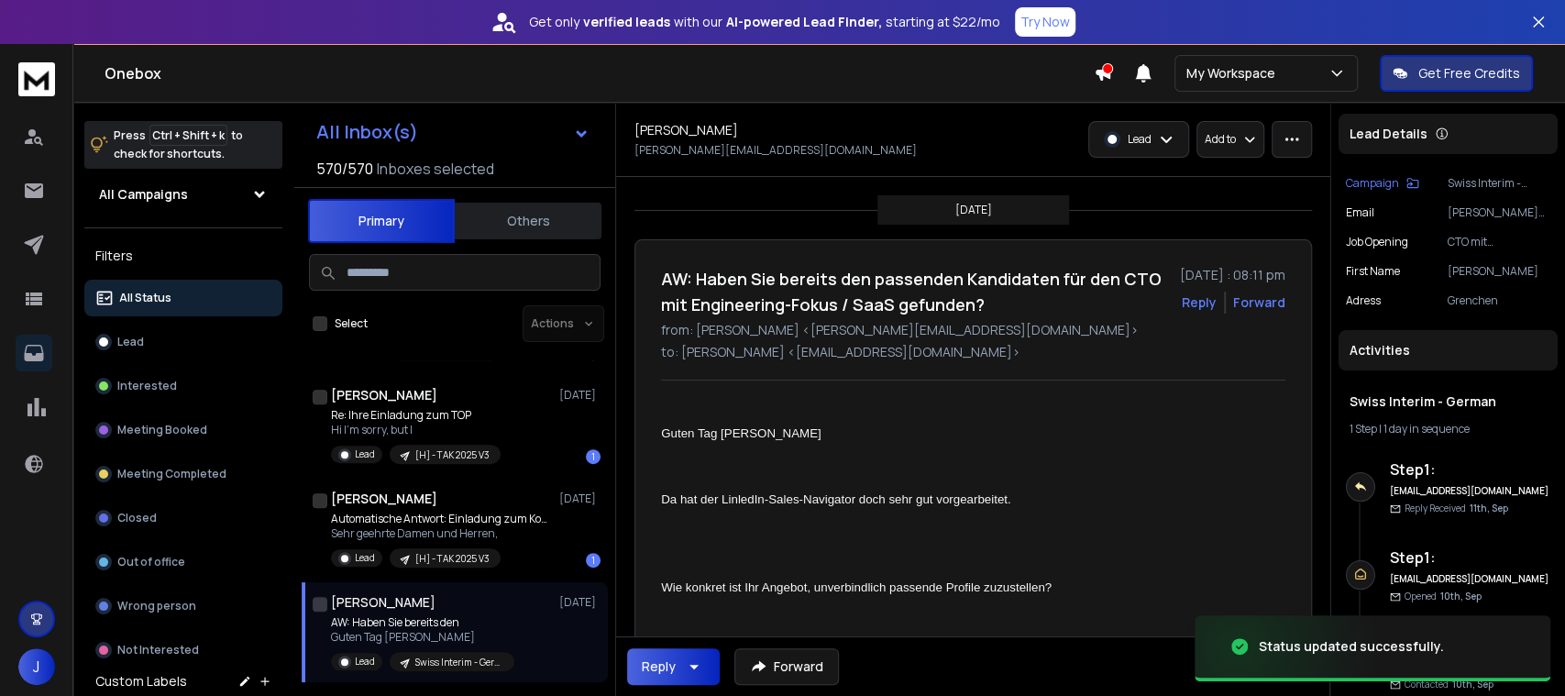
scroll to position [733, 0]
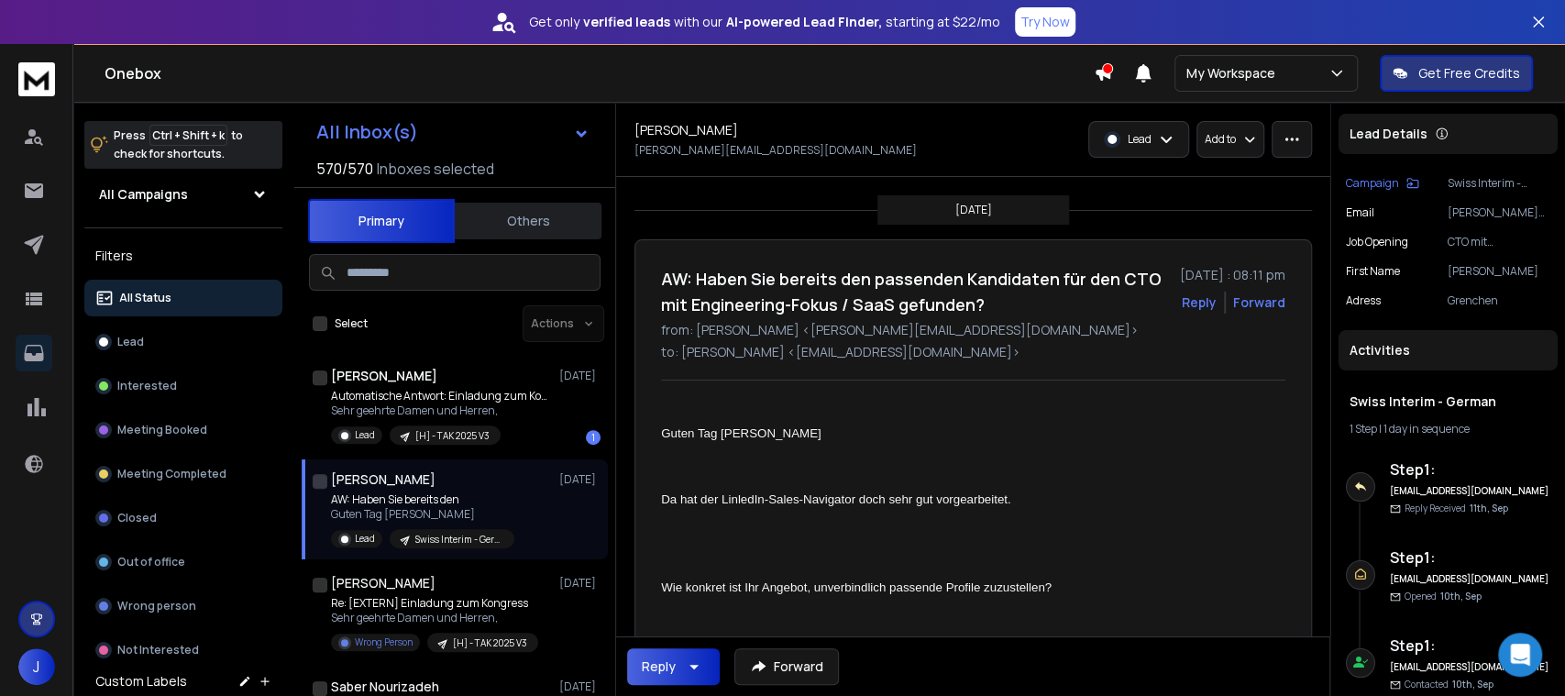
click at [816, 509] on p "Da hat der LinledIn-Sales-Navigator doch sehr gut vorgearbeitet." at bounding box center [928, 487] width 535 height 44
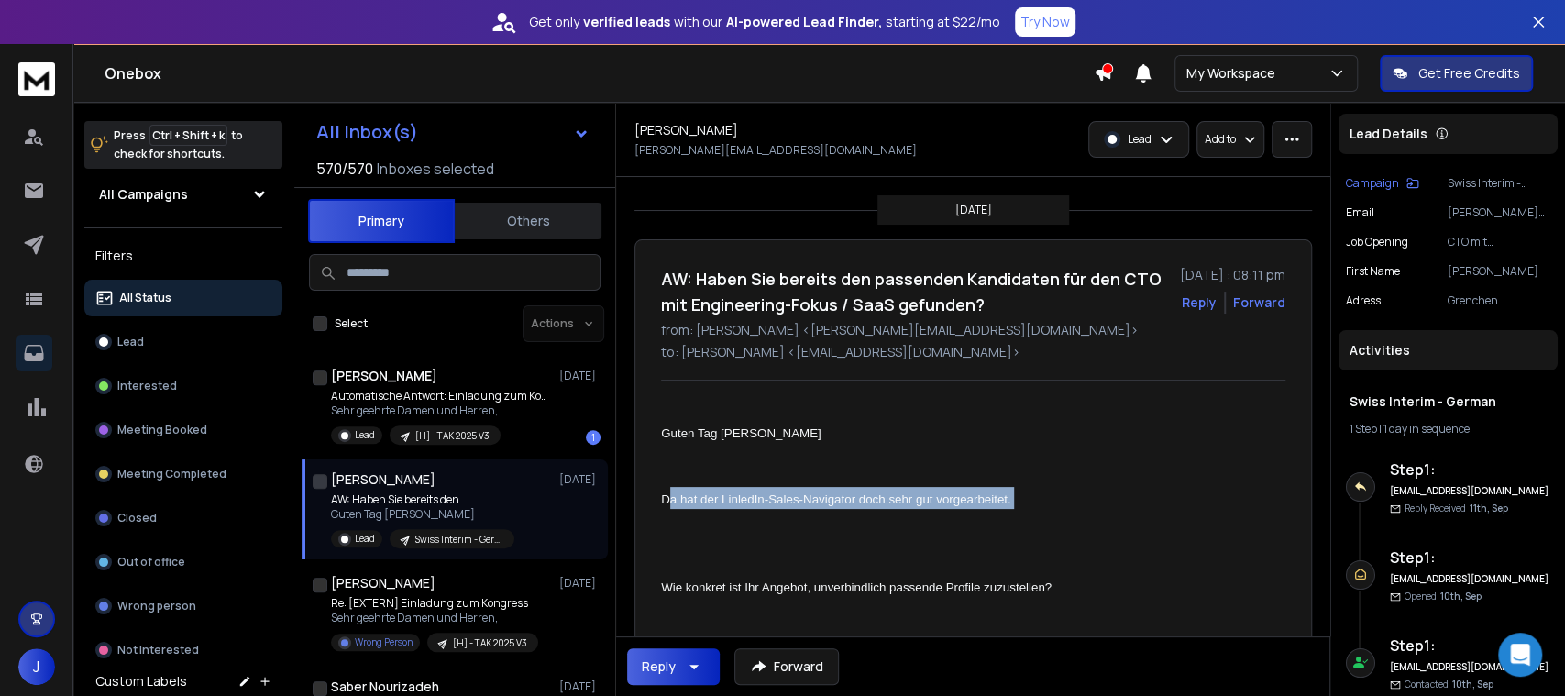
click at [816, 509] on p "Da hat der LinledIn-Sales-Navigator doch sehr gut vorgearbeitet." at bounding box center [928, 487] width 535 height 44
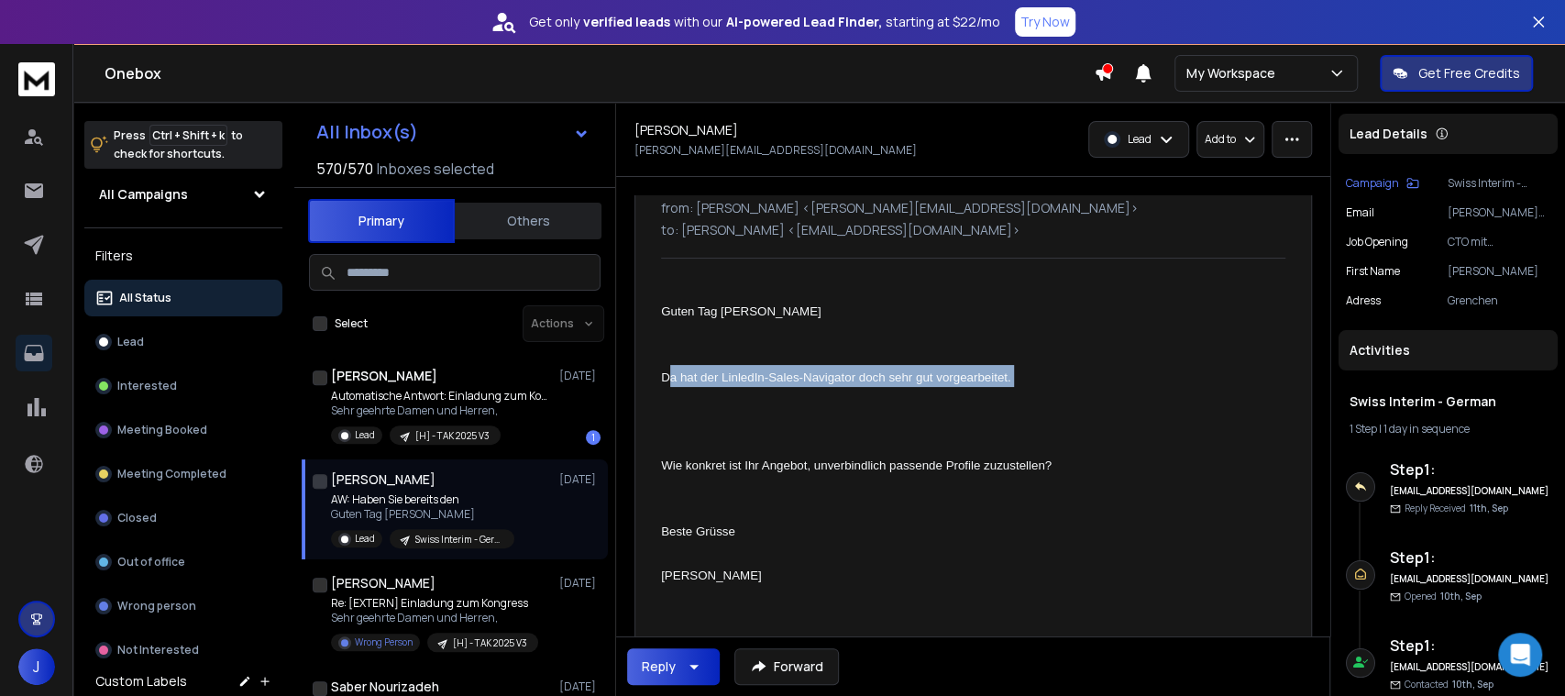
scroll to position [244, 0]
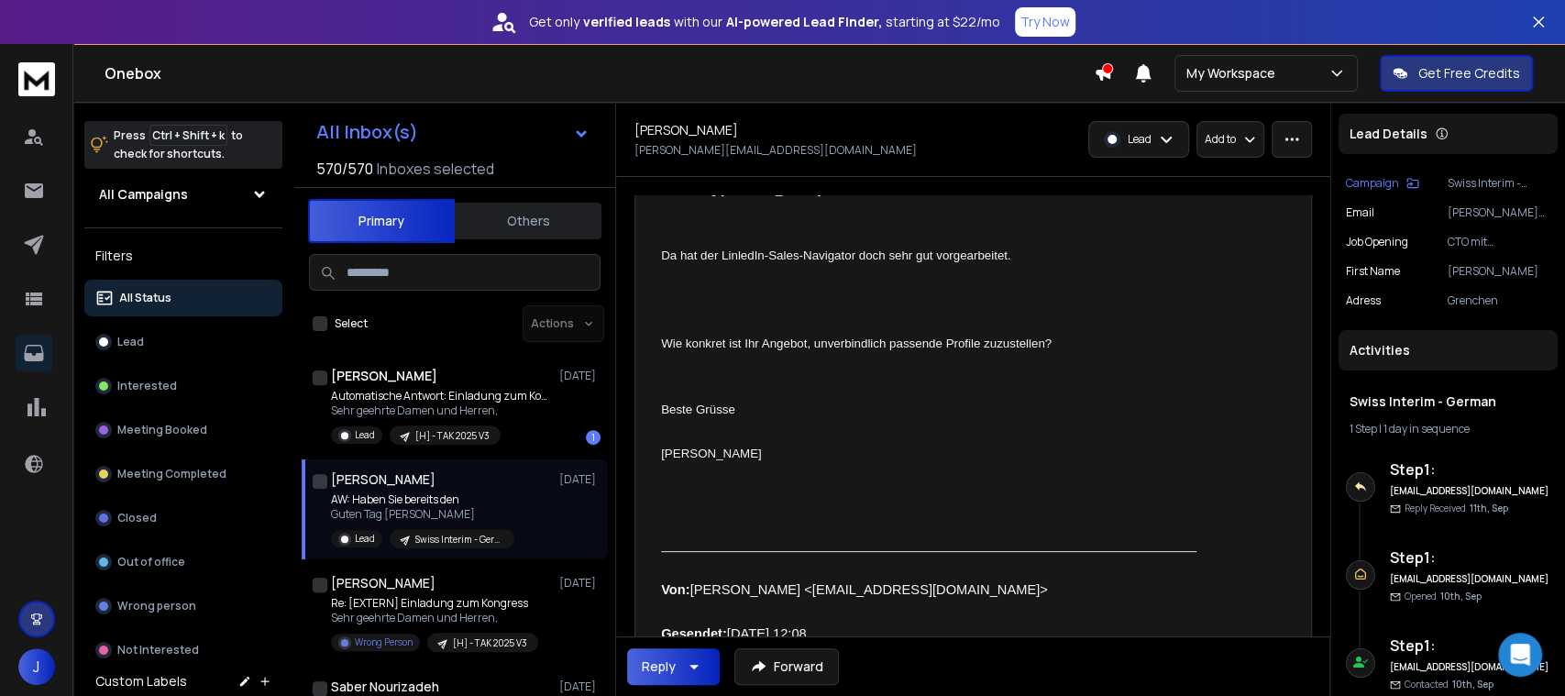
click at [745, 419] on p "Wie konkret ist Ihr Angebot, unverbindlich passende Profile zuzustellen? Beste …" at bounding box center [928, 375] width 535 height 88
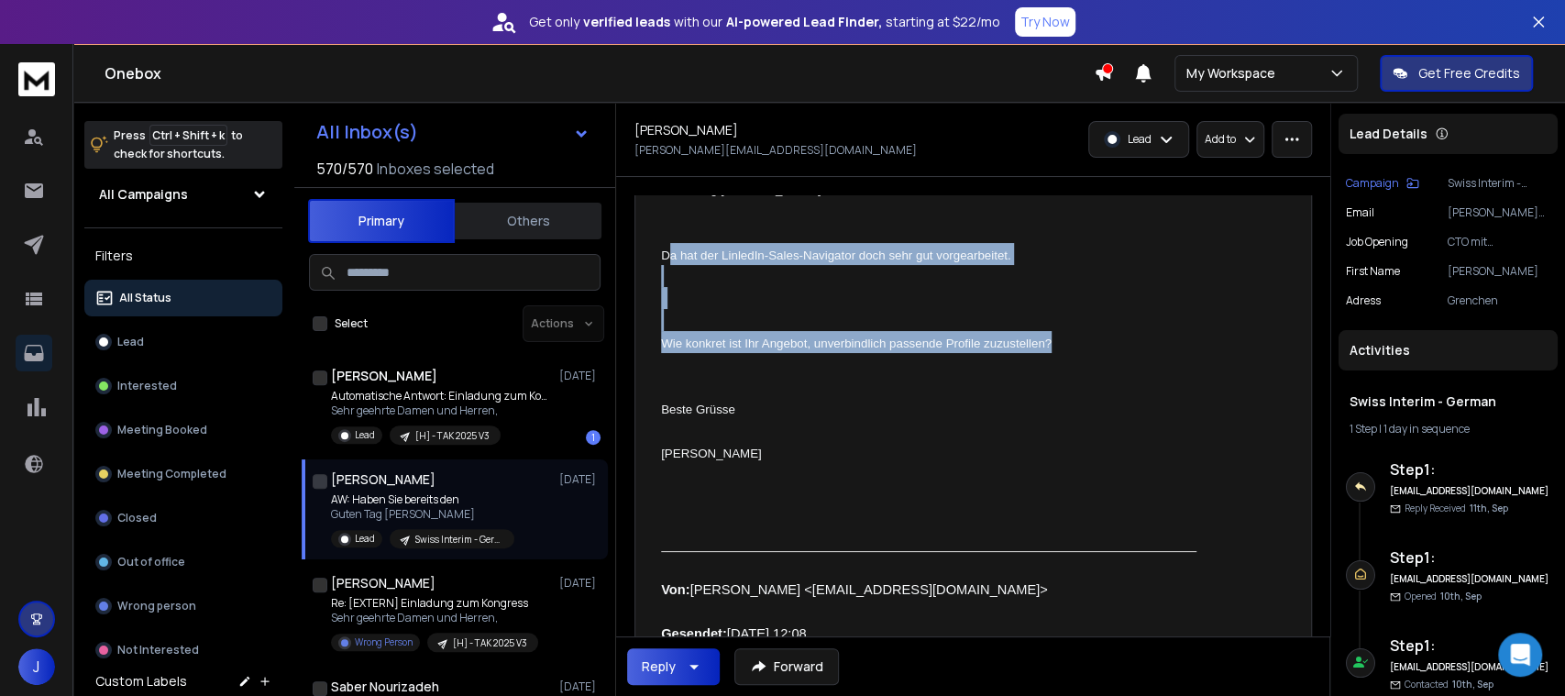
drag, startPoint x: 637, startPoint y: 275, endPoint x: 1081, endPoint y: 364, distance: 452.5
copy div "Da hat der LinledIn-Sales-Navigator doch sehr gut vorgearbeitet. Wie konkret is…"
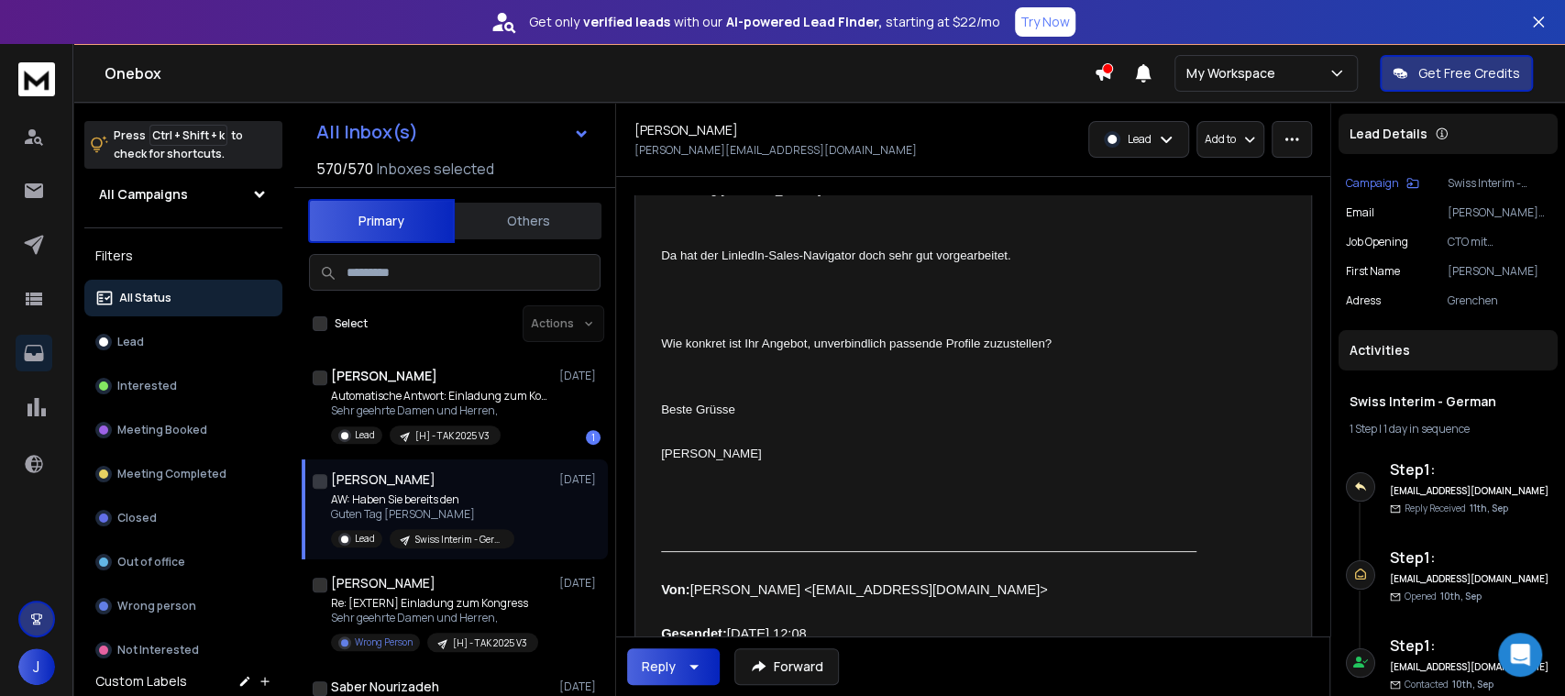
click at [1025, 382] on p "Wie konkret ist Ihr Angebot, unverbindlich passende Profile zuzustellen? Beste …" at bounding box center [928, 375] width 535 height 88
click at [1128, 136] on p "Lead" at bounding box center [1139, 139] width 24 height 15
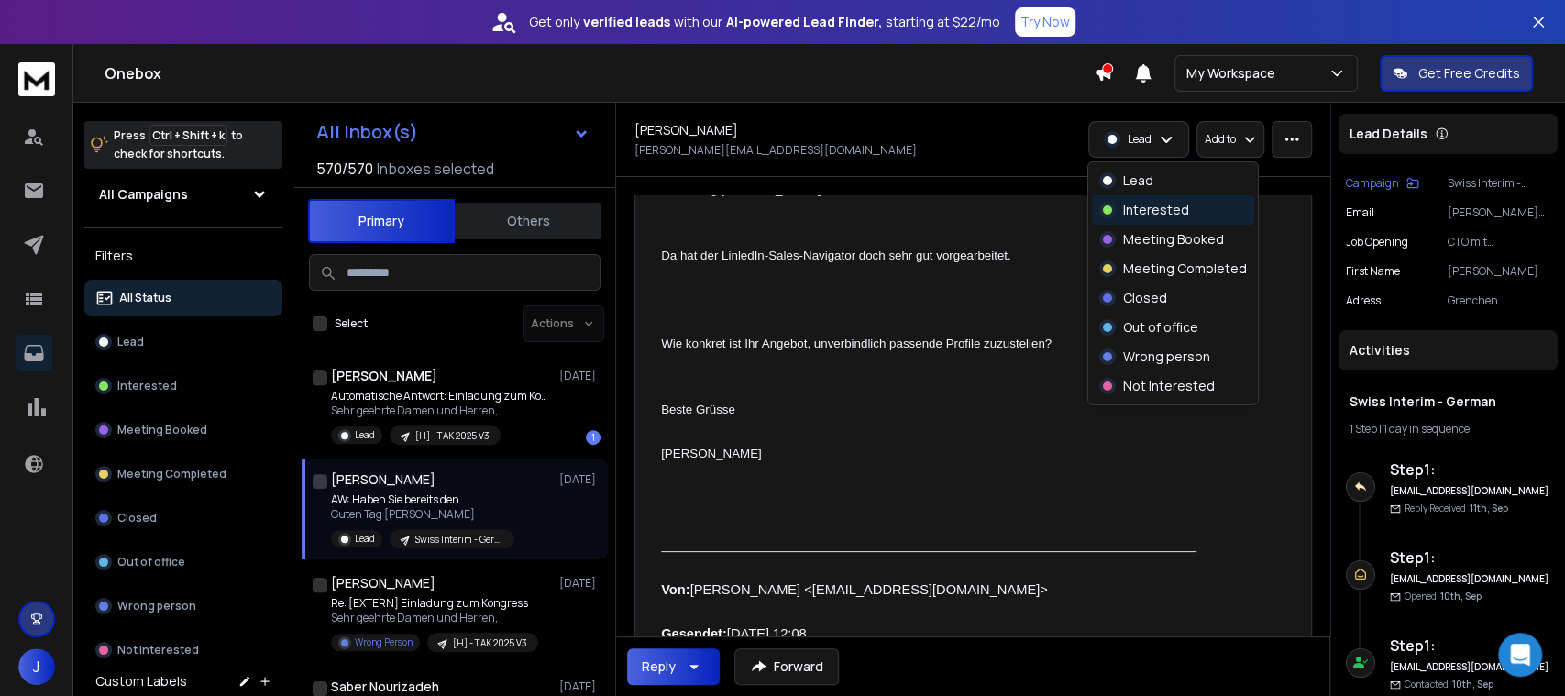
click at [1151, 198] on div "Interested" at bounding box center [1173, 209] width 162 height 29
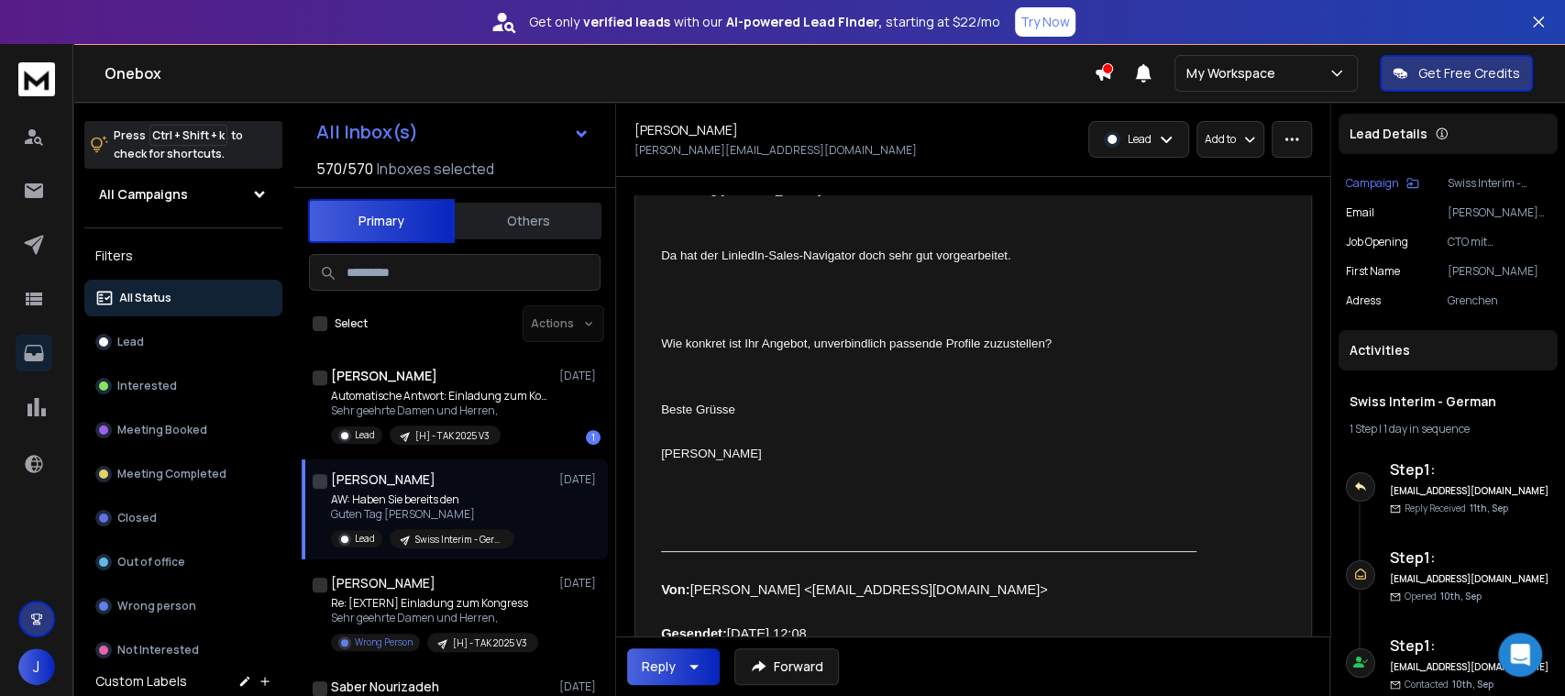
scroll to position [0, 0]
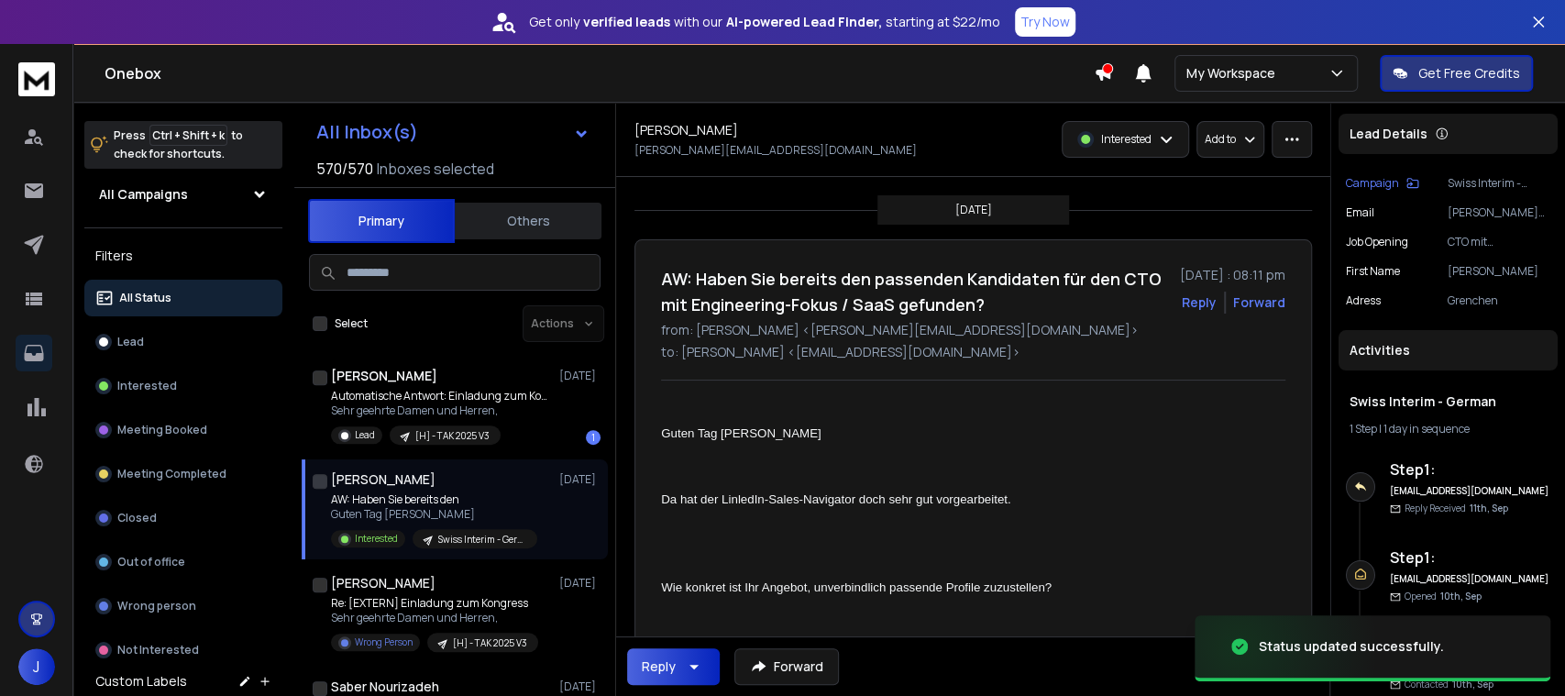
click at [1256, 302] on div "Forward" at bounding box center [1259, 302] width 52 height 18
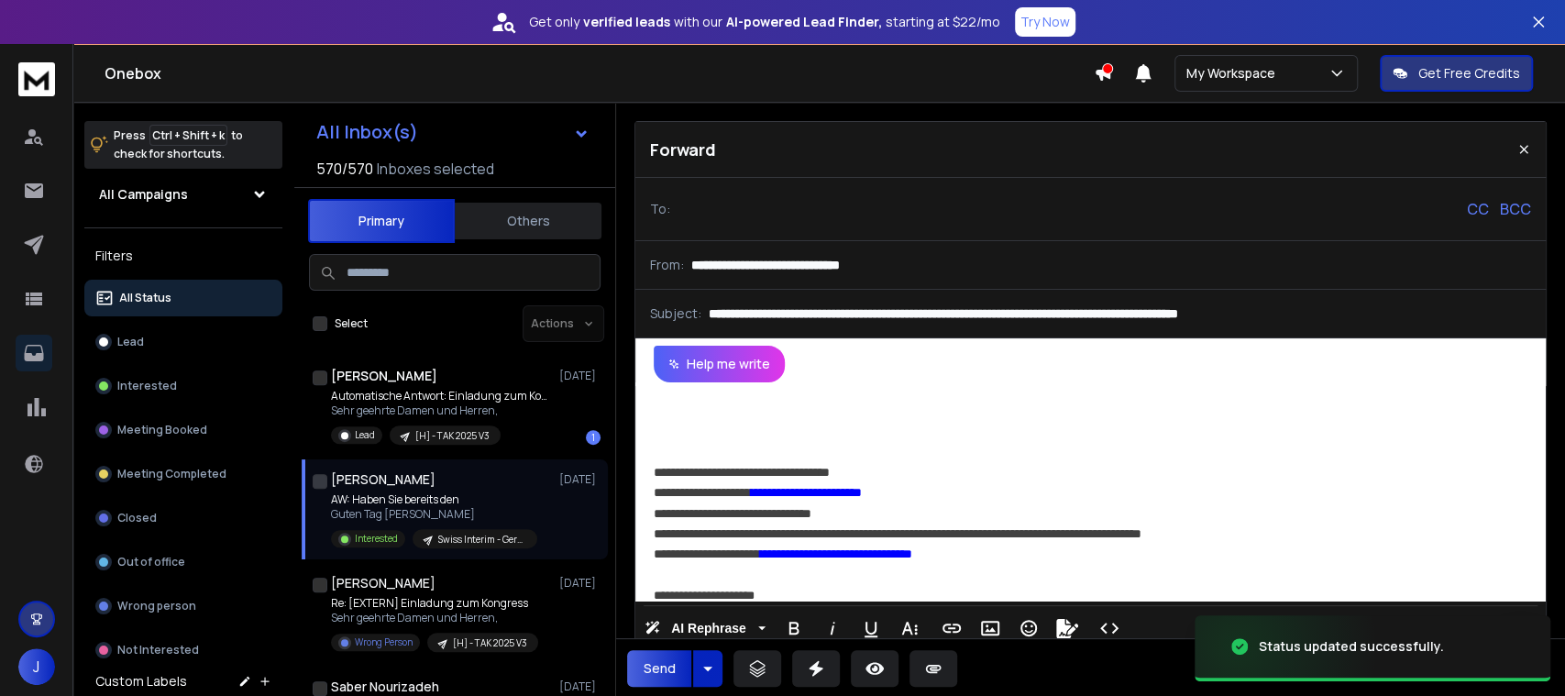
click at [750, 200] on input at bounding box center [741, 208] width 128 height 33
type input "**********"
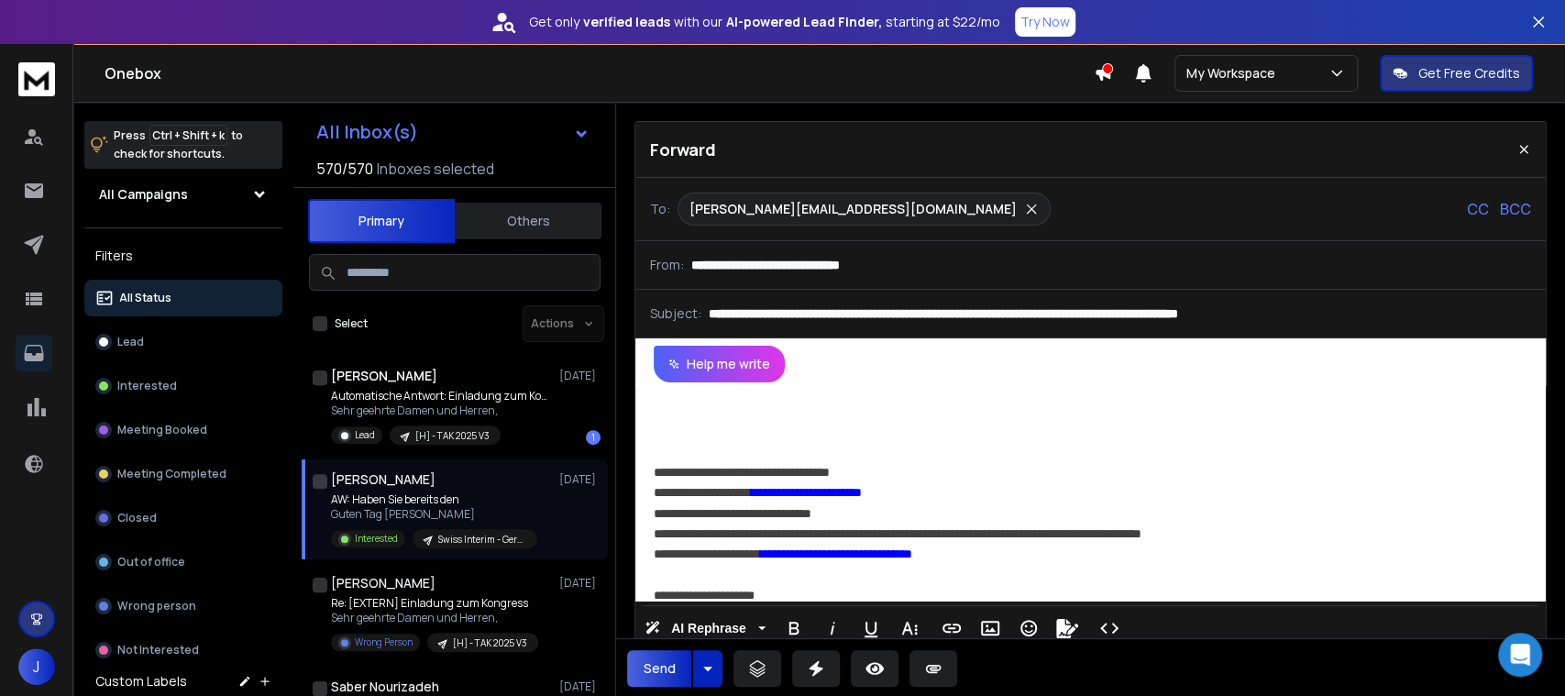
click at [667, 680] on button "Send" at bounding box center [659, 668] width 64 height 37
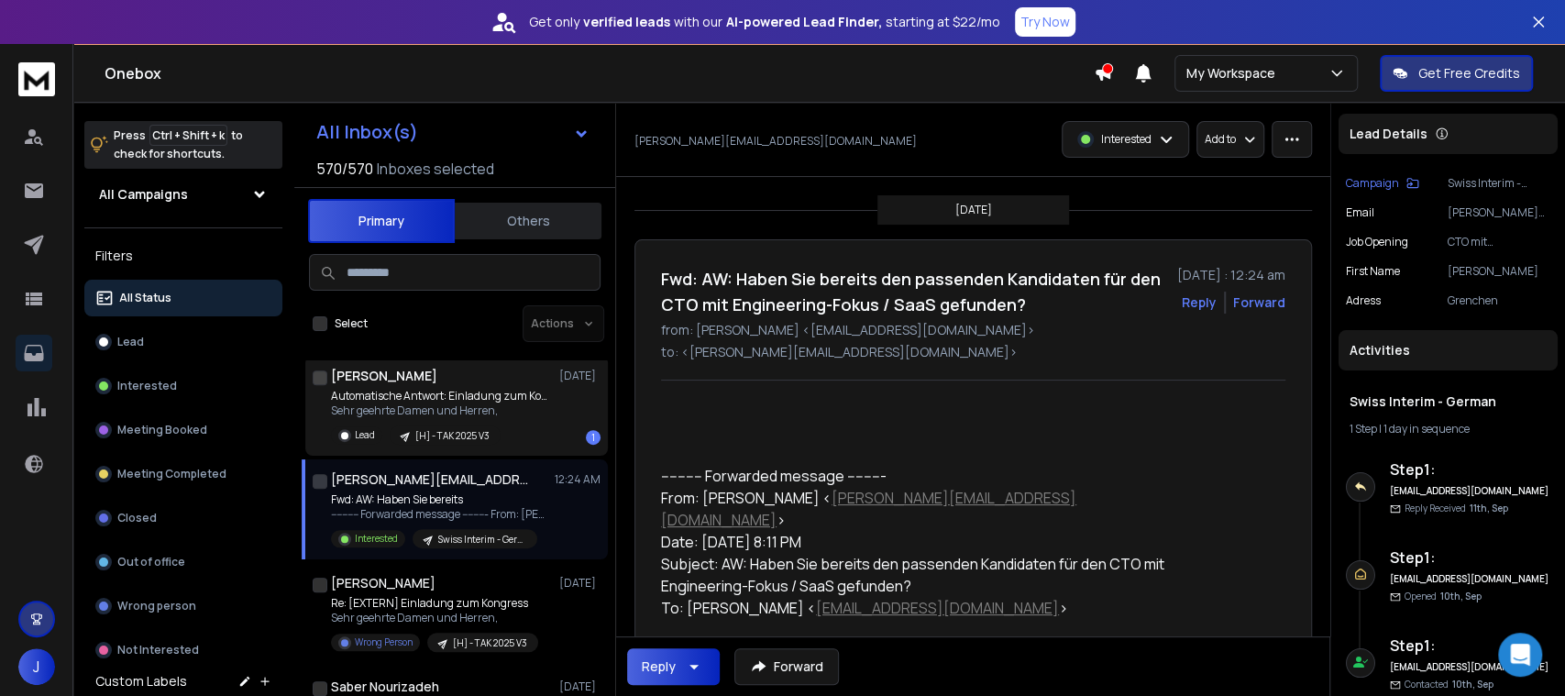
scroll to position [610, 0]
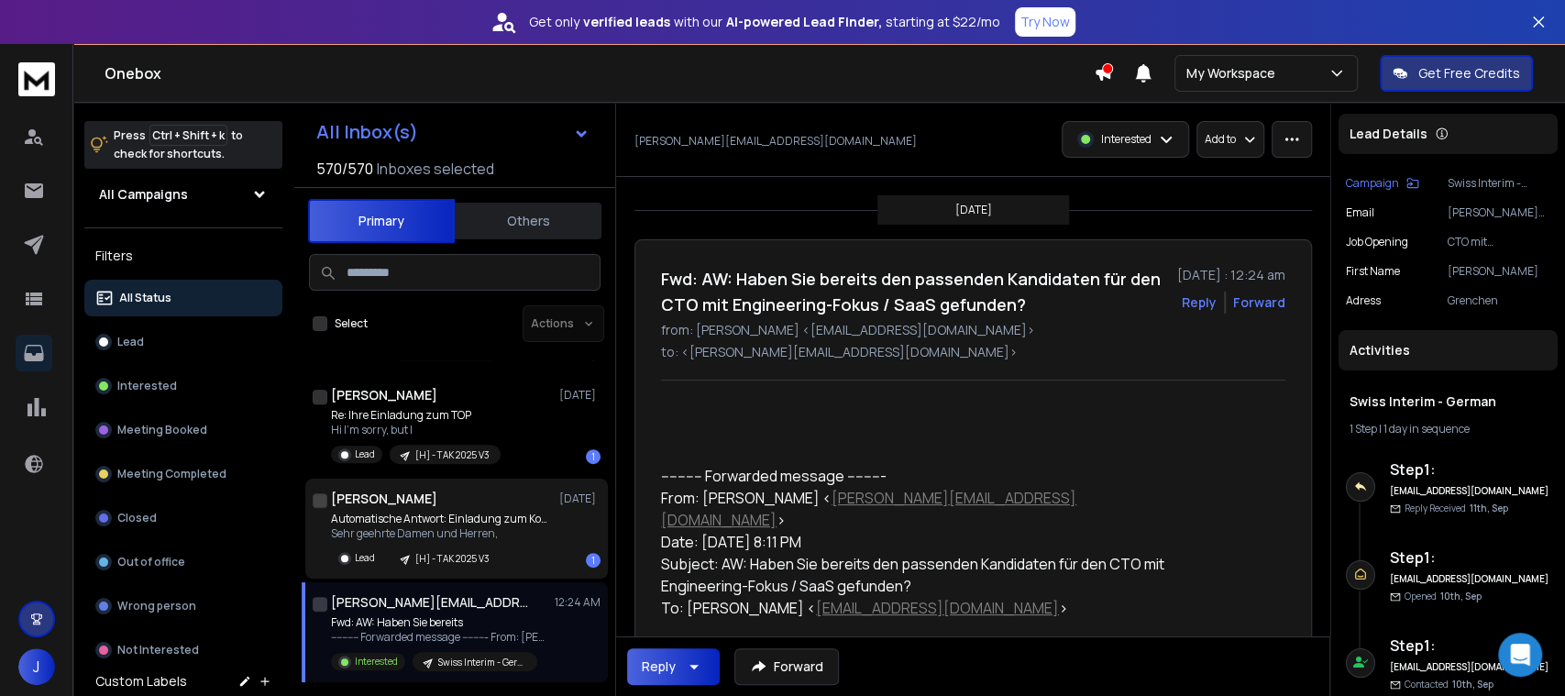
click at [524, 512] on p "Automatische Antwort: Einladung zum Kongress" at bounding box center [441, 518] width 220 height 15
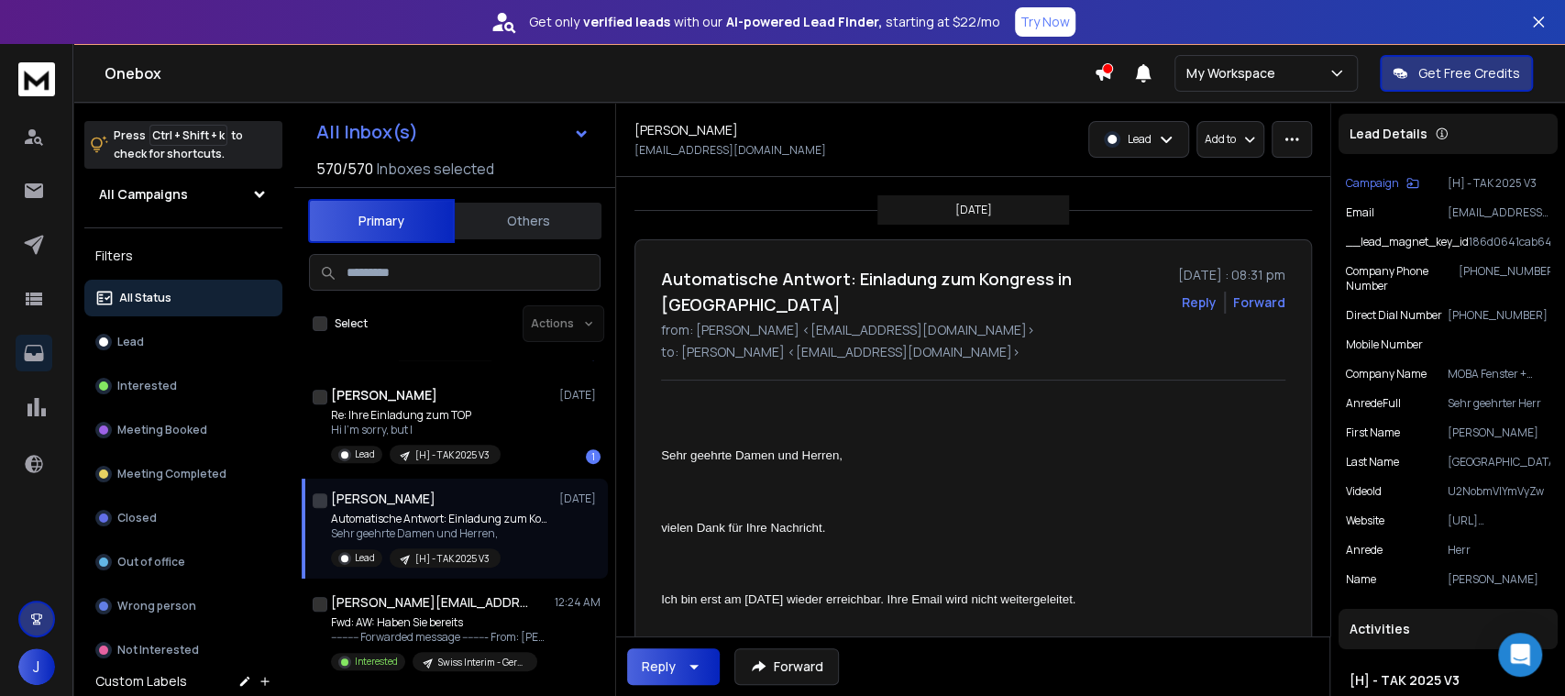
scroll to position [122, 0]
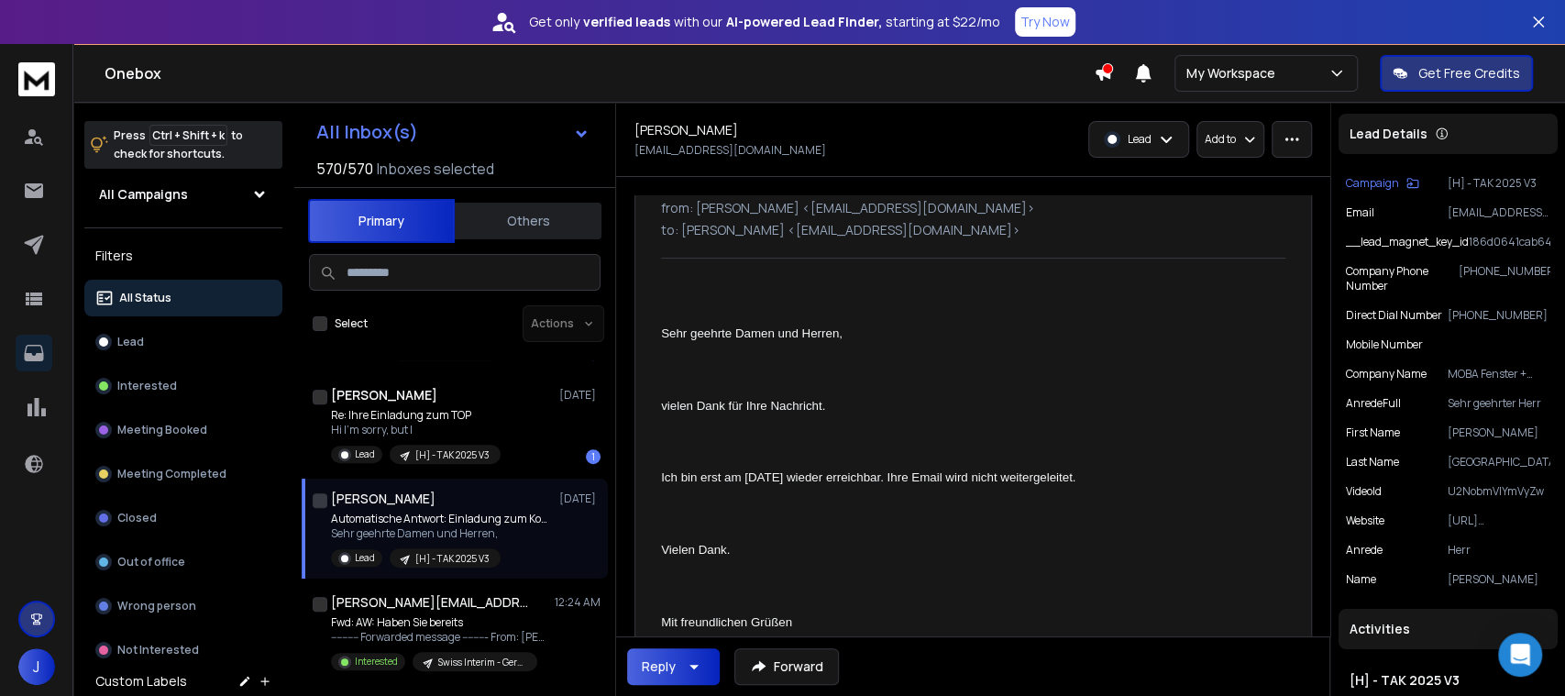
click at [1121, 143] on div "Lead" at bounding box center [1138, 139] width 99 height 35
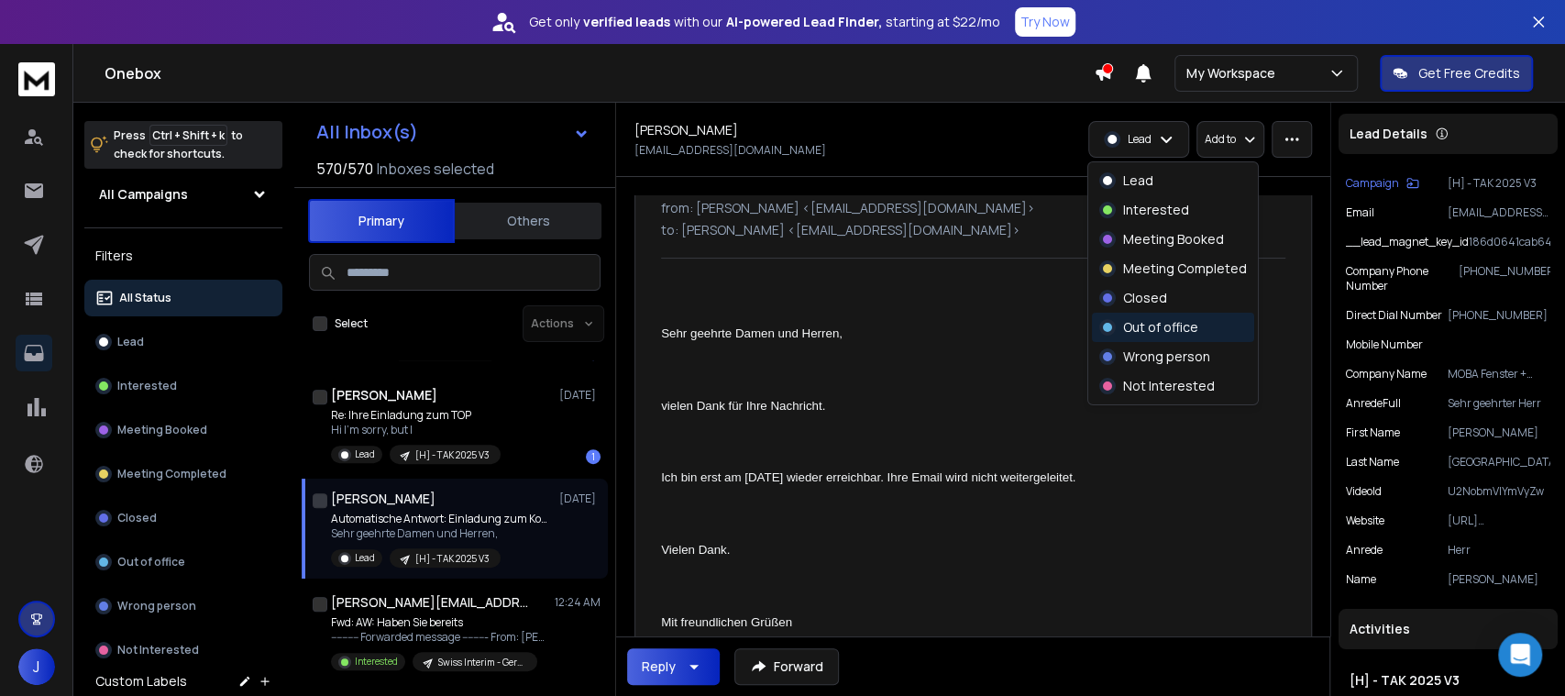
click at [1146, 328] on p "Out of office" at bounding box center [1160, 327] width 75 height 18
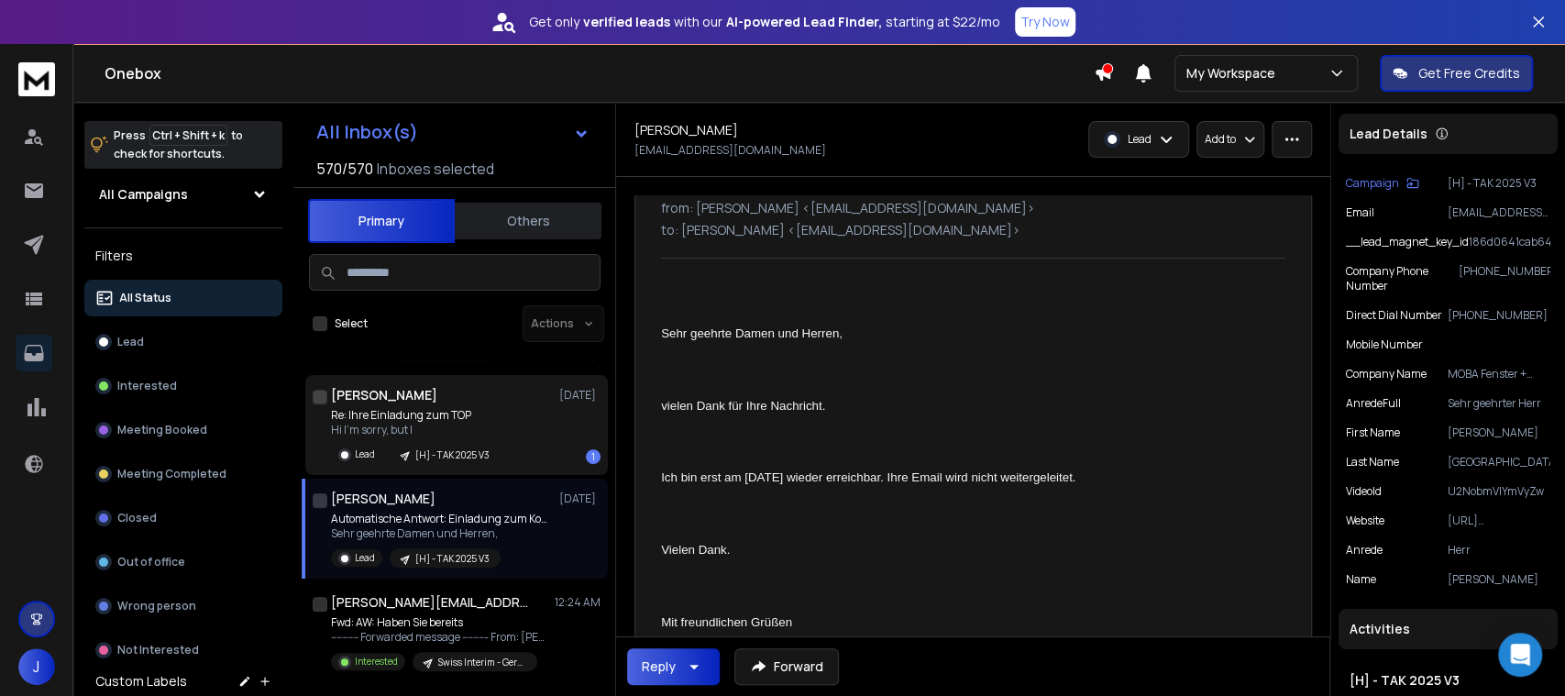
scroll to position [0, 0]
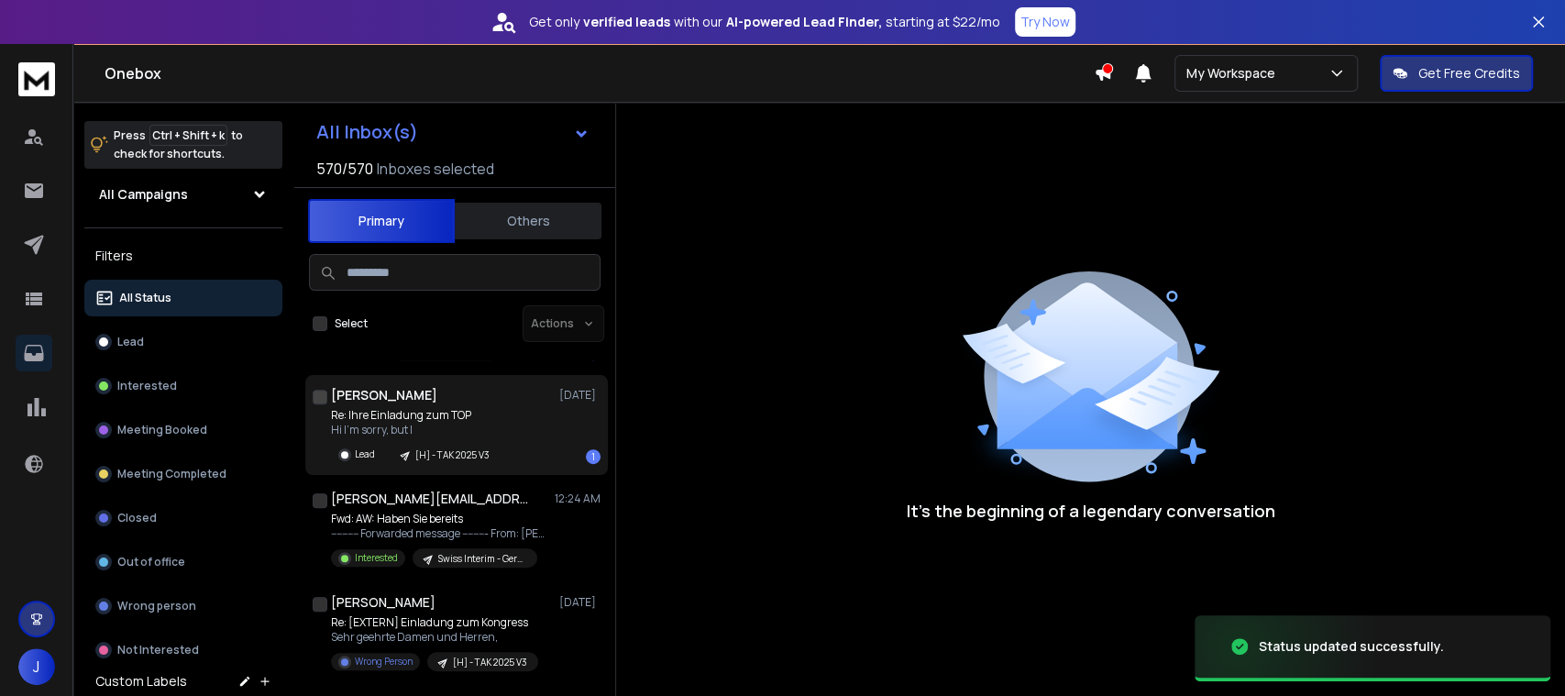
click at [555, 408] on div "Re: Ihre Einladung zum TOP Hi I'm sorry, but I Lead [H] - TAK 2025 V3 1" at bounding box center [465, 436] width 269 height 56
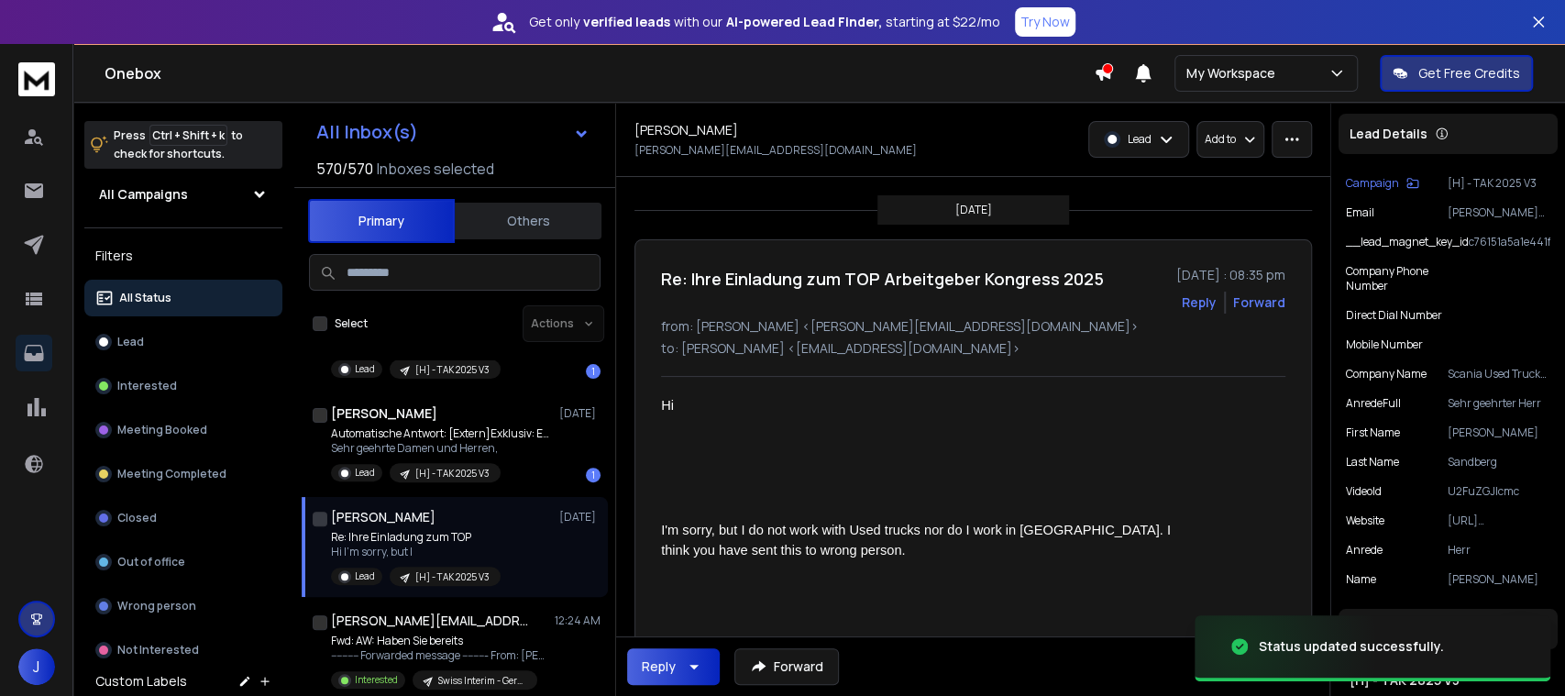
scroll to position [122, 0]
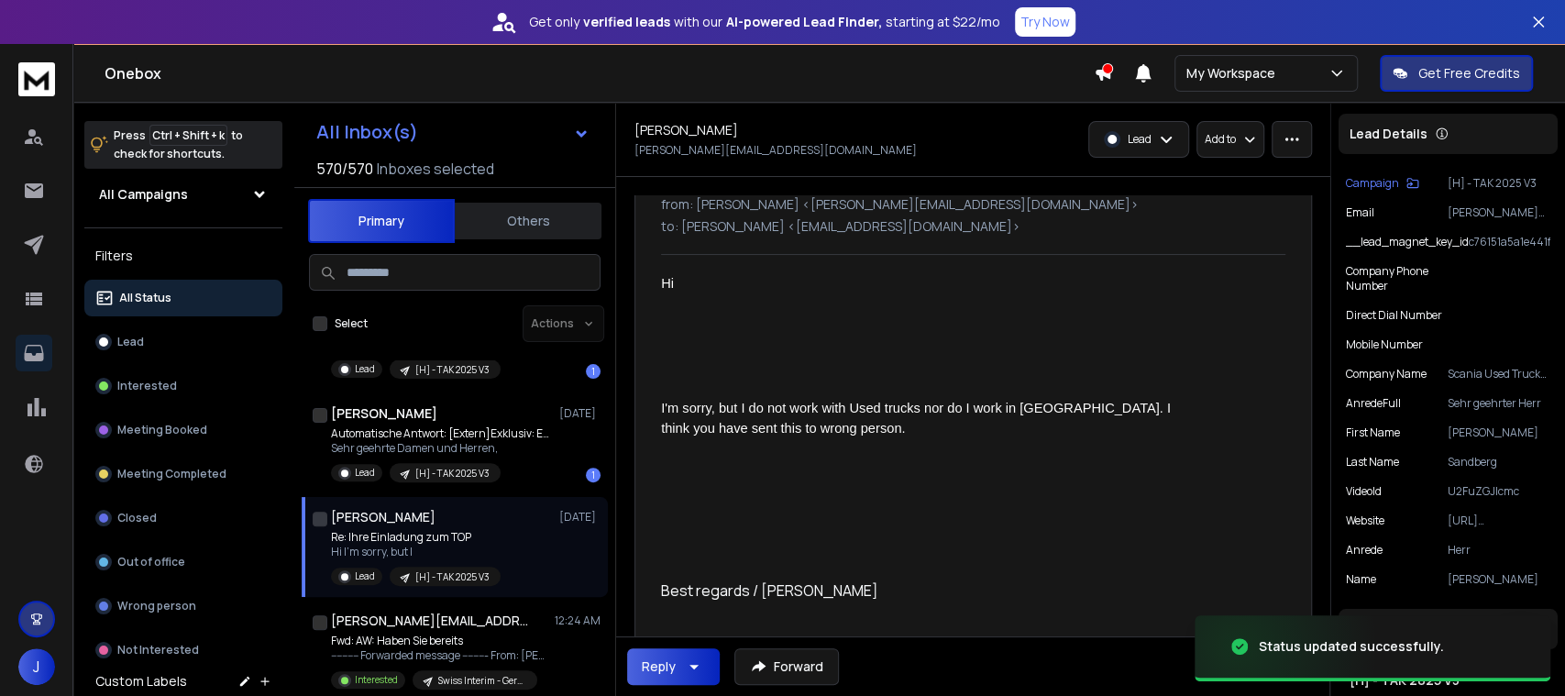
click at [719, 438] on div "I'm sorry, but I do not work with Used trucks nor do I work in [GEOGRAPHIC_DATA…" at bounding box center [928, 418] width 535 height 40
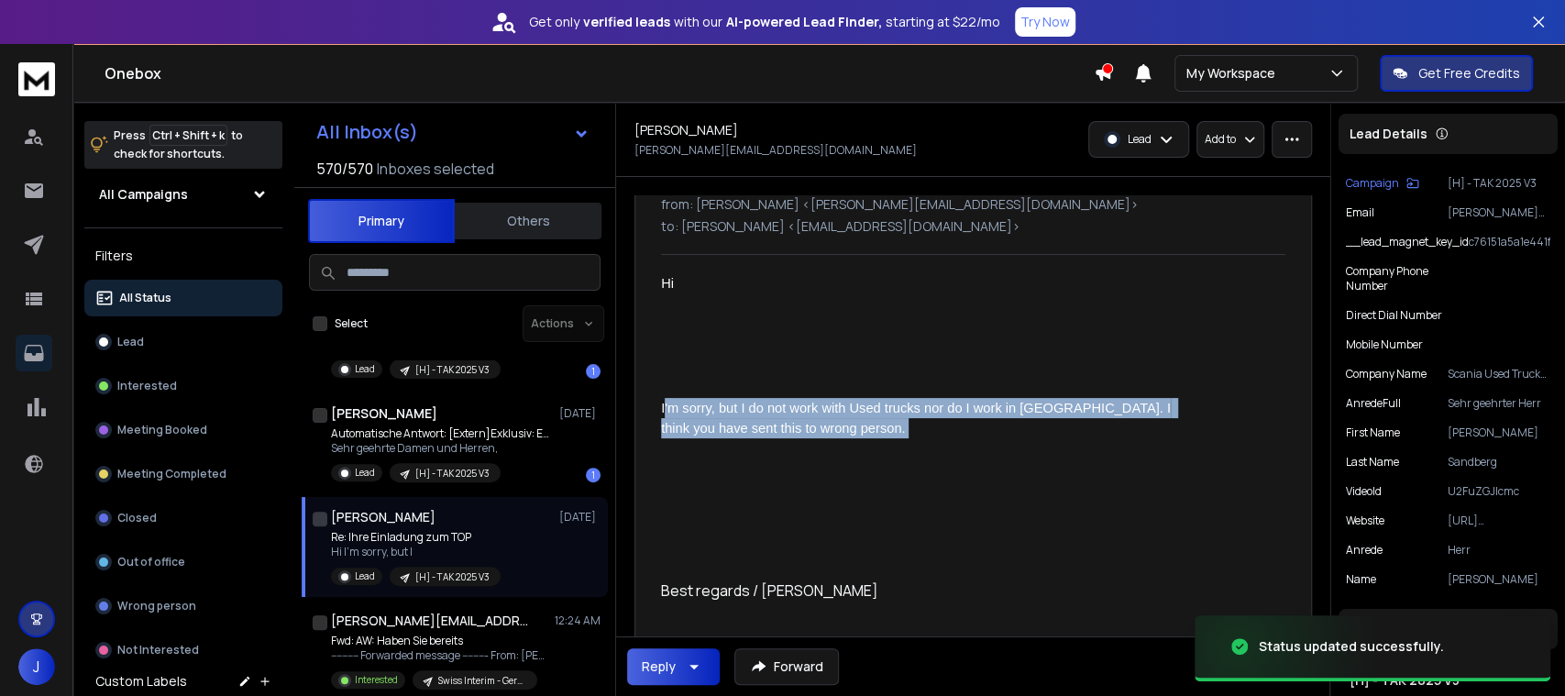
click at [719, 438] on div "I'm sorry, but I do not work with Used trucks nor do I work in [GEOGRAPHIC_DATA…" at bounding box center [928, 418] width 535 height 40
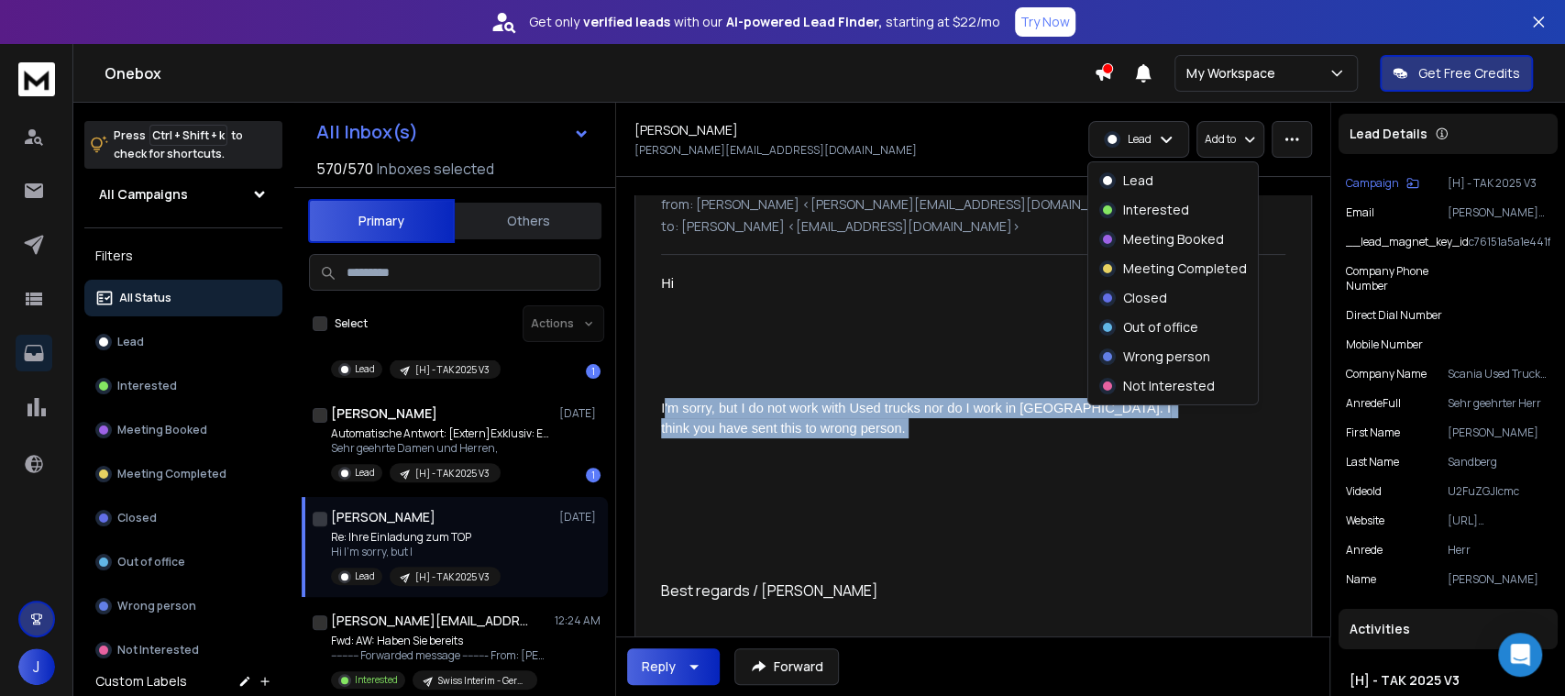
click at [1122, 127] on div "Lead" at bounding box center [1138, 139] width 99 height 35
click at [1138, 356] on p "Wrong person" at bounding box center [1166, 356] width 87 height 18
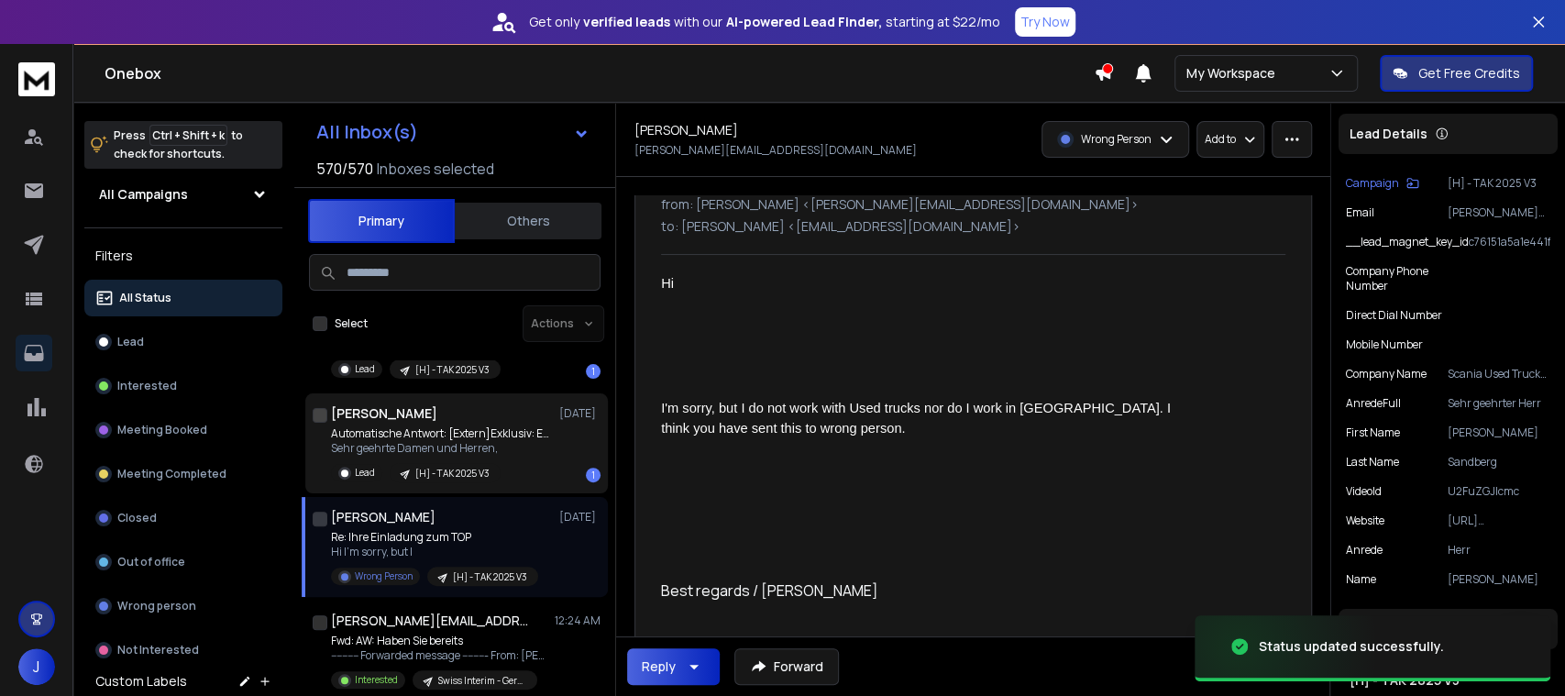
click at [578, 447] on div "Automatische Antwort: [Extern]Exklusiv: Einladung zum Sehr geehrte Damen und He…" at bounding box center [465, 454] width 269 height 56
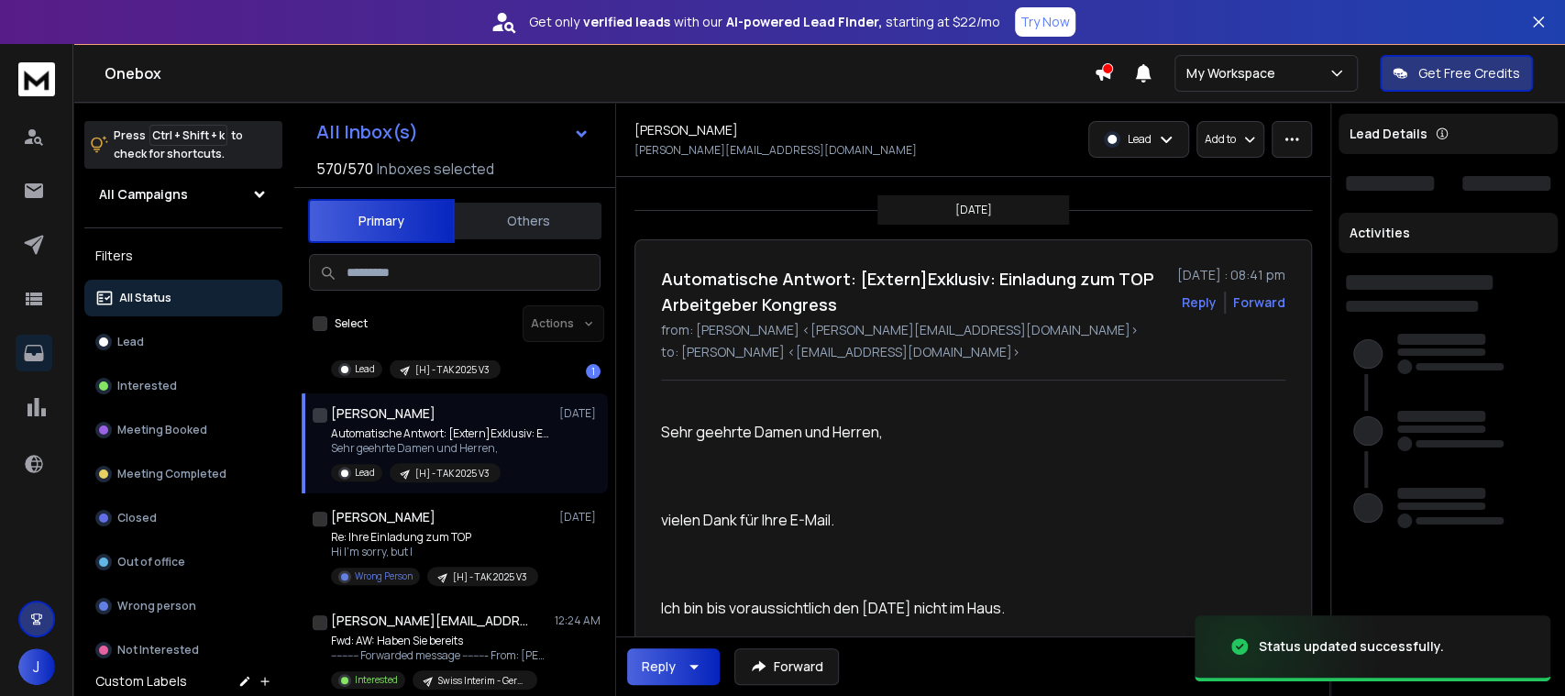
scroll to position [367, 0]
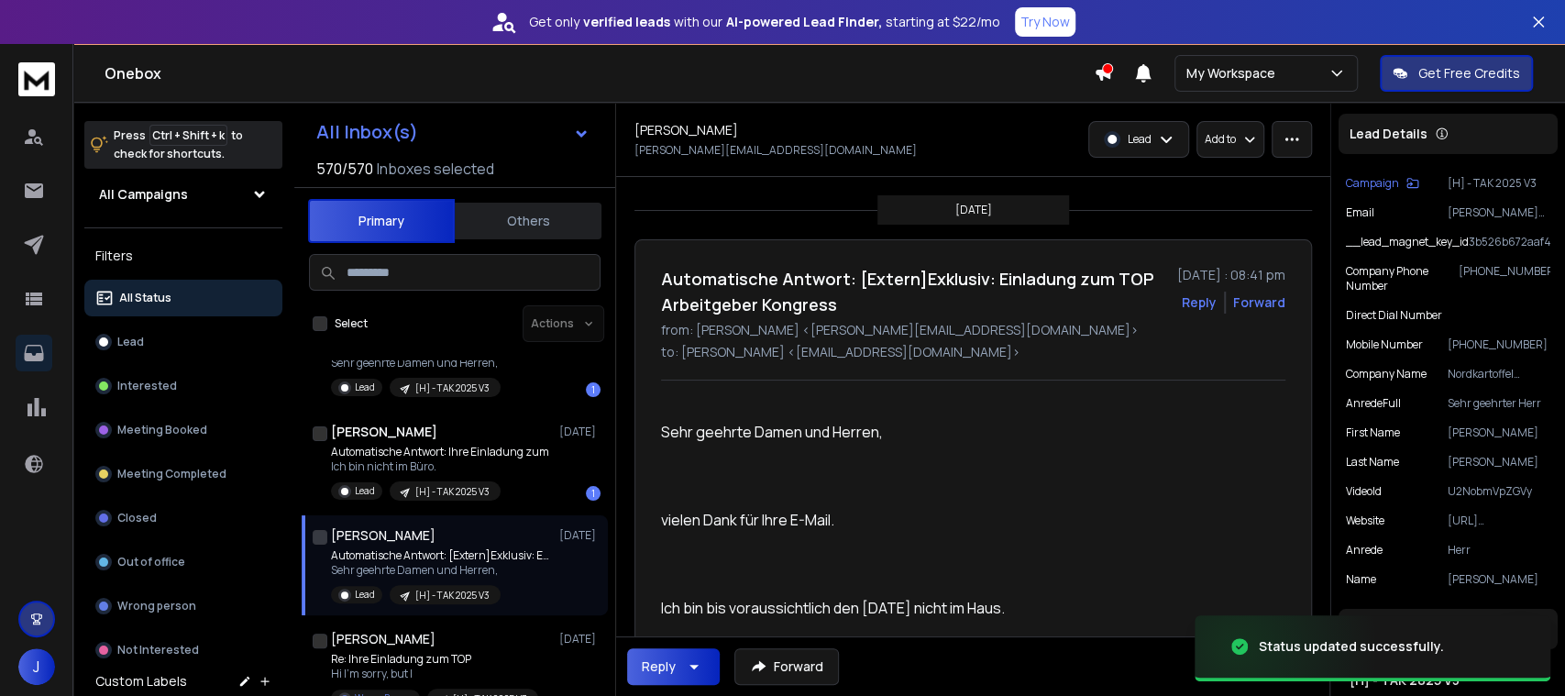
click at [746, 442] on p "Sehr geehrte Damen und Herren," at bounding box center [928, 432] width 535 height 22
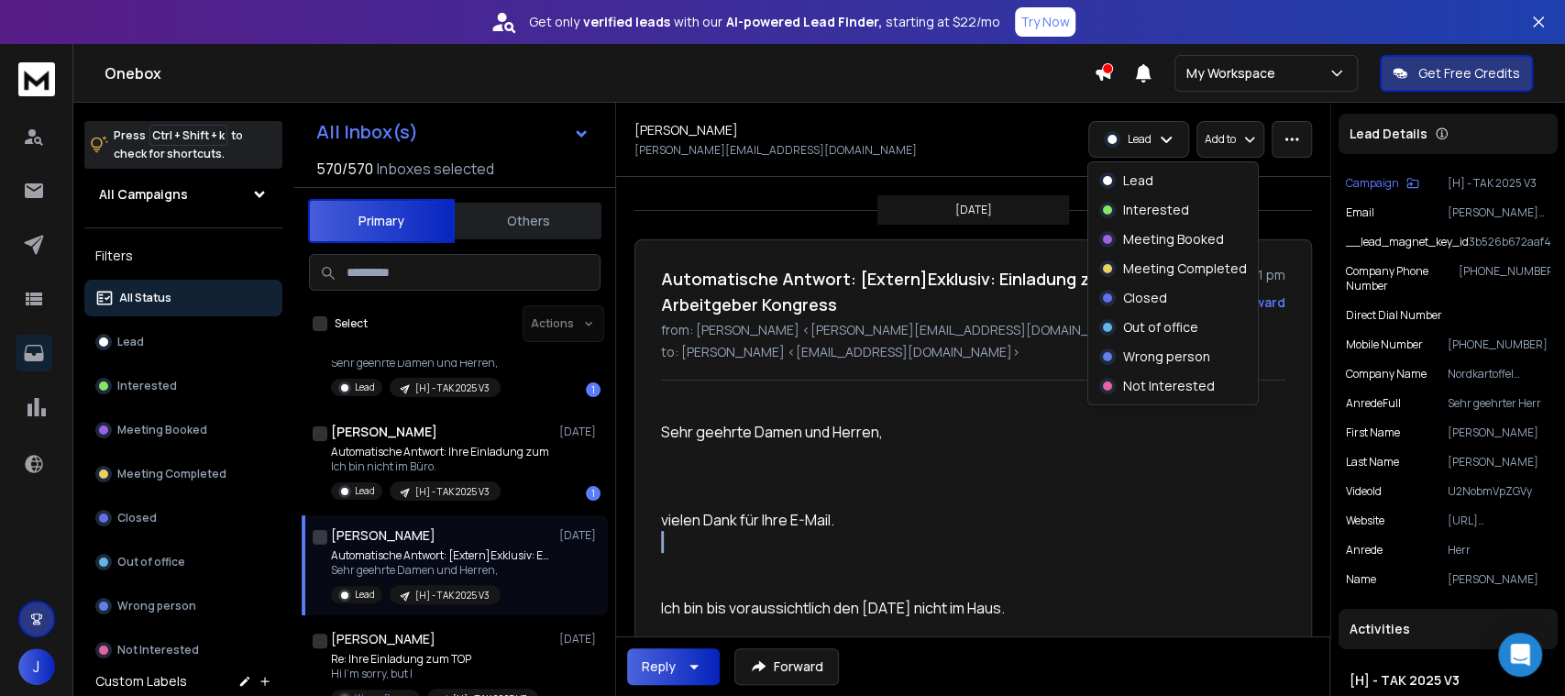
click at [1123, 149] on div "Lead" at bounding box center [1138, 139] width 99 height 35
click at [1112, 319] on div "Out of office" at bounding box center [1148, 327] width 99 height 18
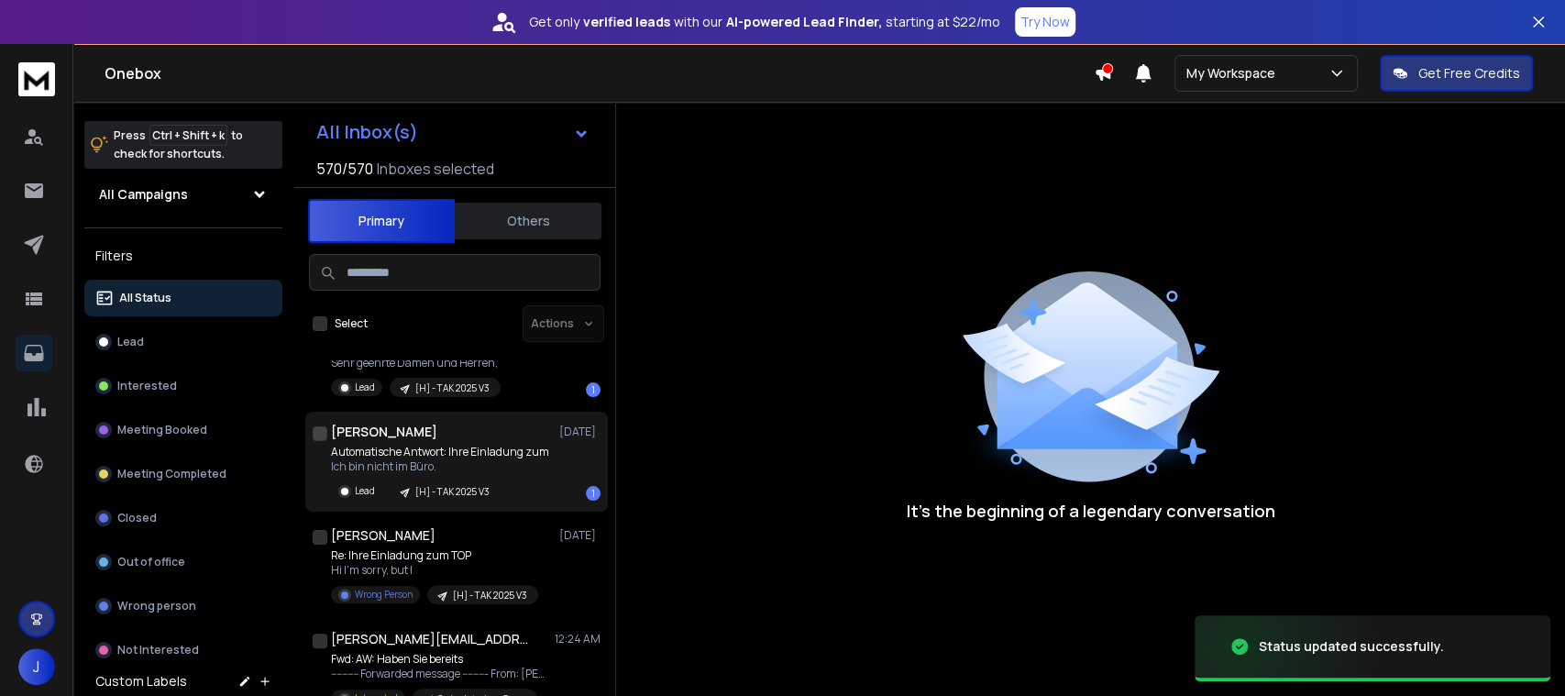
click at [588, 466] on div "Automatische Antwort: Ihre Einladung zum Ich bin nicht im Büro. Lead [H] - TAK …" at bounding box center [465, 473] width 269 height 56
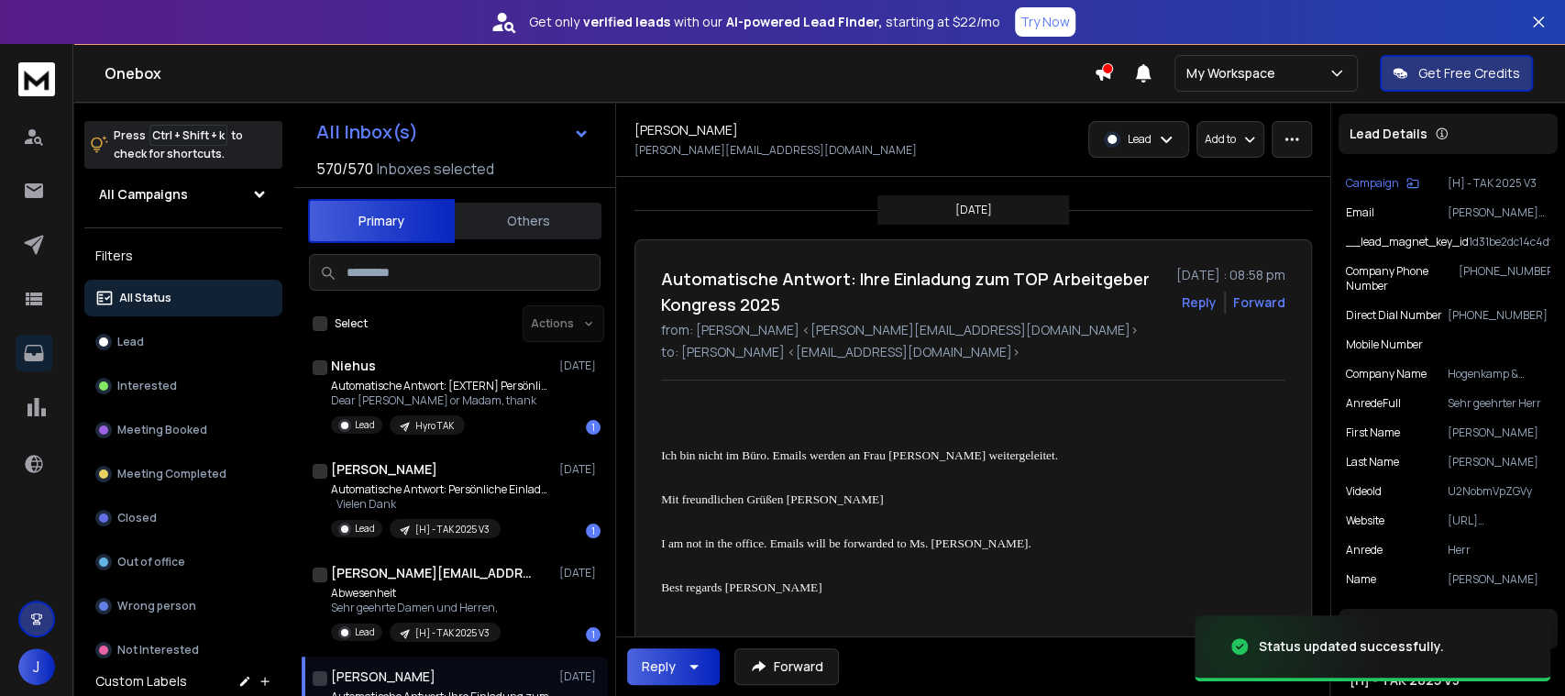
scroll to position [244, 0]
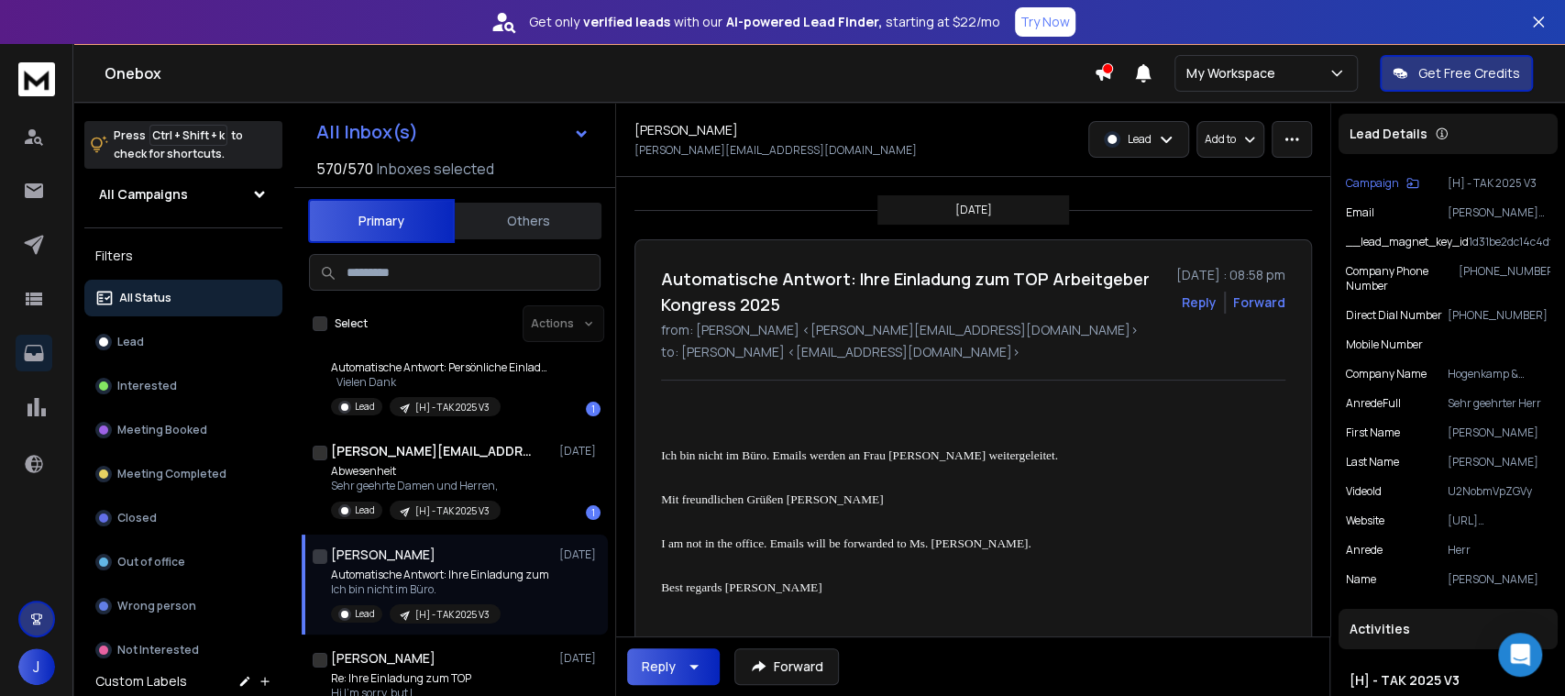
click at [1130, 146] on p "Lead" at bounding box center [1139, 139] width 24 height 15
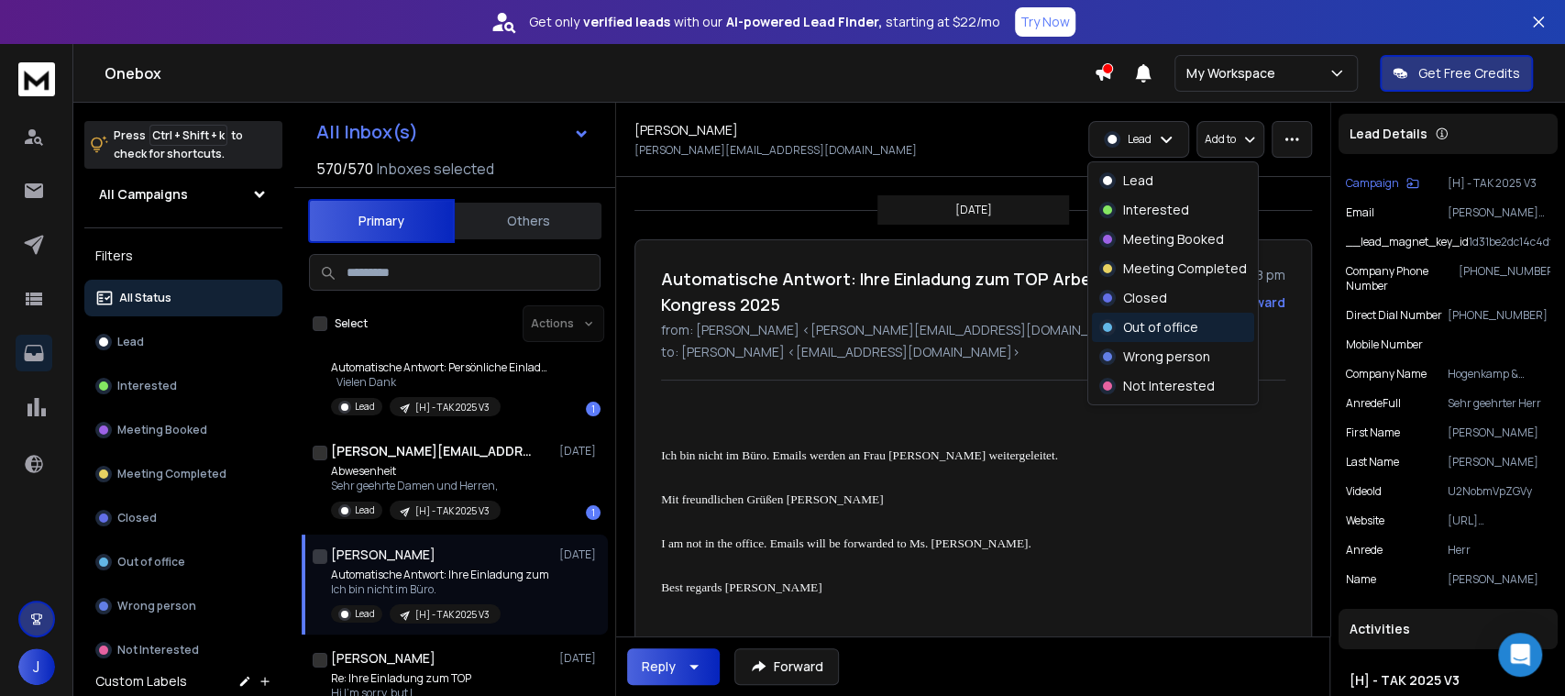
click at [1150, 323] on p "Out of office" at bounding box center [1160, 327] width 75 height 18
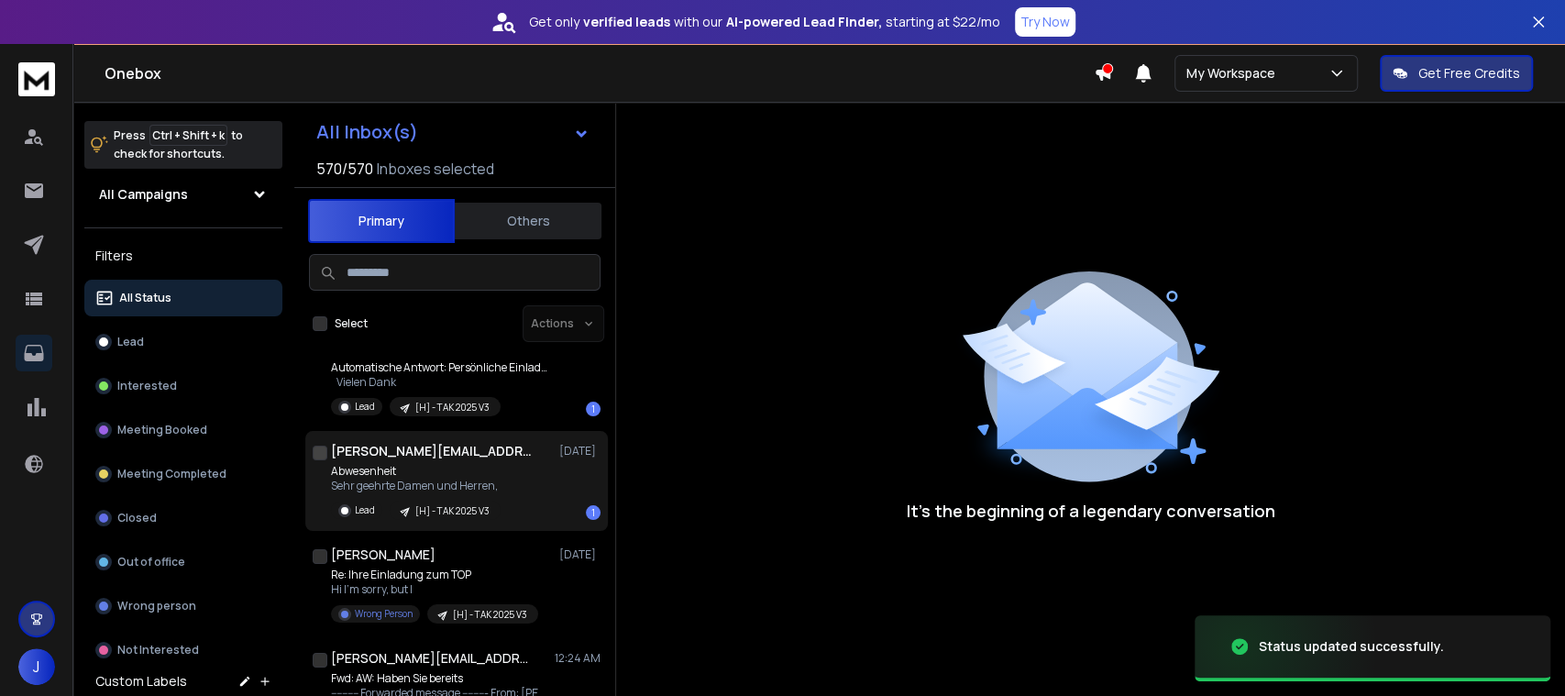
click at [476, 494] on div "Abwesenheit Sehr geehrte Damen und Herren, Lead [H] - TAK 2025 V3" at bounding box center [416, 492] width 170 height 56
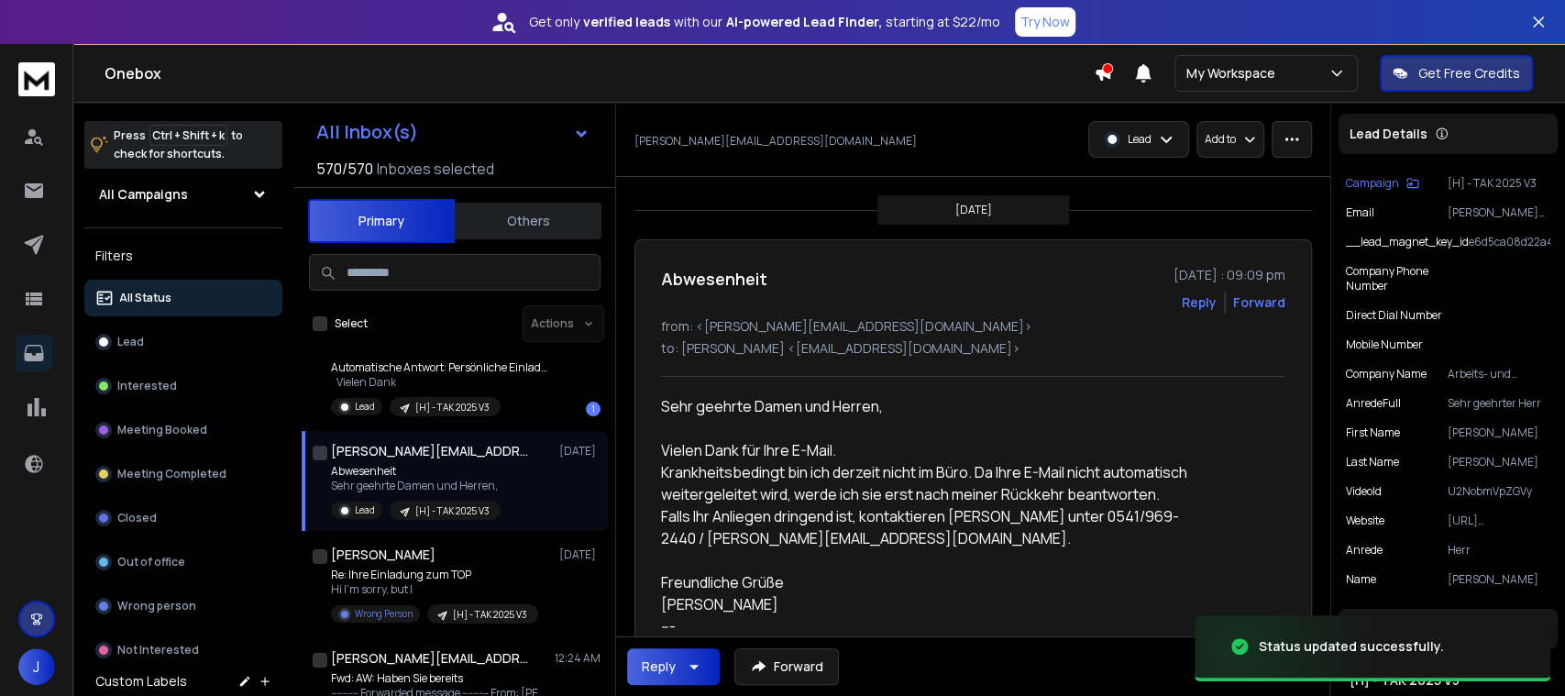
click at [777, 465] on div "Sehr geehrte Damen und Herren, Vielen Dank für Ihre E-Mail. Krankheitsbedingt b…" at bounding box center [936, 666] width 550 height 543
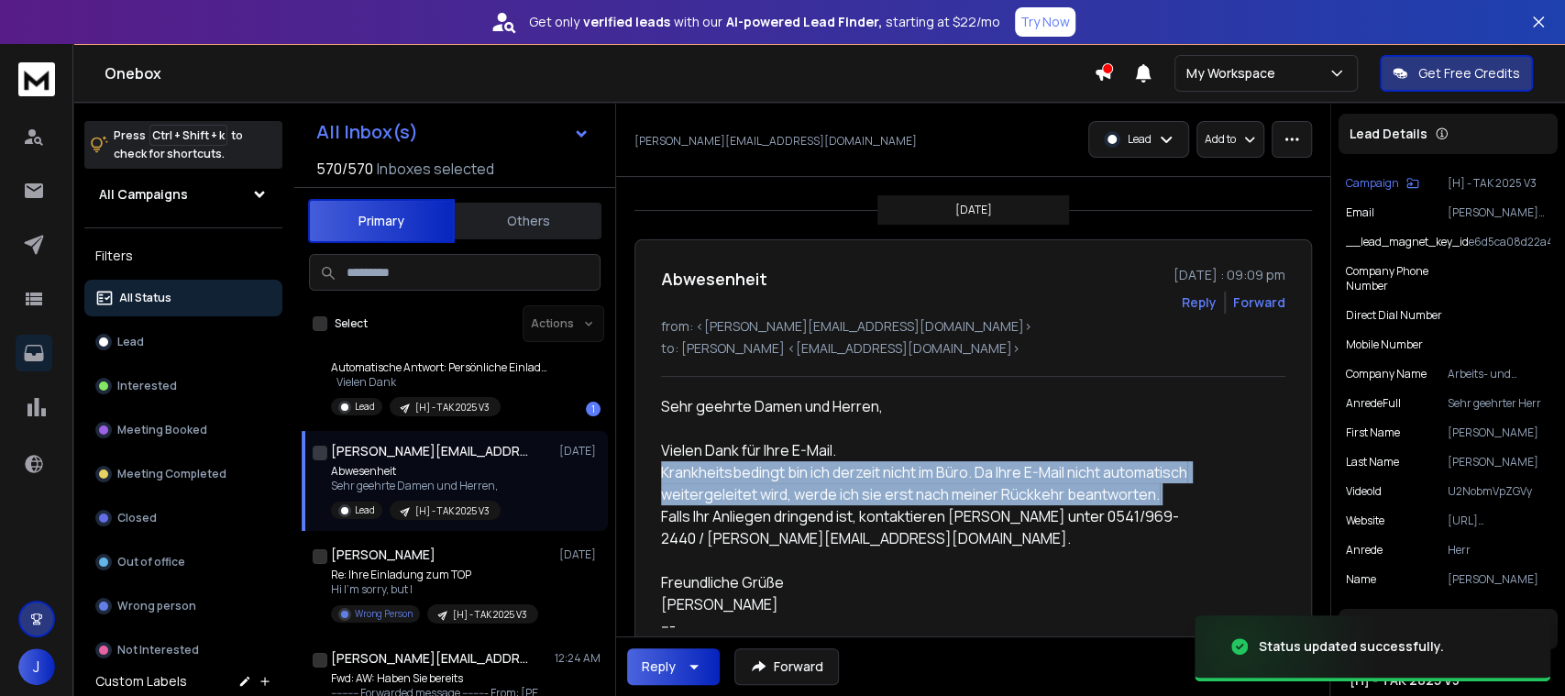
click at [777, 465] on div "Sehr geehrte Damen und Herren, Vielen Dank für Ihre E-Mail. Krankheitsbedingt b…" at bounding box center [936, 666] width 550 height 543
click at [1120, 128] on div "Lead" at bounding box center [1138, 139] width 99 height 35
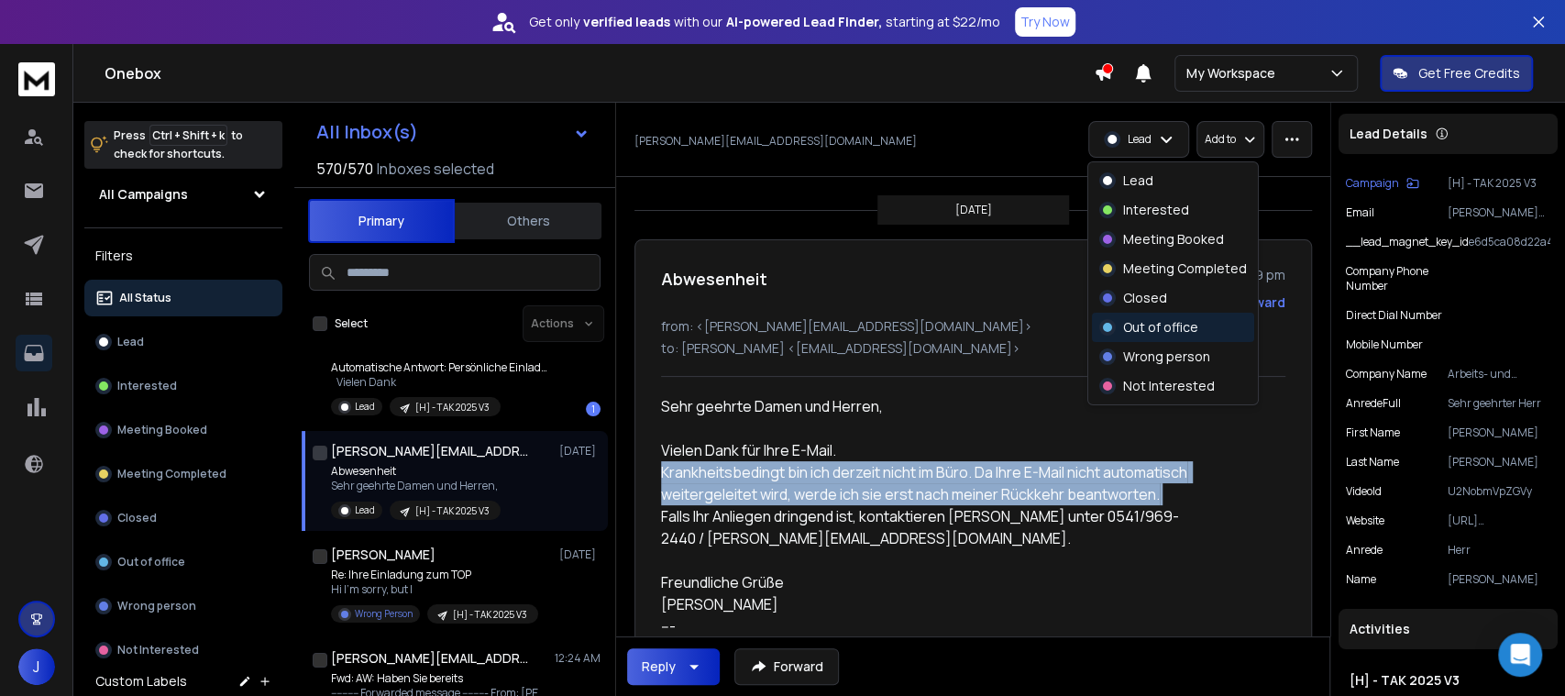
click at [1147, 334] on p "Out of office" at bounding box center [1160, 327] width 75 height 18
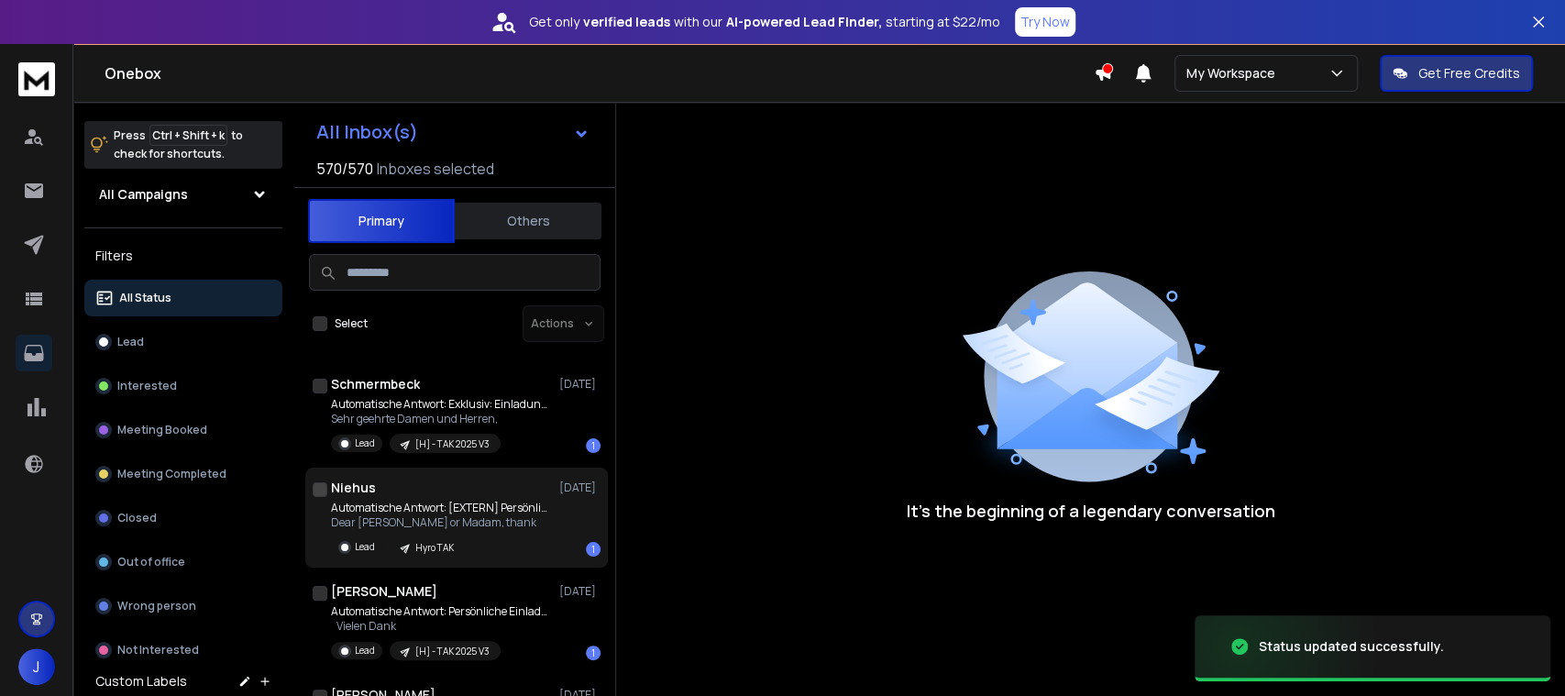
scroll to position [122, 0]
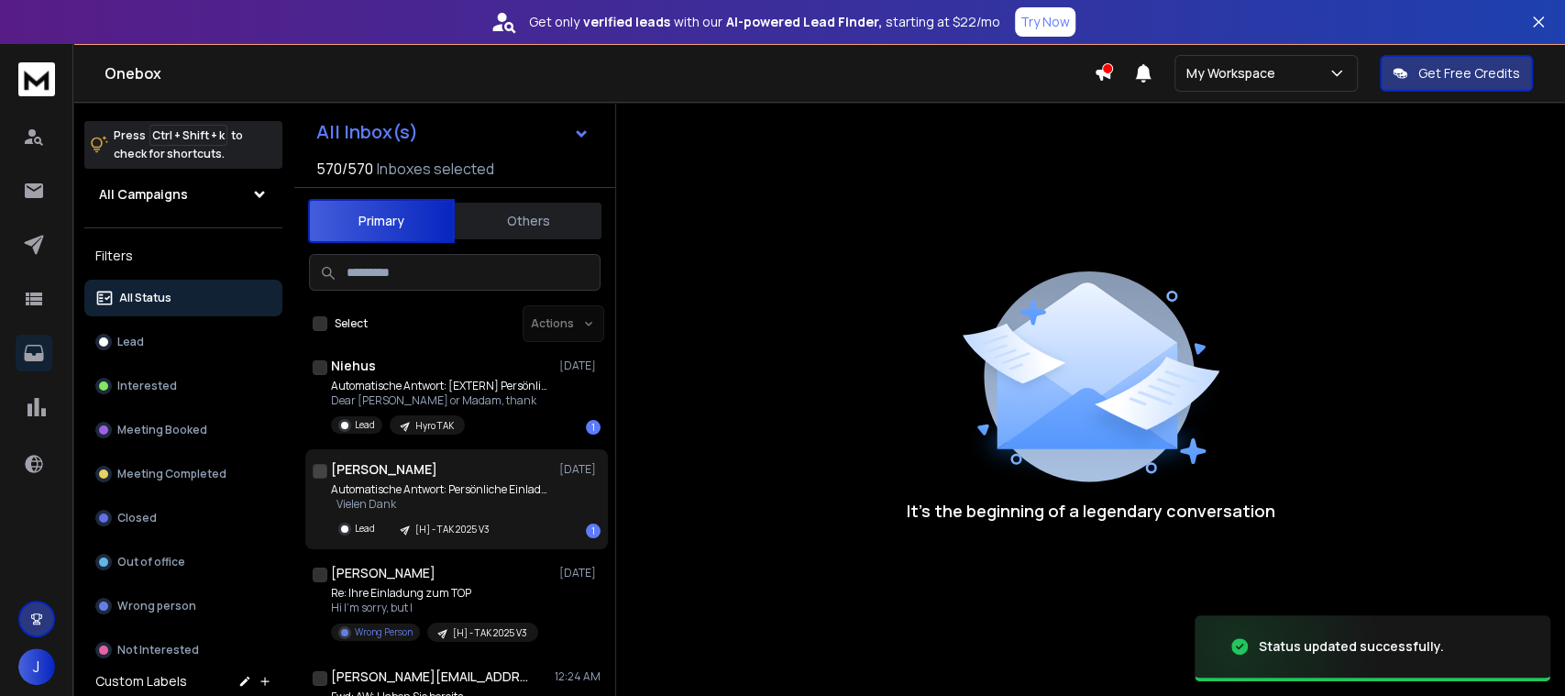
click at [531, 510] on p "﻿ ﻿ ﻿ Vielen Dank" at bounding box center [441, 504] width 220 height 15
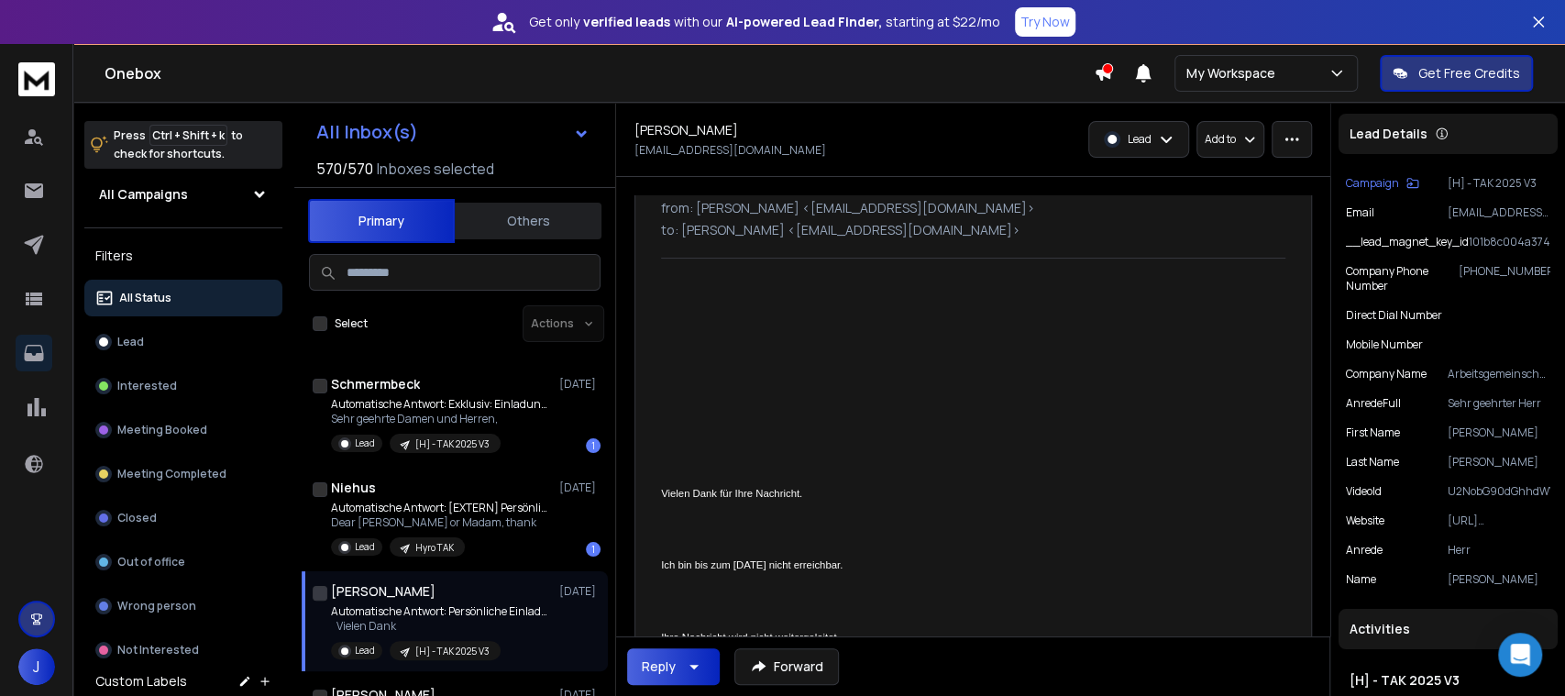
scroll to position [244, 0]
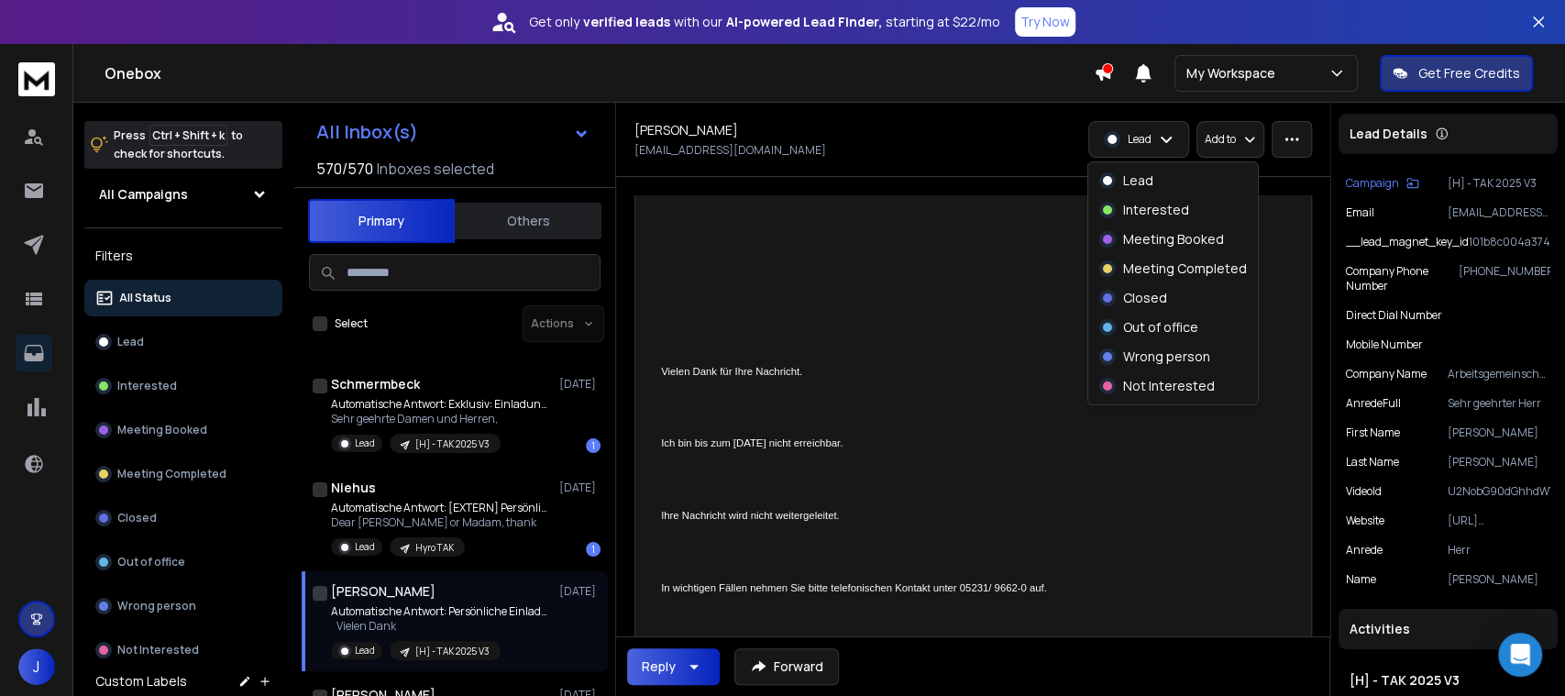
click at [1138, 152] on div "Lead" at bounding box center [1138, 139] width 99 height 35
click at [1114, 324] on span at bounding box center [1107, 327] width 16 height 16
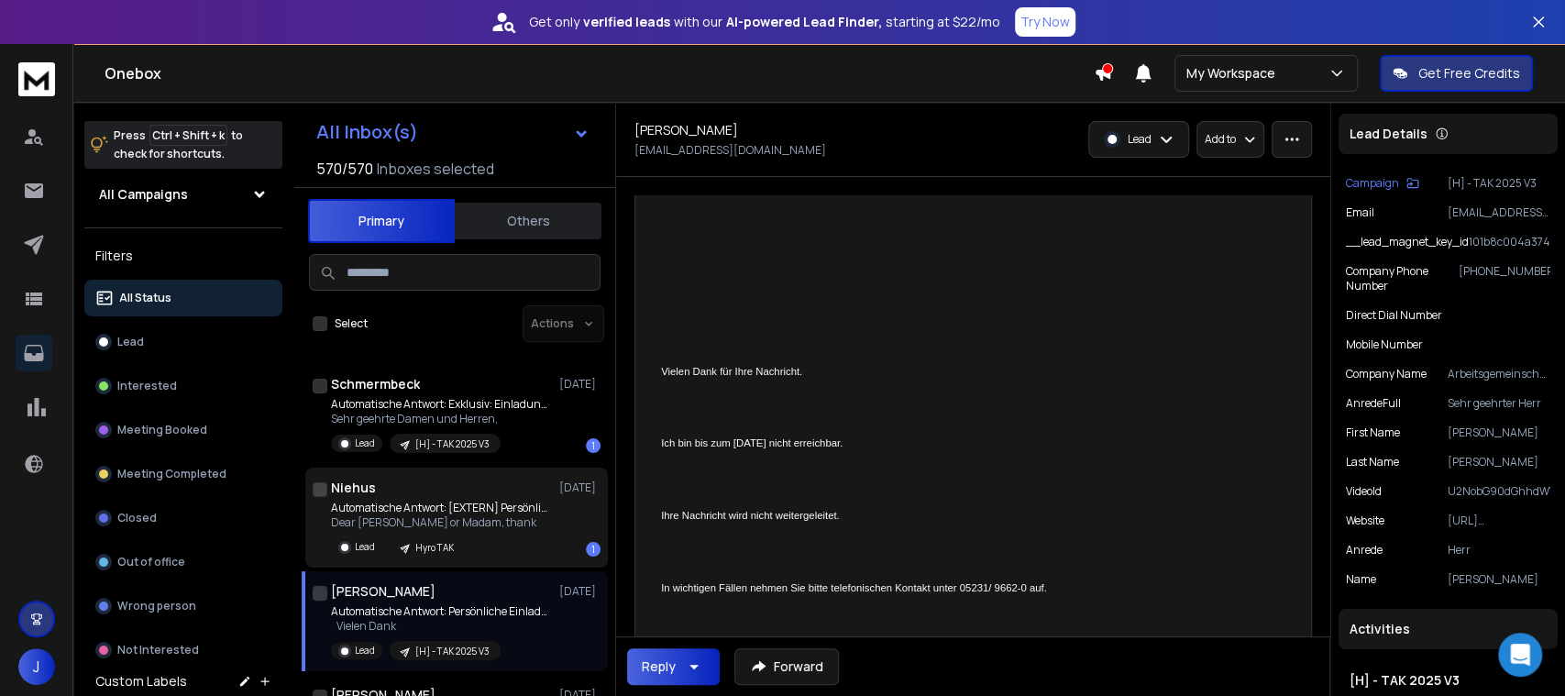
scroll to position [0, 0]
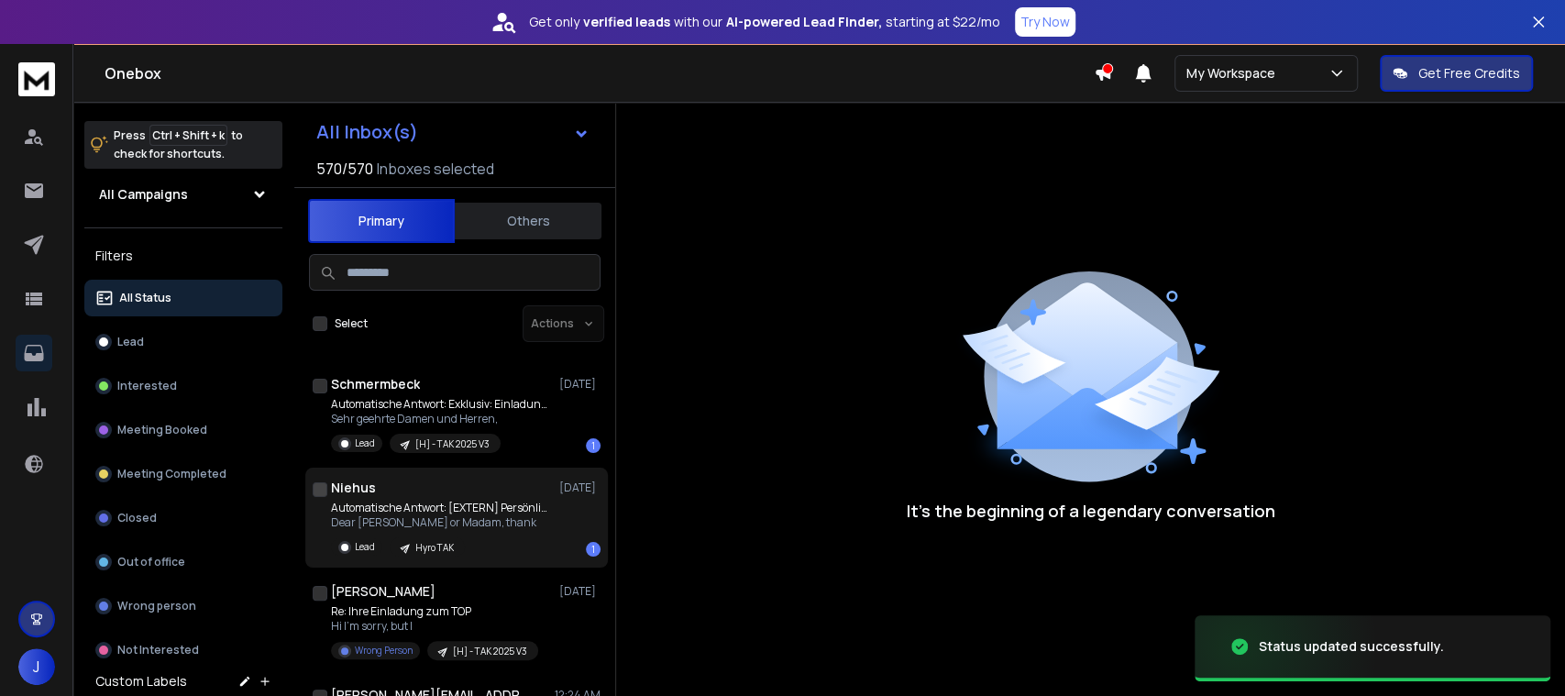
click at [496, 515] on div "Automatische Antwort: [EXTERN] Persönliche Einladung Dear [PERSON_NAME] or [PER…" at bounding box center [441, 528] width 220 height 56
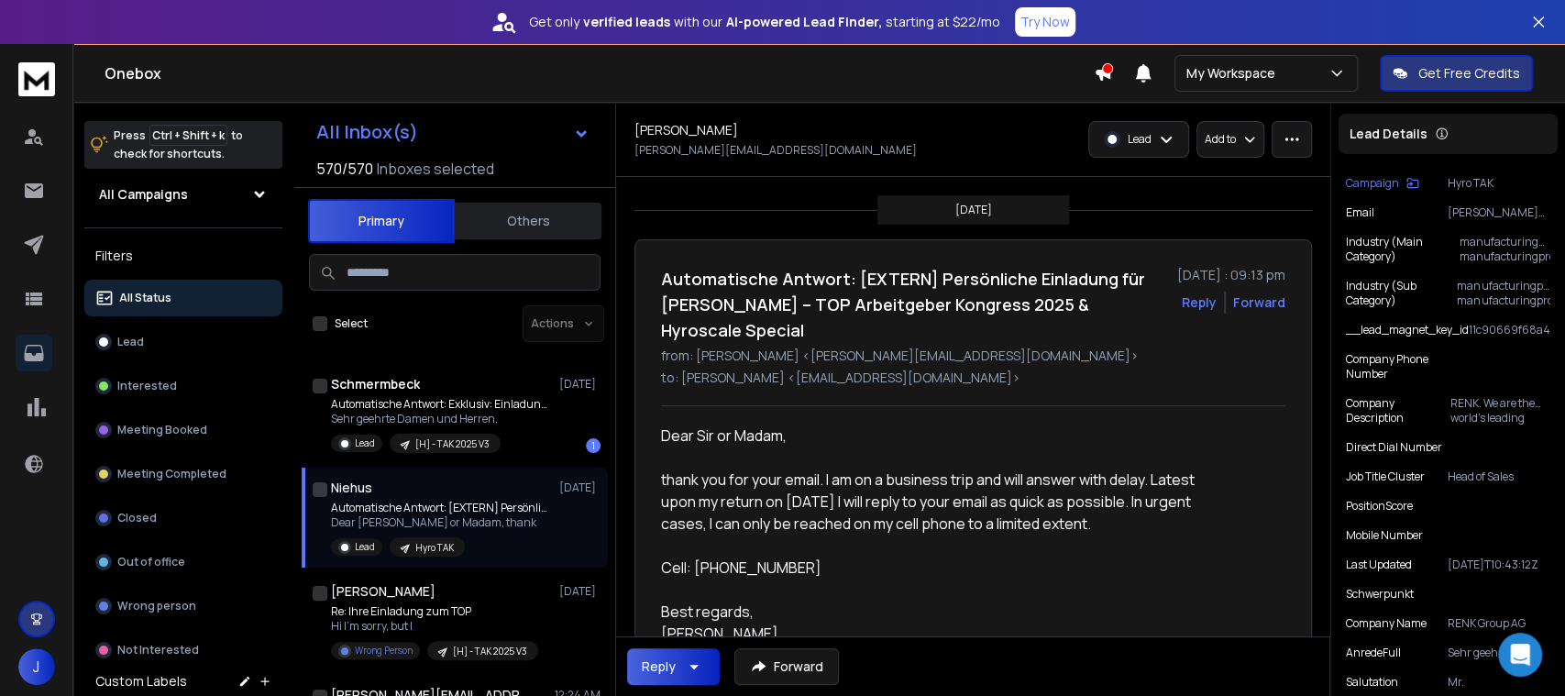
click at [1119, 140] on div "Lead" at bounding box center [1138, 139] width 99 height 35
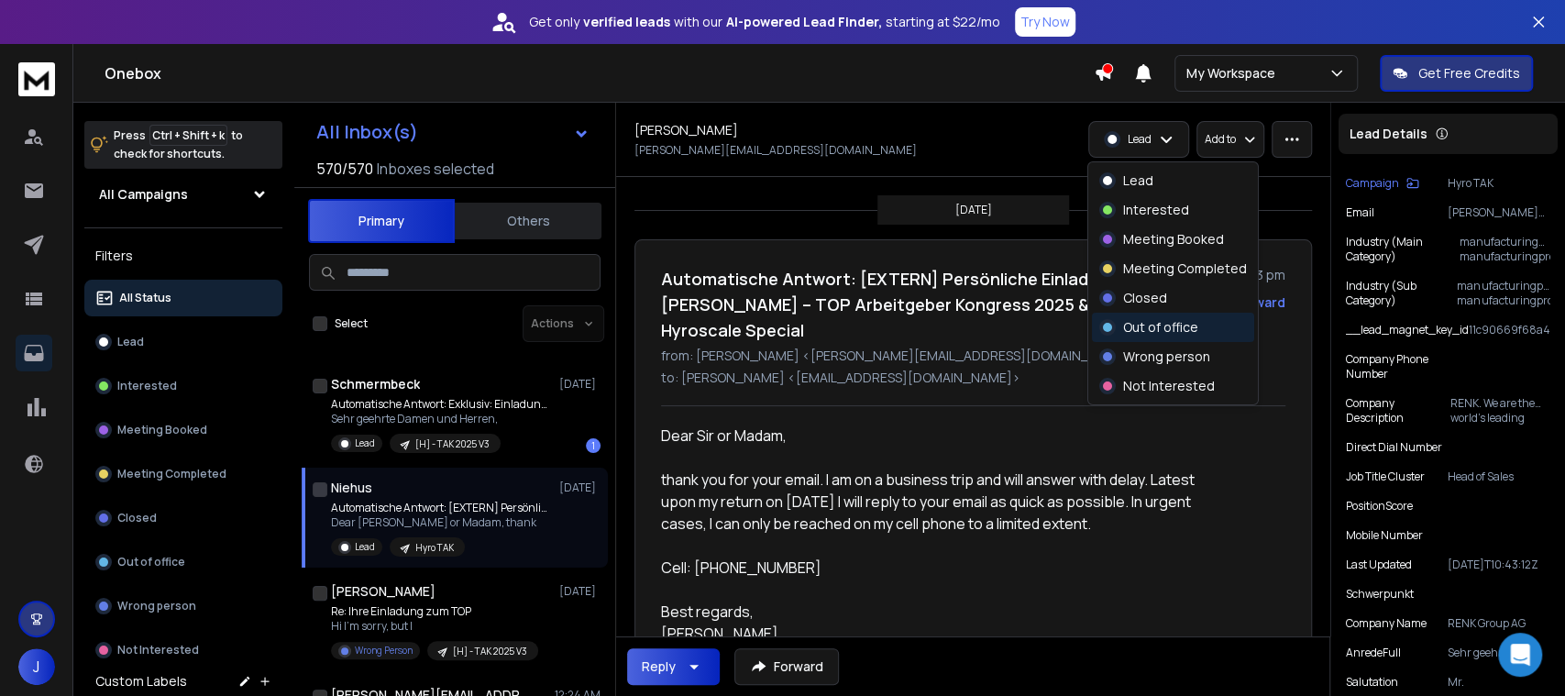
click at [1144, 329] on p "Out of office" at bounding box center [1160, 327] width 75 height 18
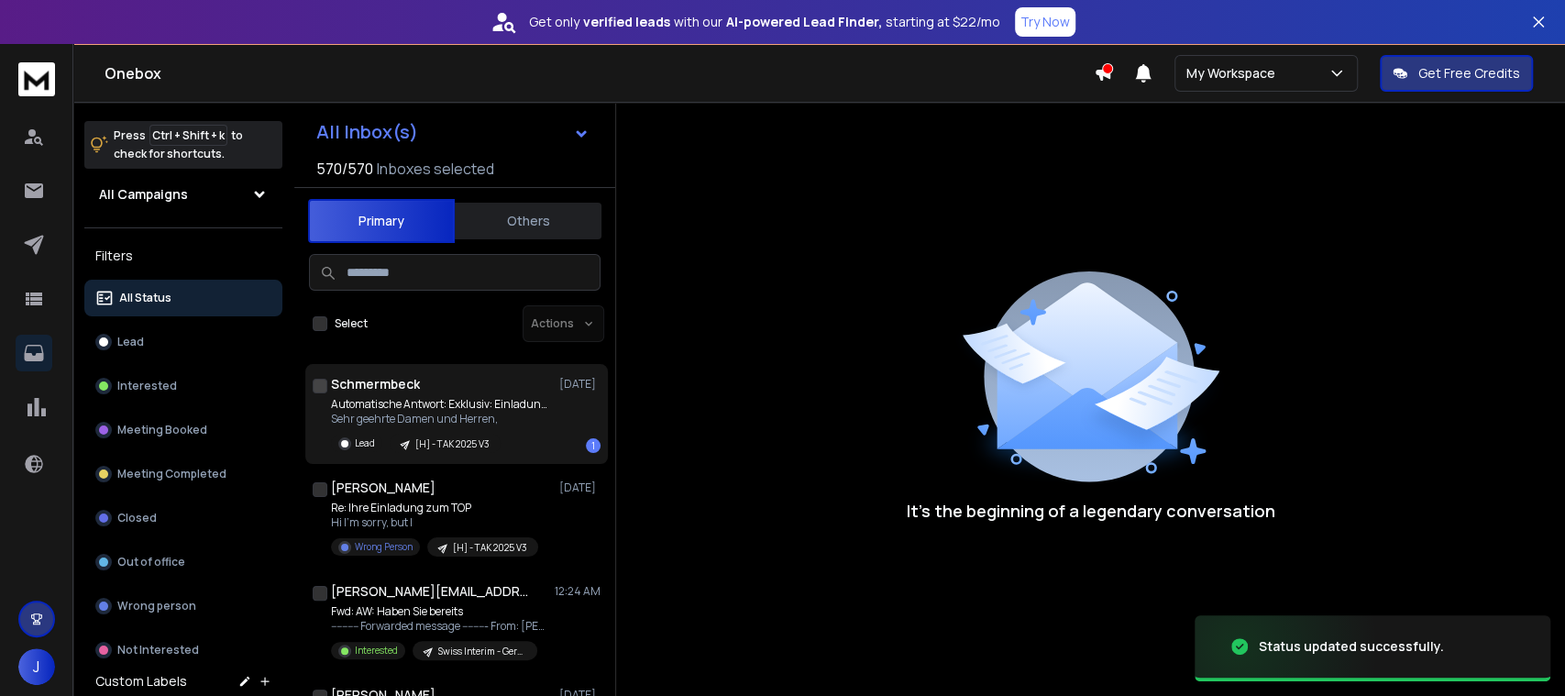
click at [509, 424] on p "Sehr geehrte Damen und Herren," at bounding box center [441, 419] width 220 height 15
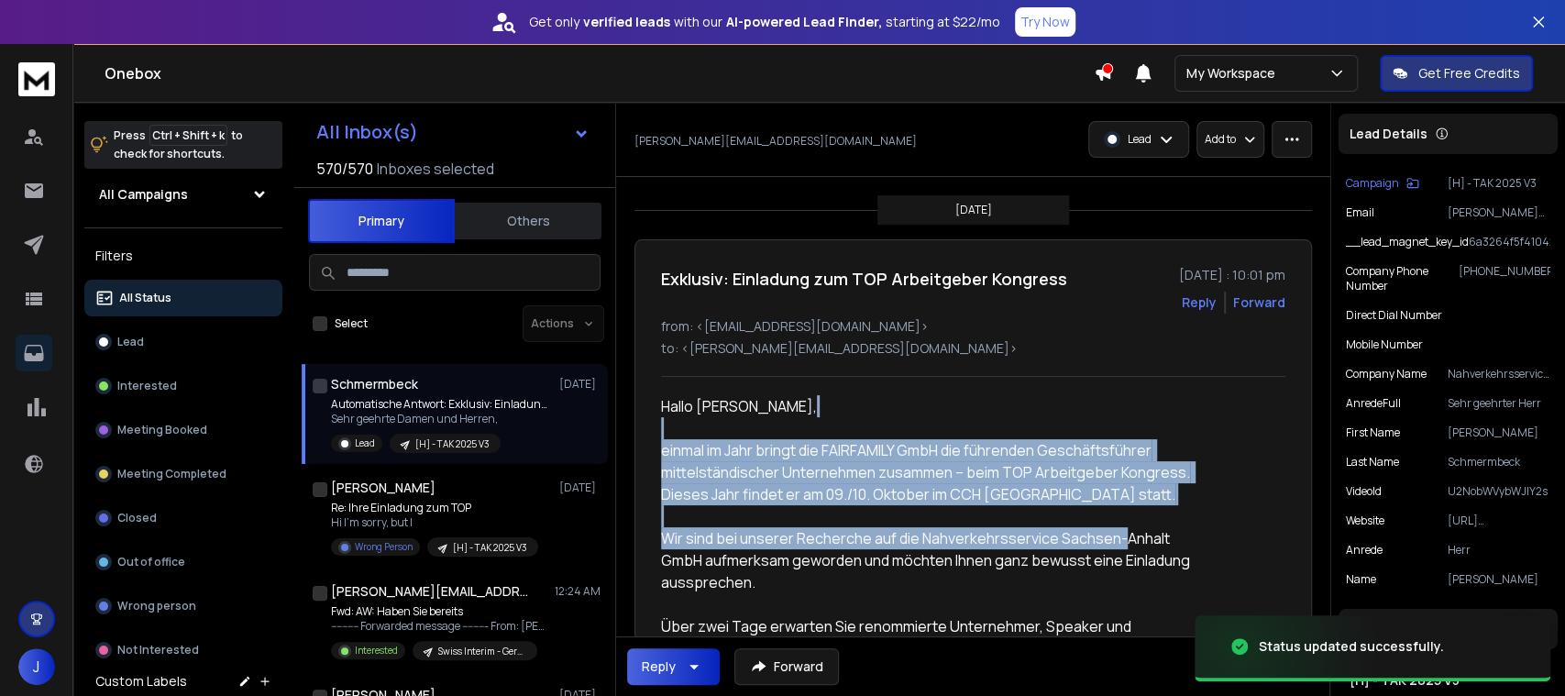
drag, startPoint x: 663, startPoint y: 429, endPoint x: 1124, endPoint y: 529, distance: 471.8
click at [1124, 529] on div "Hallo [PERSON_NAME], einmal im Jahr bringt die FAIRFAMILY GmbH die führenden Ge…" at bounding box center [936, 666] width 550 height 543
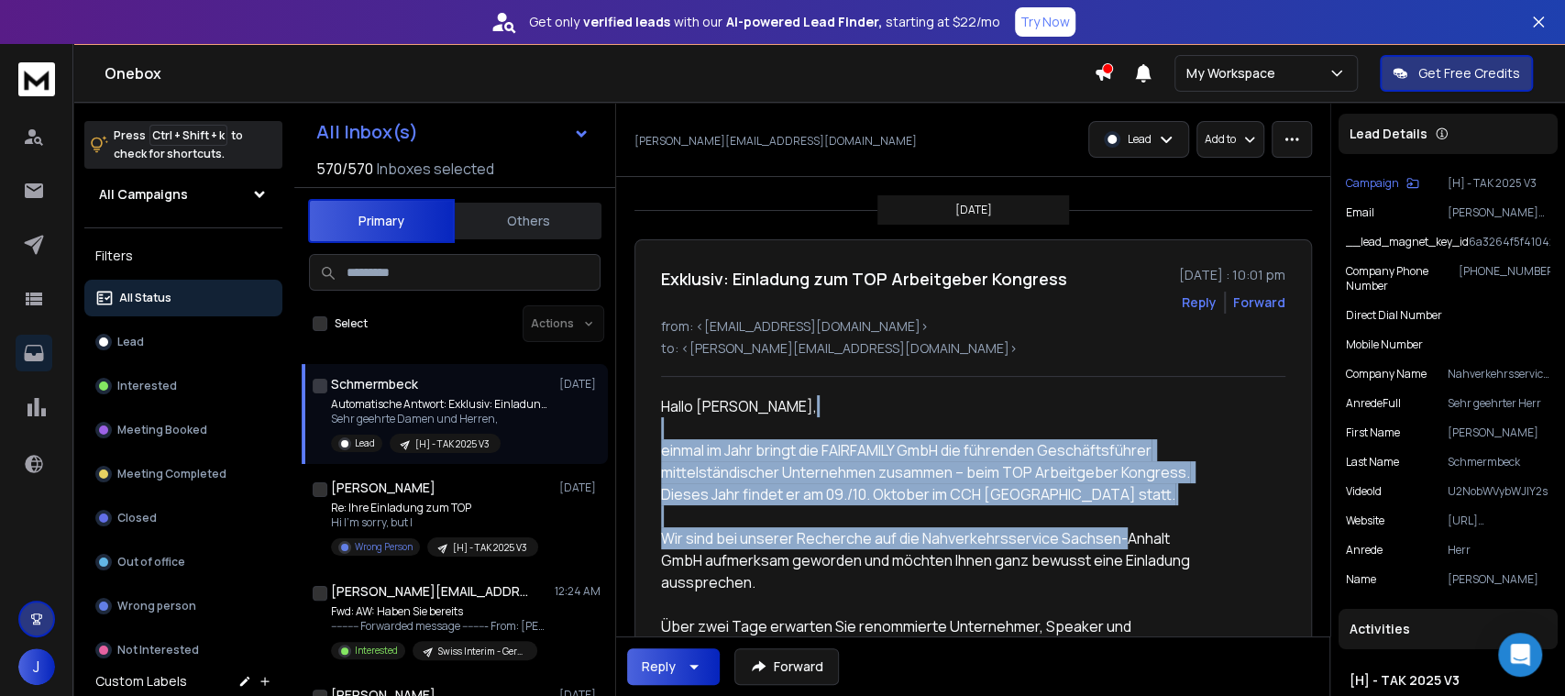
scroll to position [414, 0]
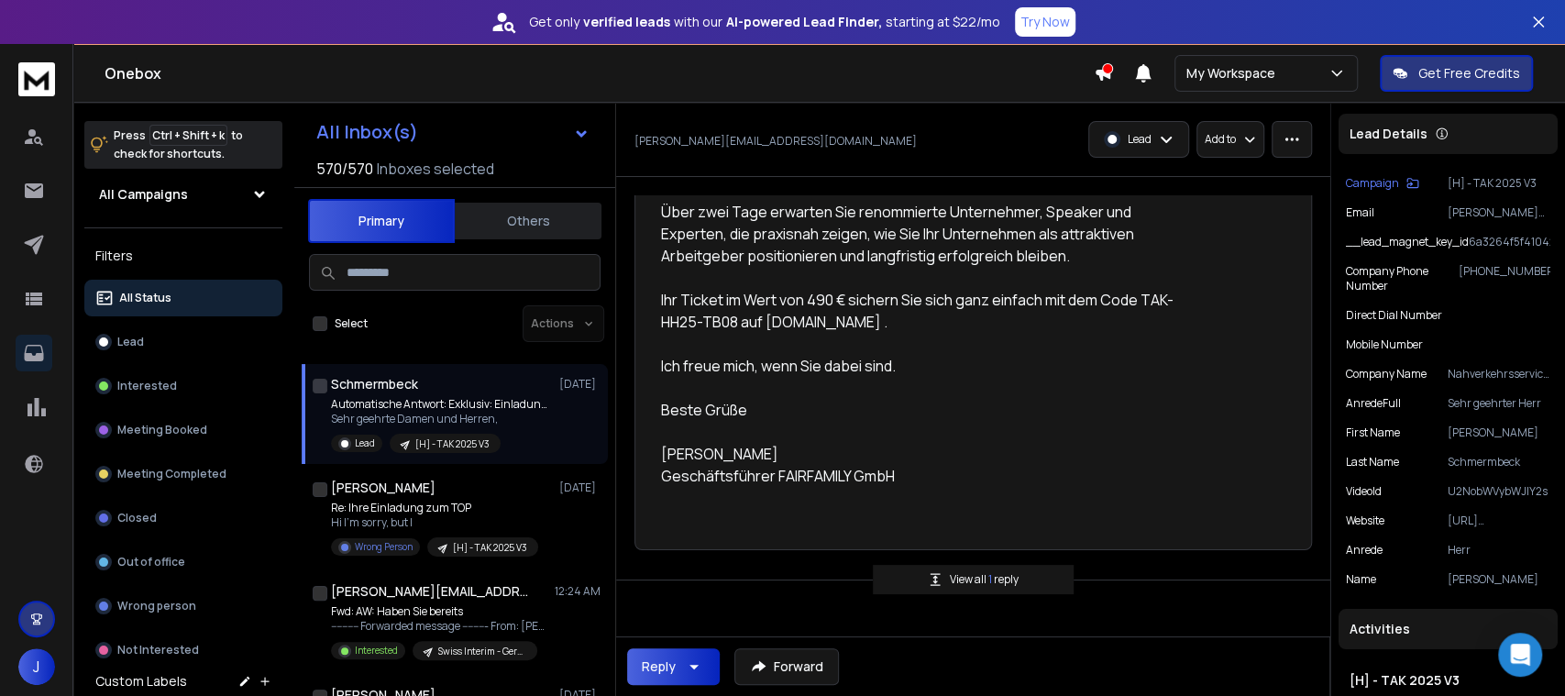
click at [975, 572] on p "View all 1 reply" at bounding box center [984, 579] width 69 height 15
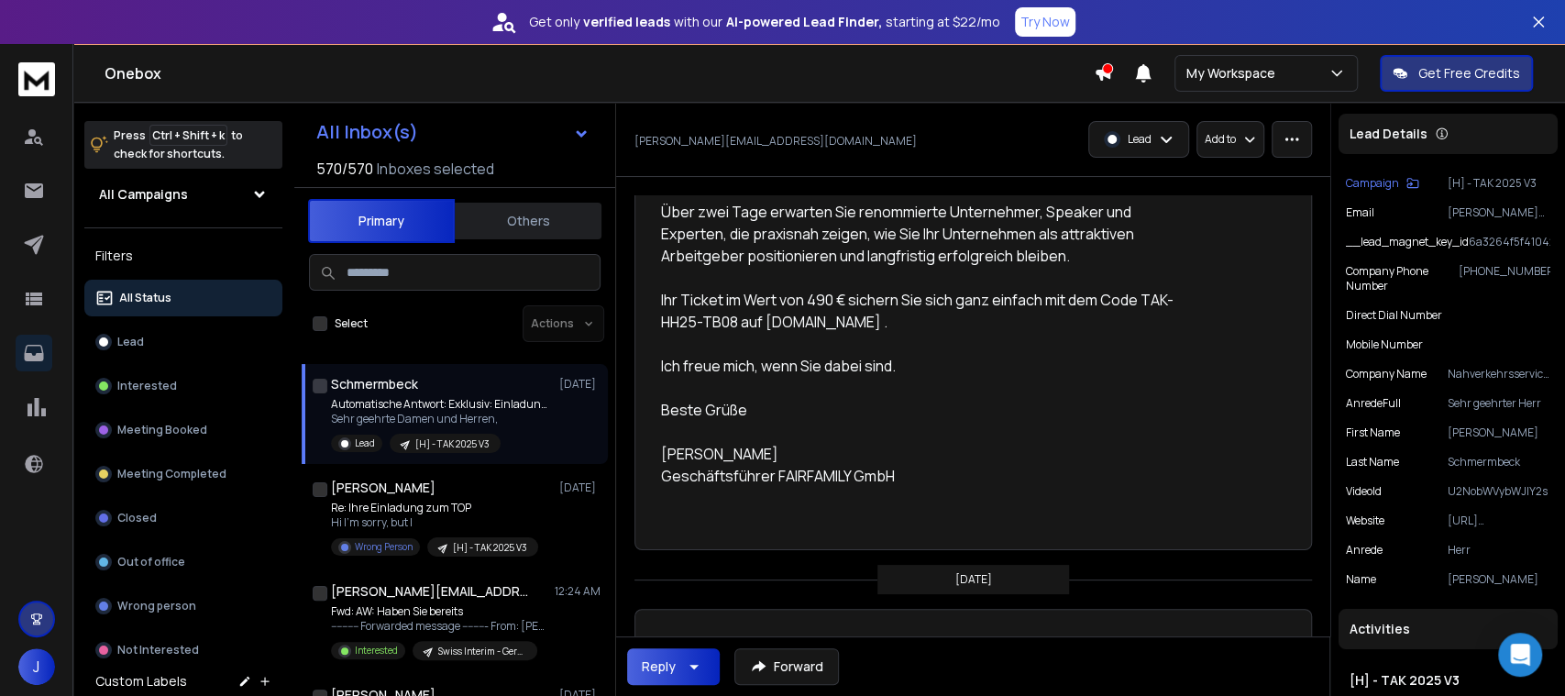
scroll to position [781, 0]
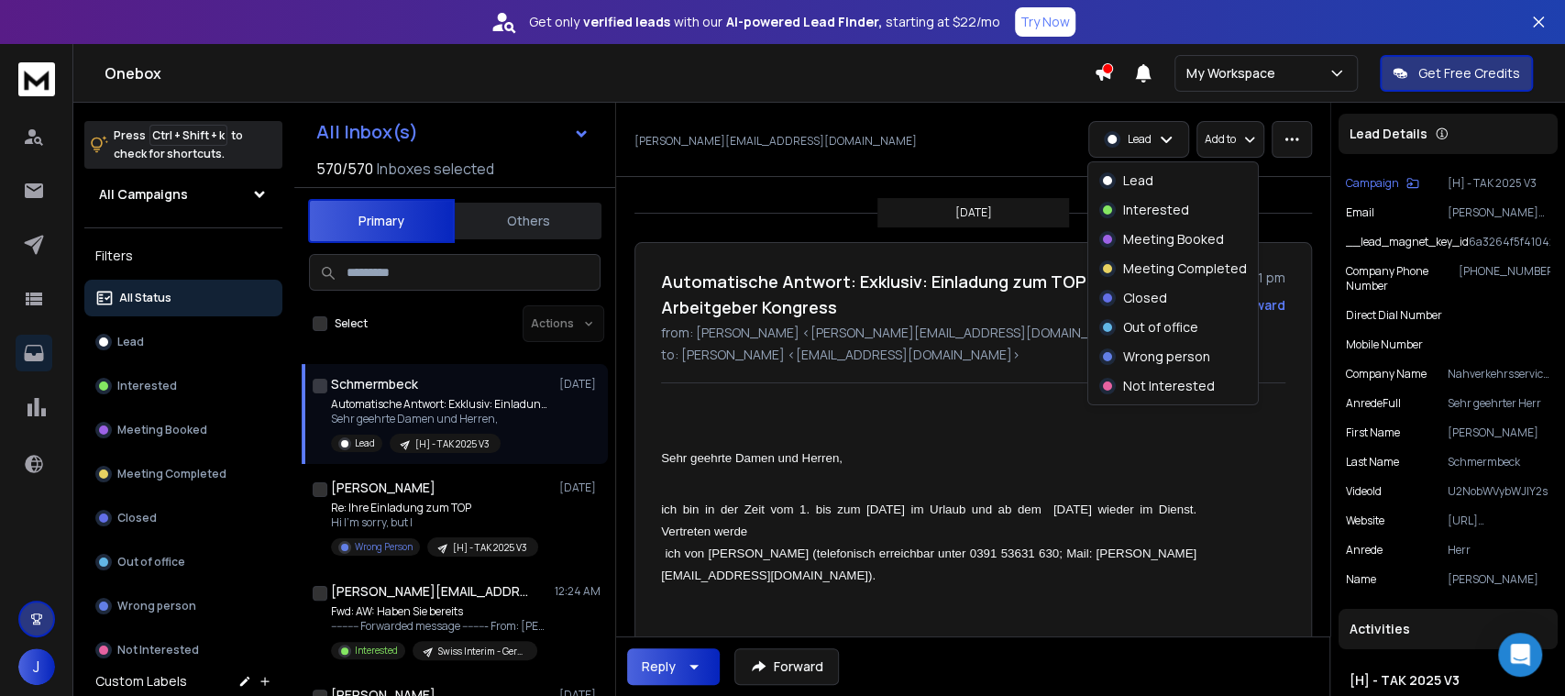
click at [1137, 148] on div "Lead" at bounding box center [1138, 139] width 99 height 35
click at [1174, 336] on div "Out of office" at bounding box center [1173, 327] width 162 height 29
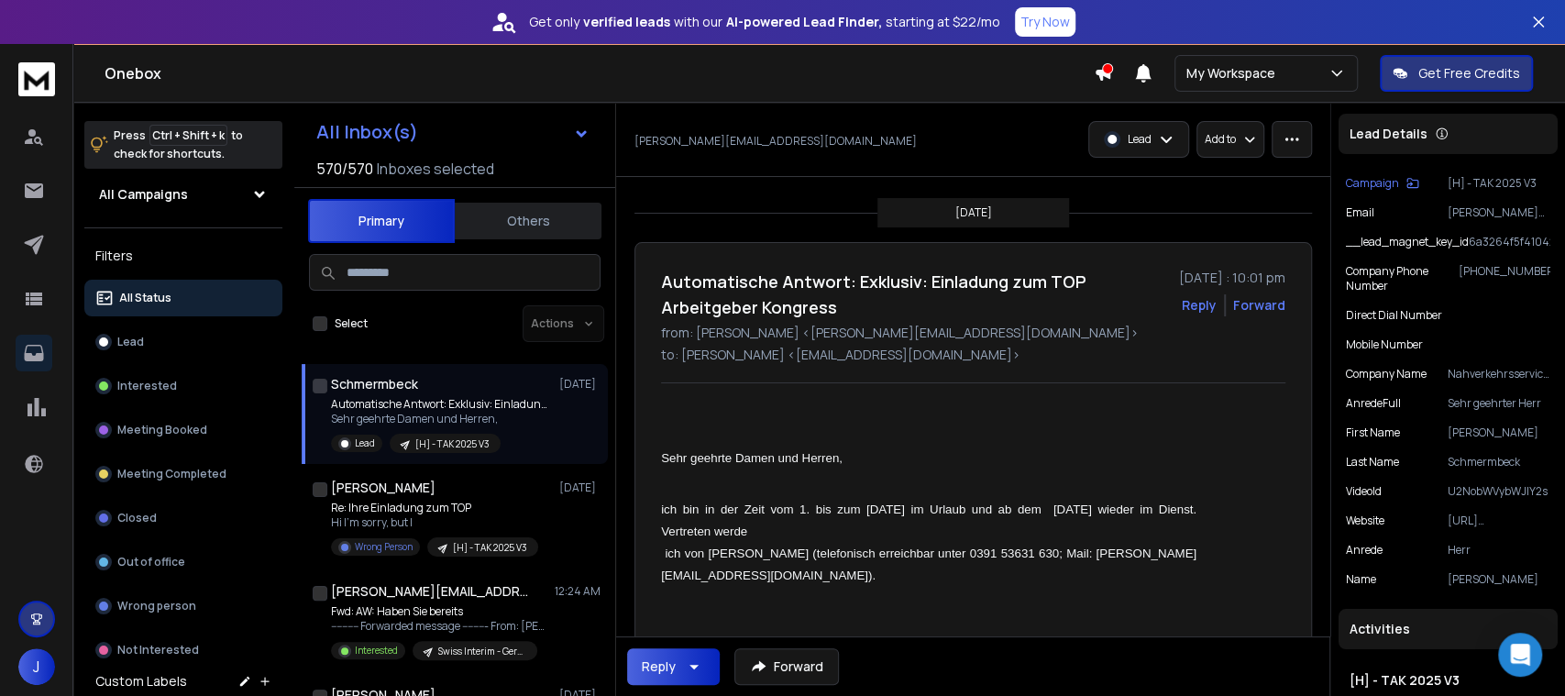
scroll to position [0, 0]
